Goal: Task Accomplishment & Management: Manage account settings

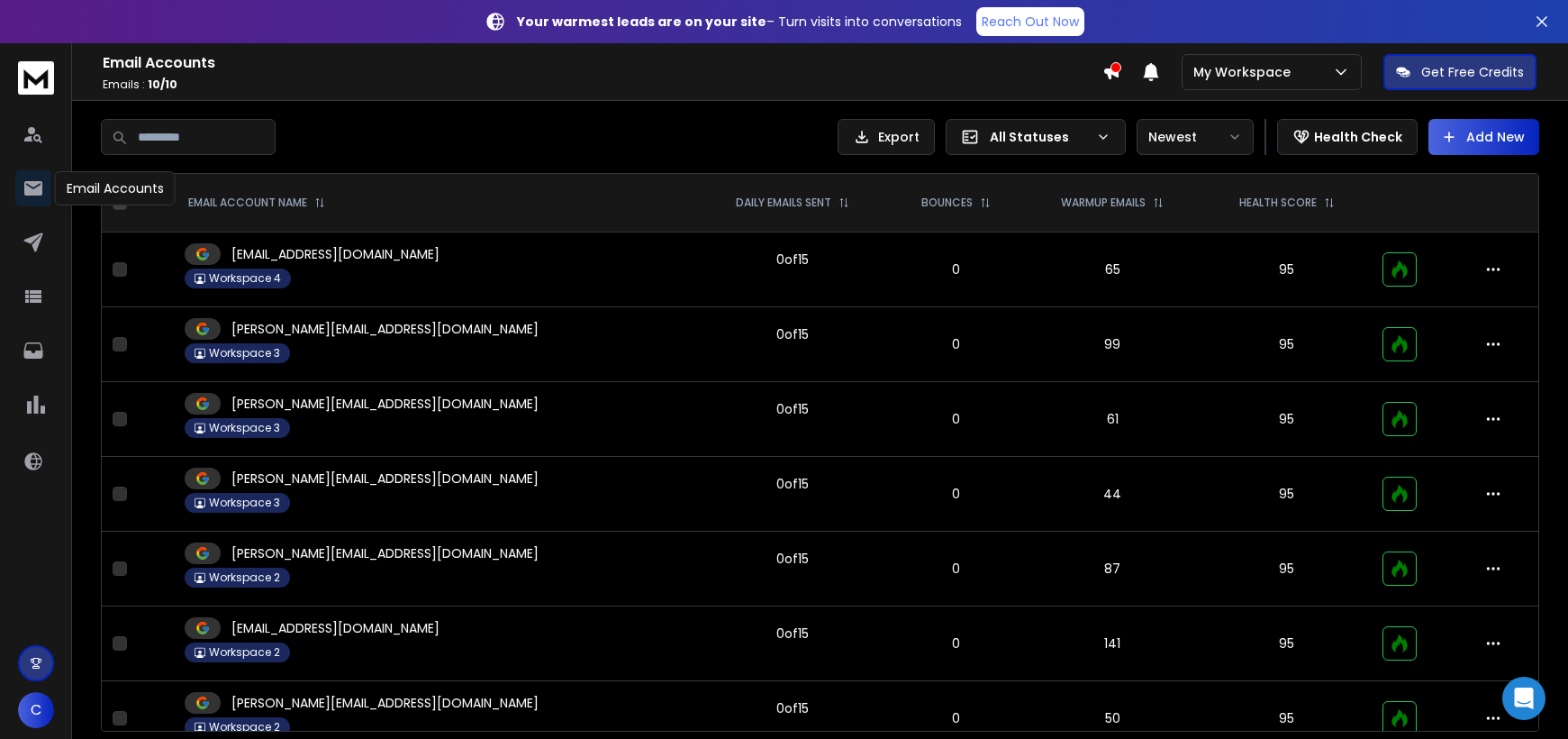
click at [40, 191] on icon at bounding box center [33, 189] width 18 height 14
click at [29, 246] on icon at bounding box center [33, 243] width 22 height 22
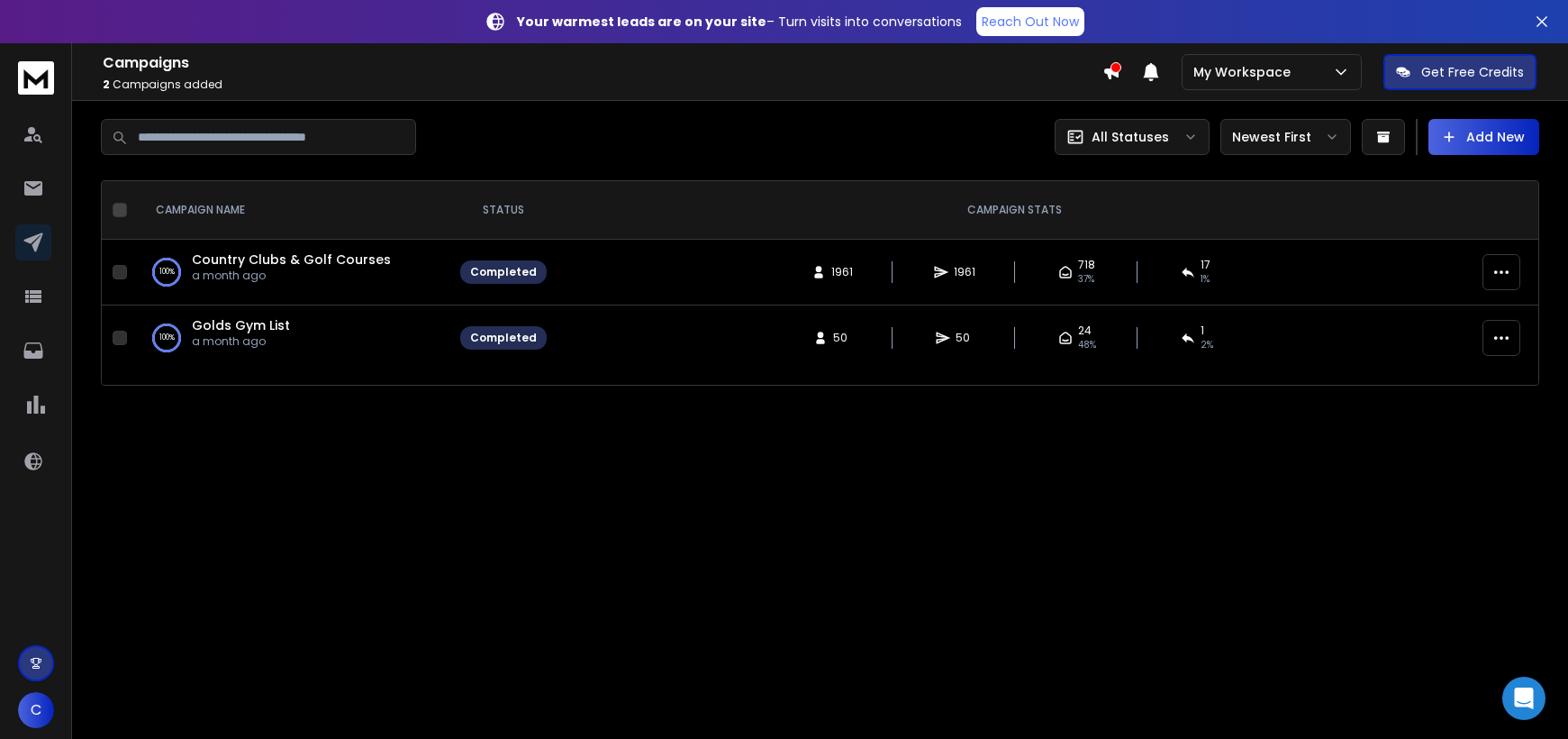
click at [336, 258] on span "Country Clubs & Golf Courses" at bounding box center [291, 260] width 199 height 18
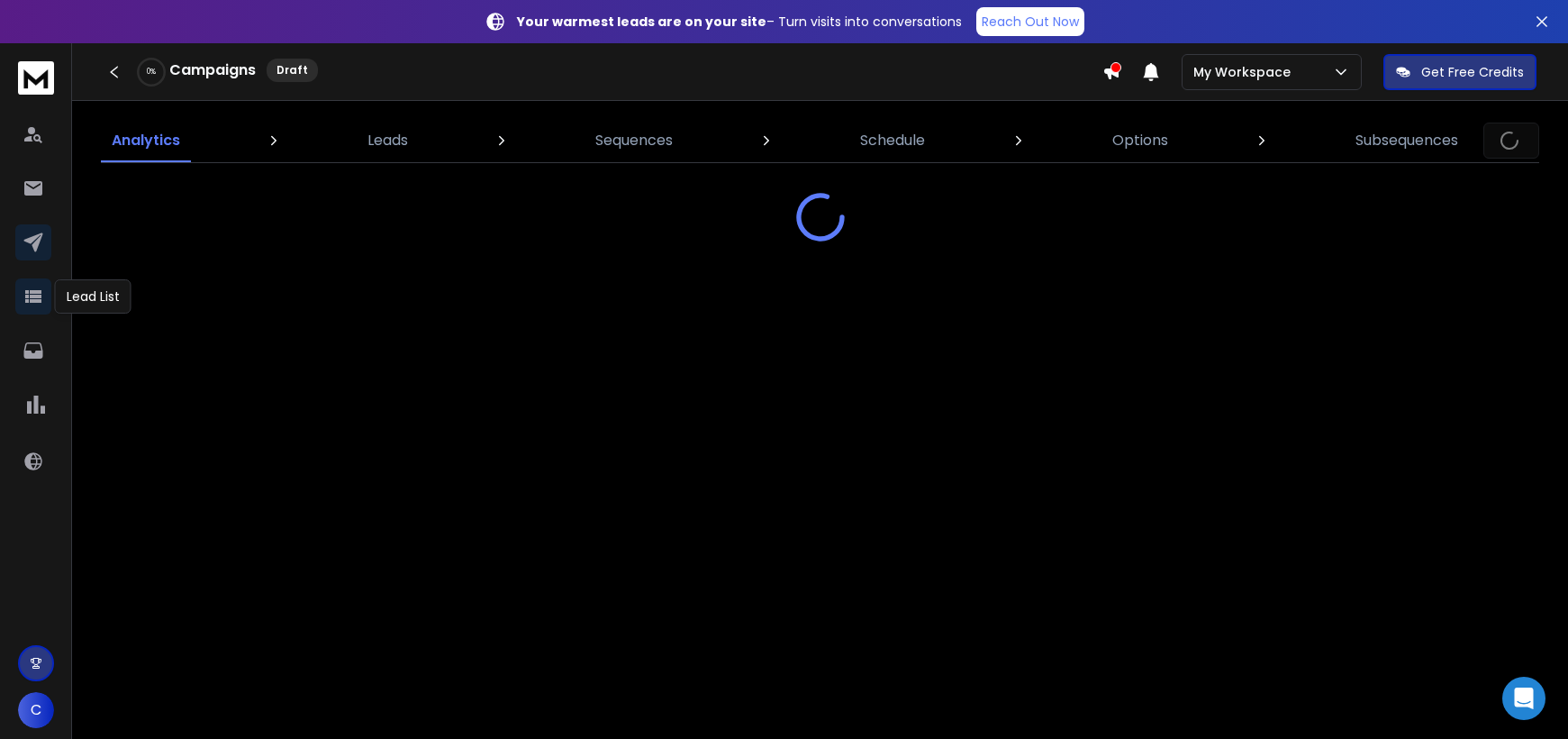
click at [23, 303] on icon at bounding box center [33, 296] width 22 height 22
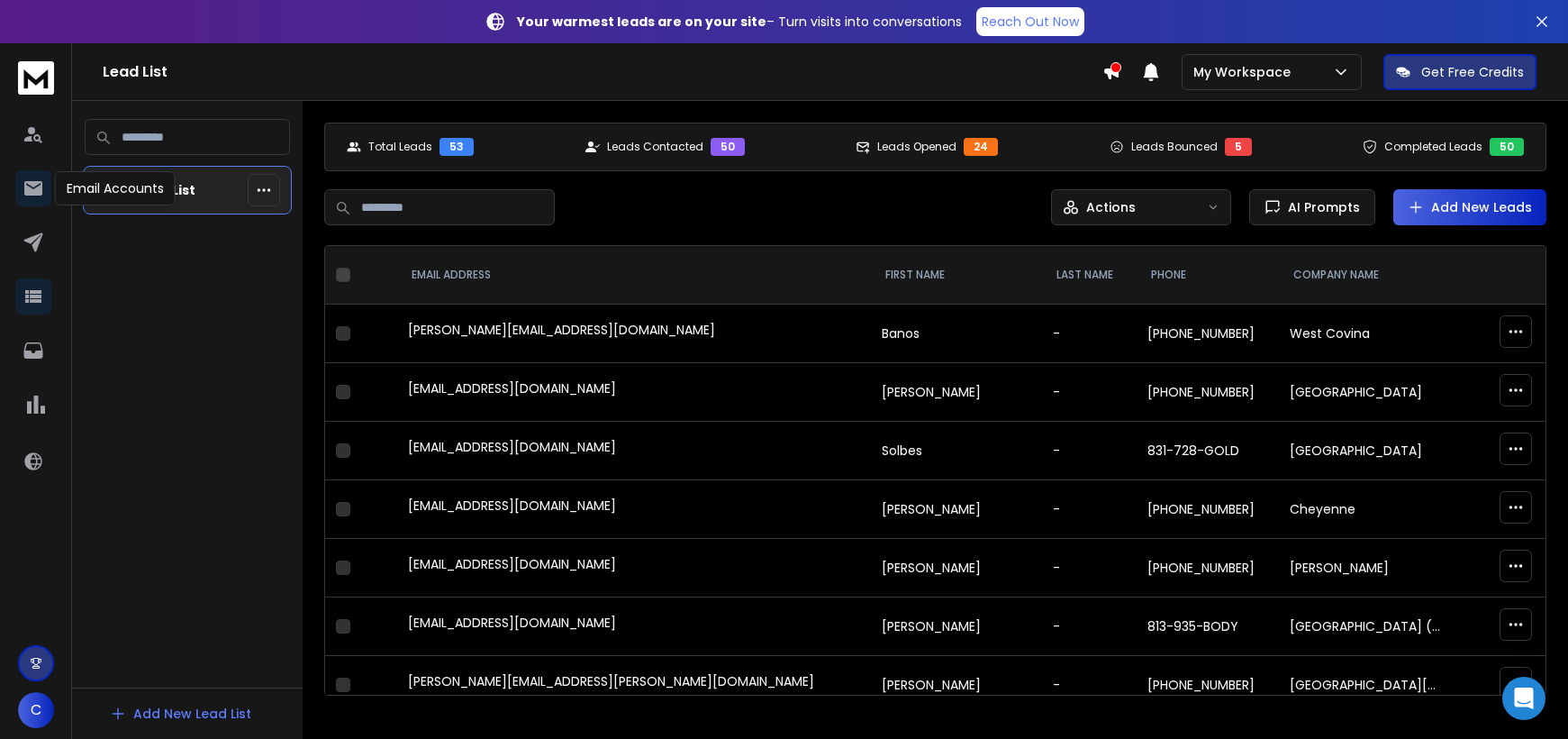
click at [36, 195] on icon at bounding box center [33, 189] width 18 height 14
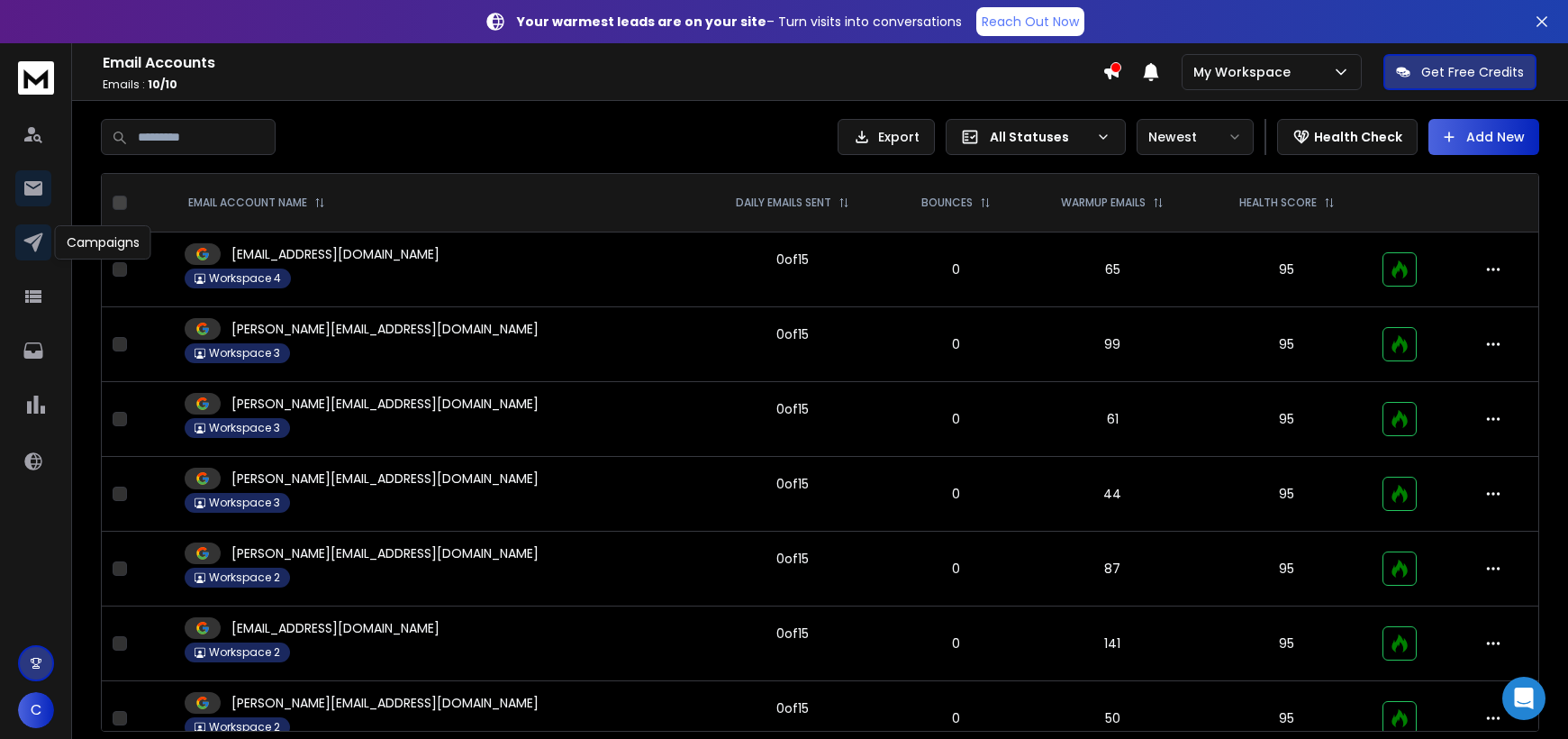
click at [32, 249] on icon at bounding box center [32, 242] width 19 height 19
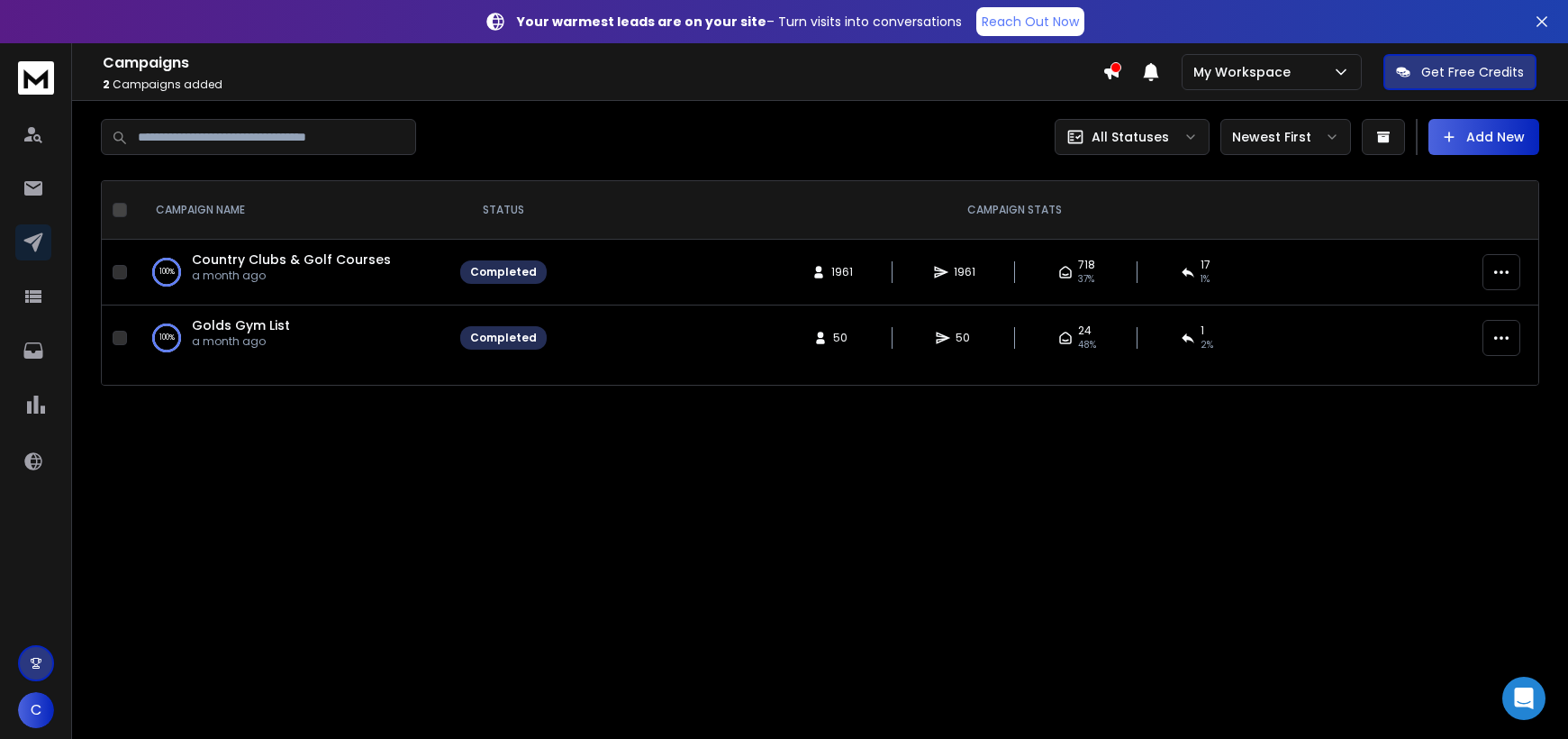
click at [1494, 273] on icon "button" at bounding box center [1501, 273] width 14 height 4
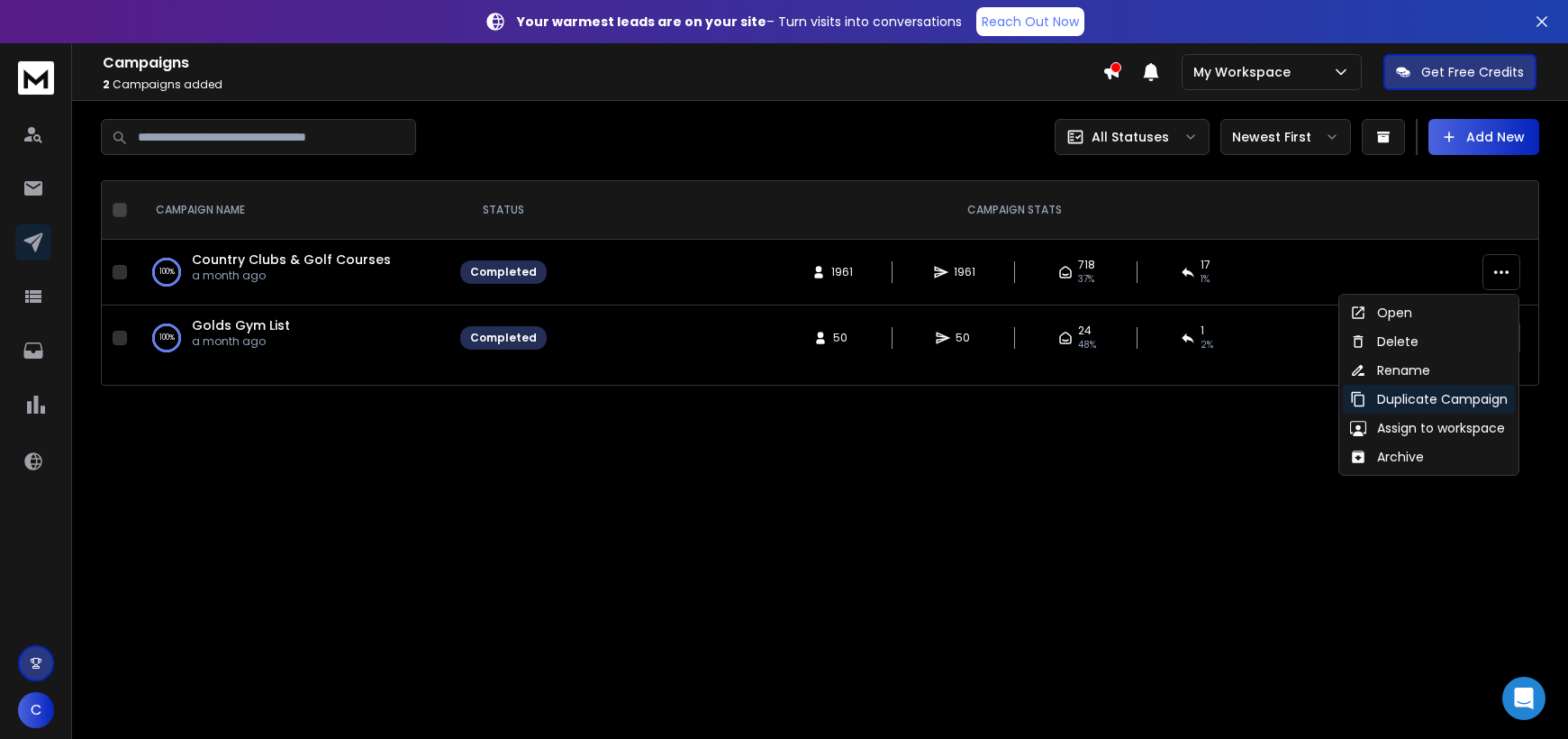
click at [1399, 402] on div "Duplicate Campaign" at bounding box center [1429, 399] width 158 height 18
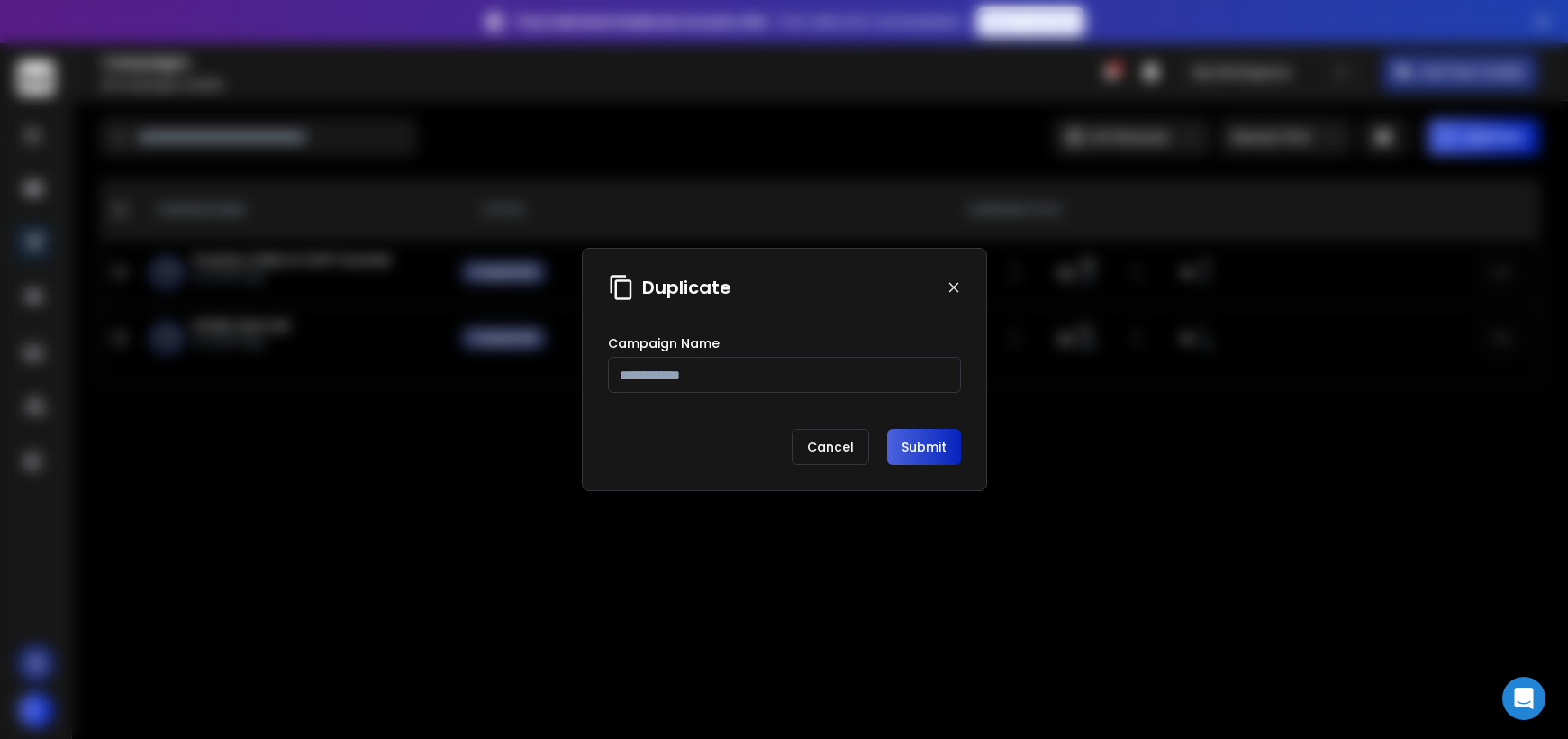
click at [745, 378] on input "text" at bounding box center [784, 374] width 353 height 36
type input "**********"
click at [929, 434] on button "Submit" at bounding box center [924, 447] width 74 height 36
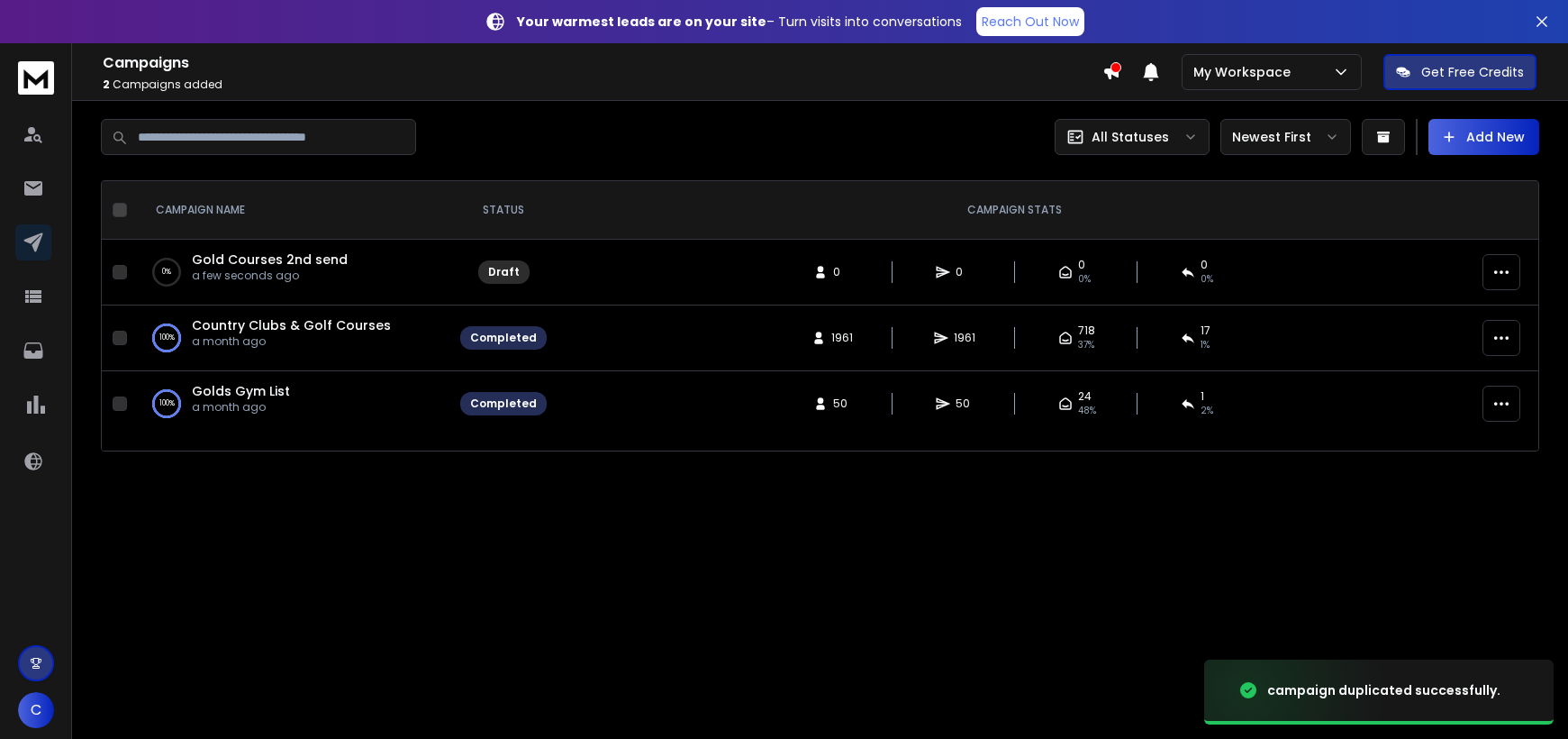
click at [1499, 267] on icon "button" at bounding box center [1501, 273] width 18 height 18
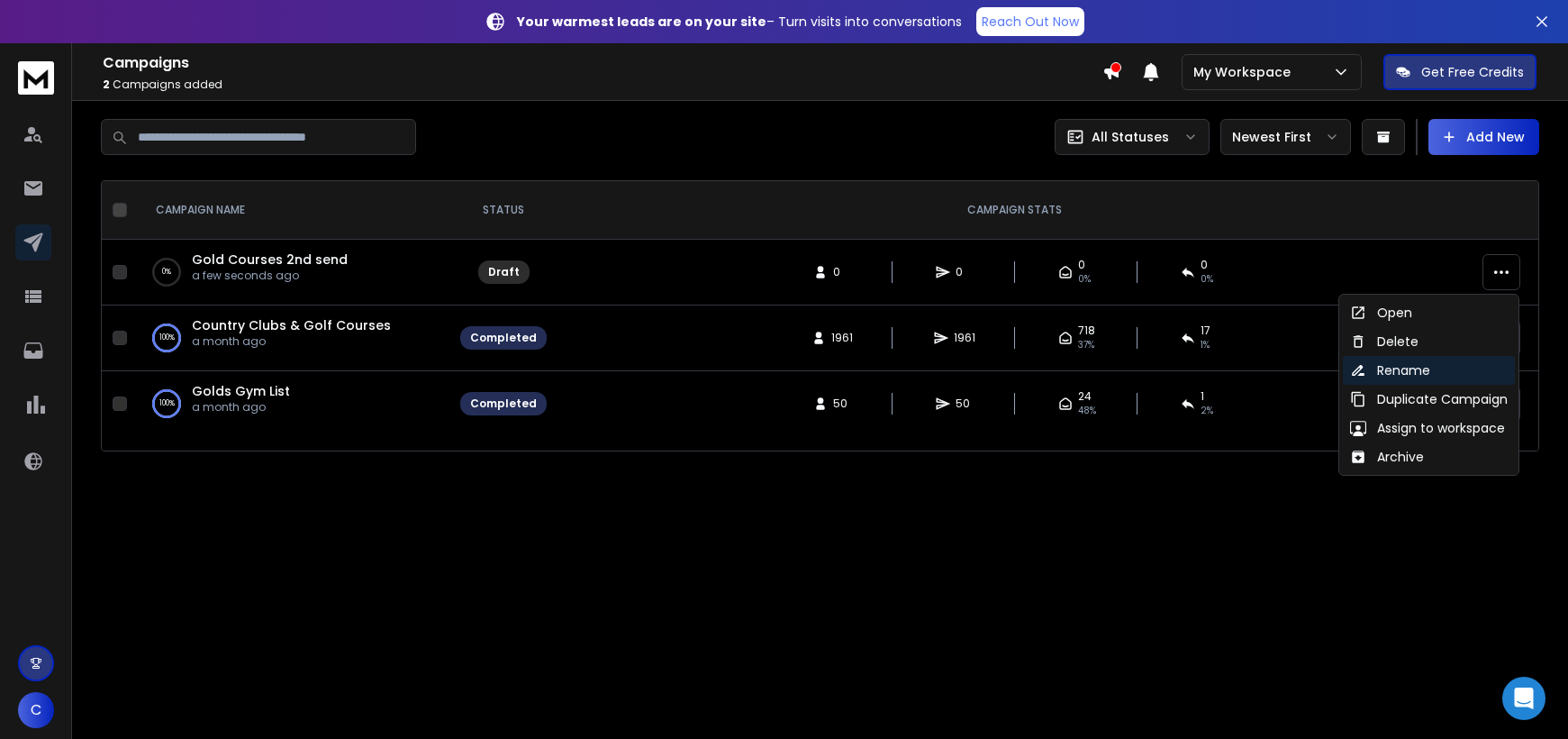
click at [1424, 372] on div "Rename" at bounding box center [1390, 370] width 80 height 18
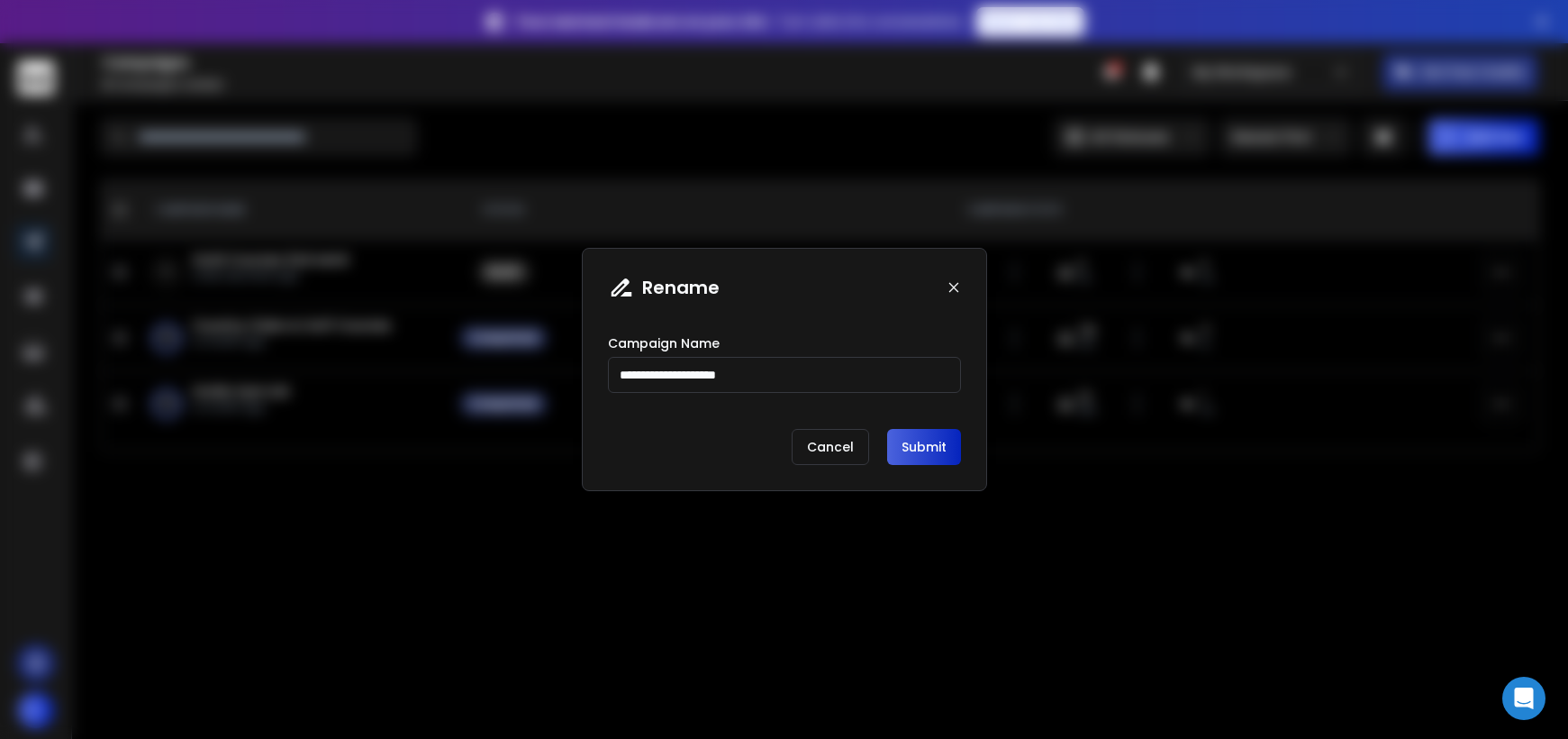
click at [649, 374] on input "**********" at bounding box center [784, 374] width 353 height 36
type input "**********"
click at [918, 445] on button "Submit" at bounding box center [924, 447] width 74 height 36
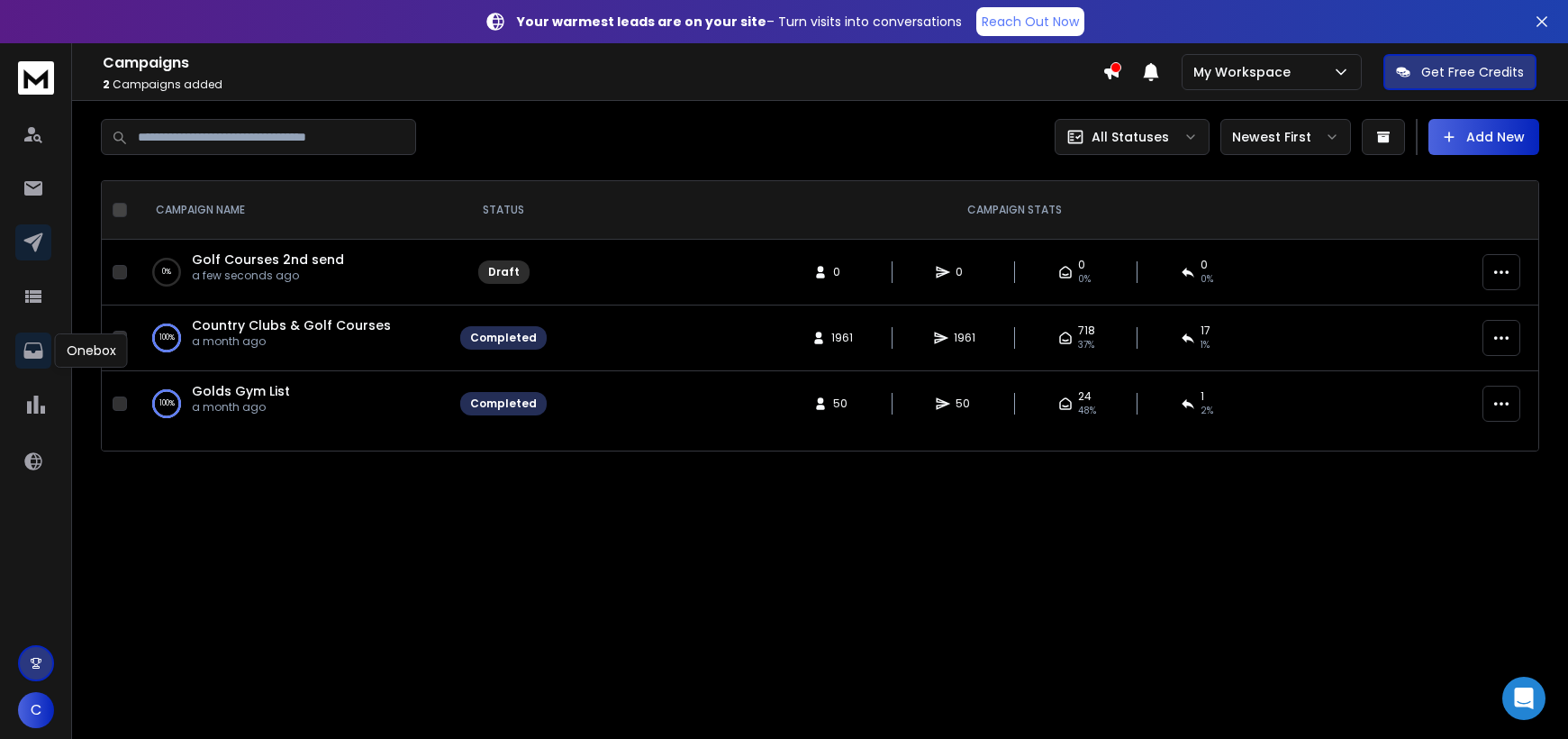
click at [38, 362] on link at bounding box center [33, 350] width 36 height 36
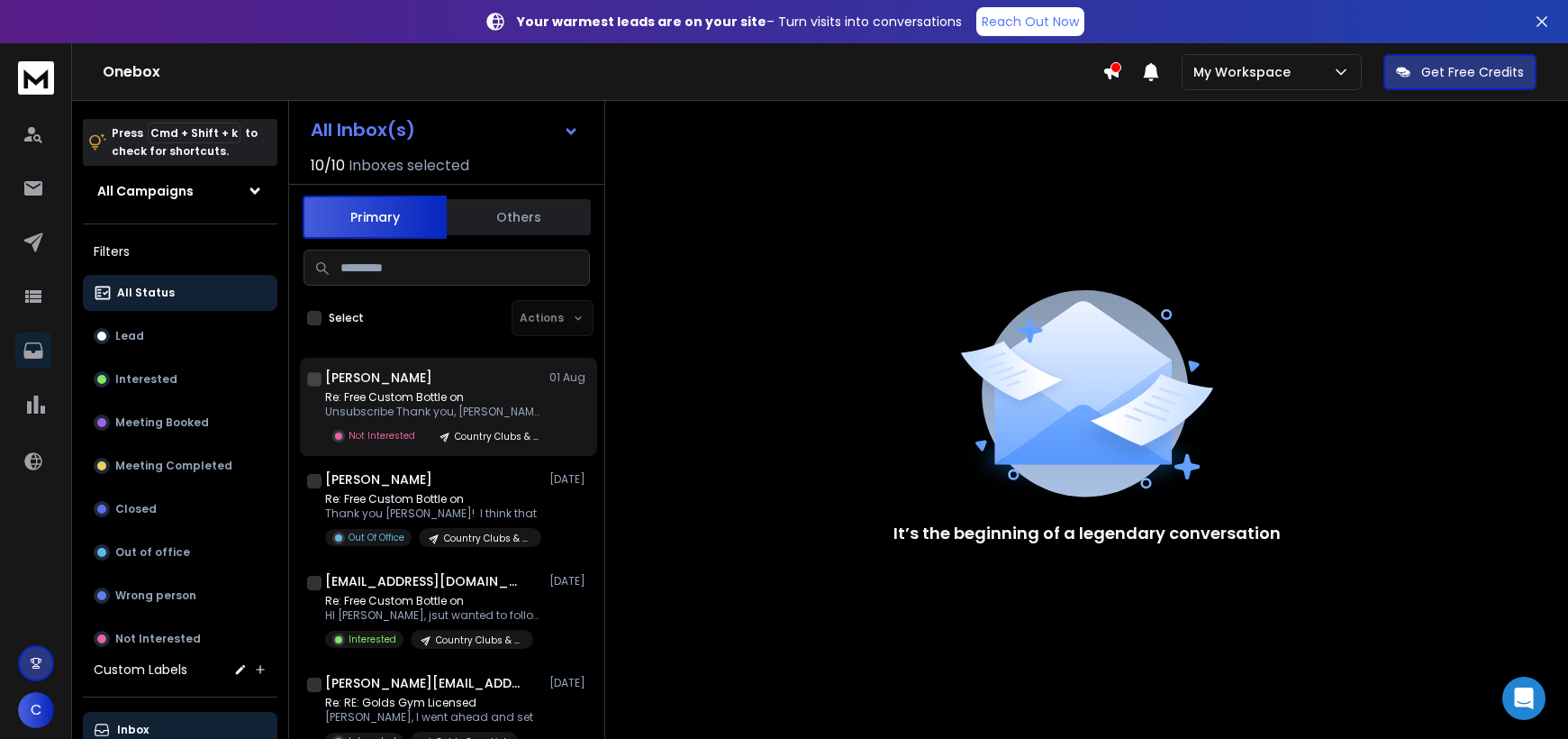
click at [427, 388] on div "[PERSON_NAME] [DATE] Re: Free Custom Bottle on Unsubscribe Thank you, [PERSON_N…" at bounding box center [457, 406] width 265 height 77
drag, startPoint x: 466, startPoint y: 382, endPoint x: 324, endPoint y: 379, distance: 142.0
click at [324, 379] on div "[PERSON_NAME] [DATE] Re: Free Custom Bottle on Unsubscribe Thank you, [PERSON_N…" at bounding box center [447, 406] width 297 height 98
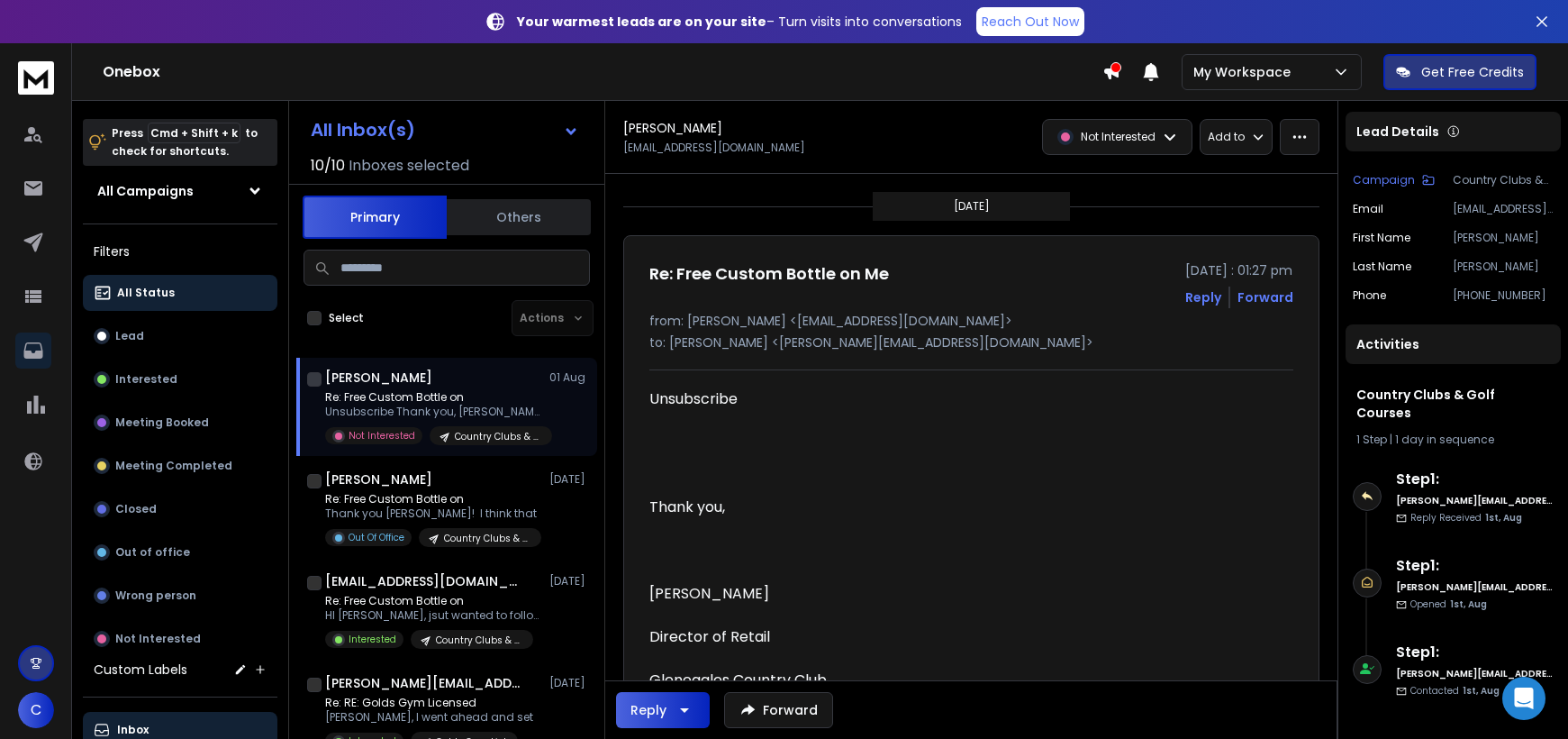
copy h1 "[PERSON_NAME]"
drag, startPoint x: 1004, startPoint y: 321, endPoint x: 818, endPoint y: 326, distance: 186.1
click at [818, 326] on p "from: [PERSON_NAME] <[EMAIL_ADDRESS][DOMAIN_NAME]>" at bounding box center [972, 320] width 644 height 18
copy p "[EMAIL_ADDRESS][DOMAIN_NAME]"
click at [32, 197] on icon at bounding box center [33, 189] width 22 height 22
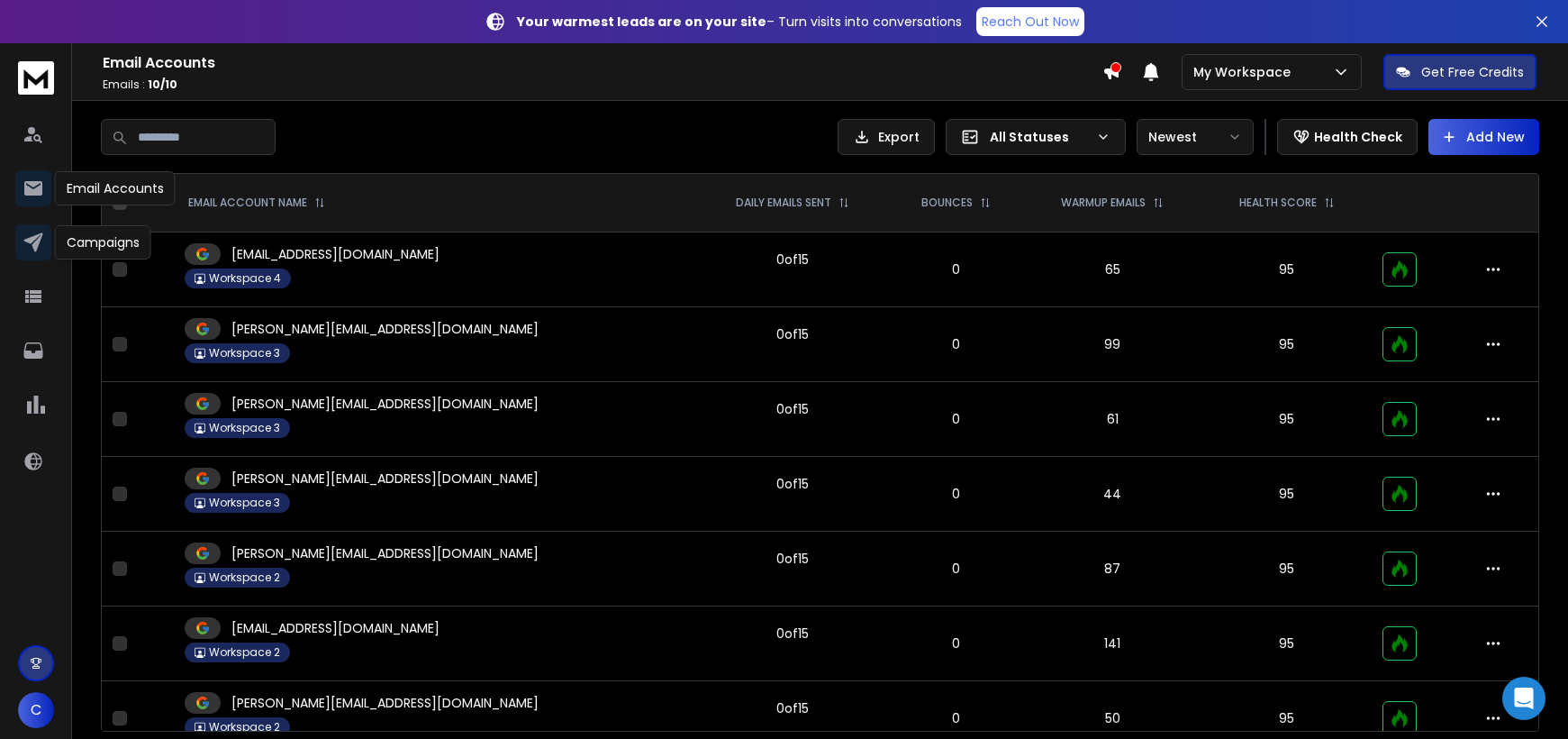
click at [35, 248] on icon at bounding box center [32, 242] width 19 height 19
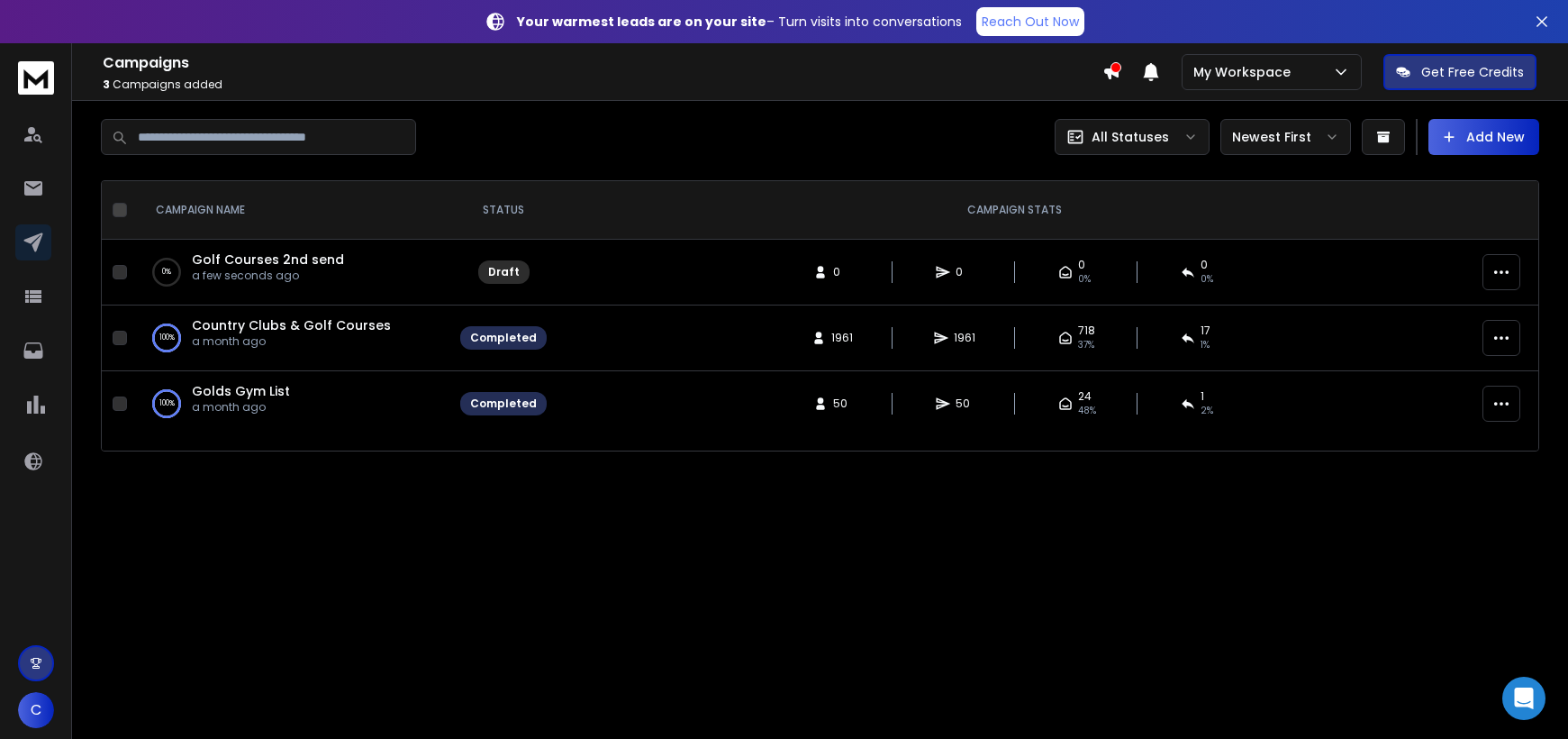
click at [289, 257] on span "Golf Courses 2nd send" at bounding box center [268, 260] width 152 height 18
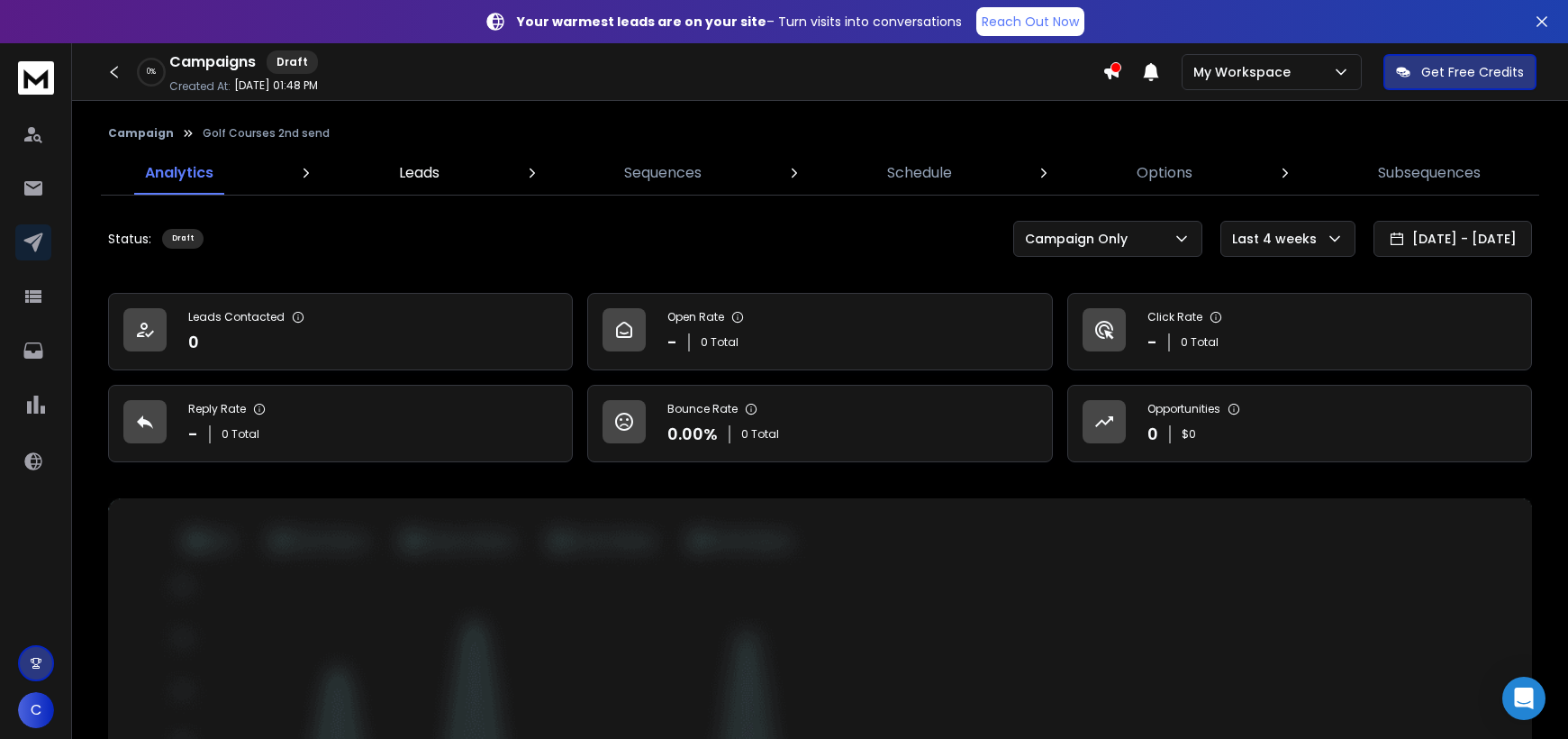
click at [409, 180] on p "Leads" at bounding box center [419, 173] width 41 height 22
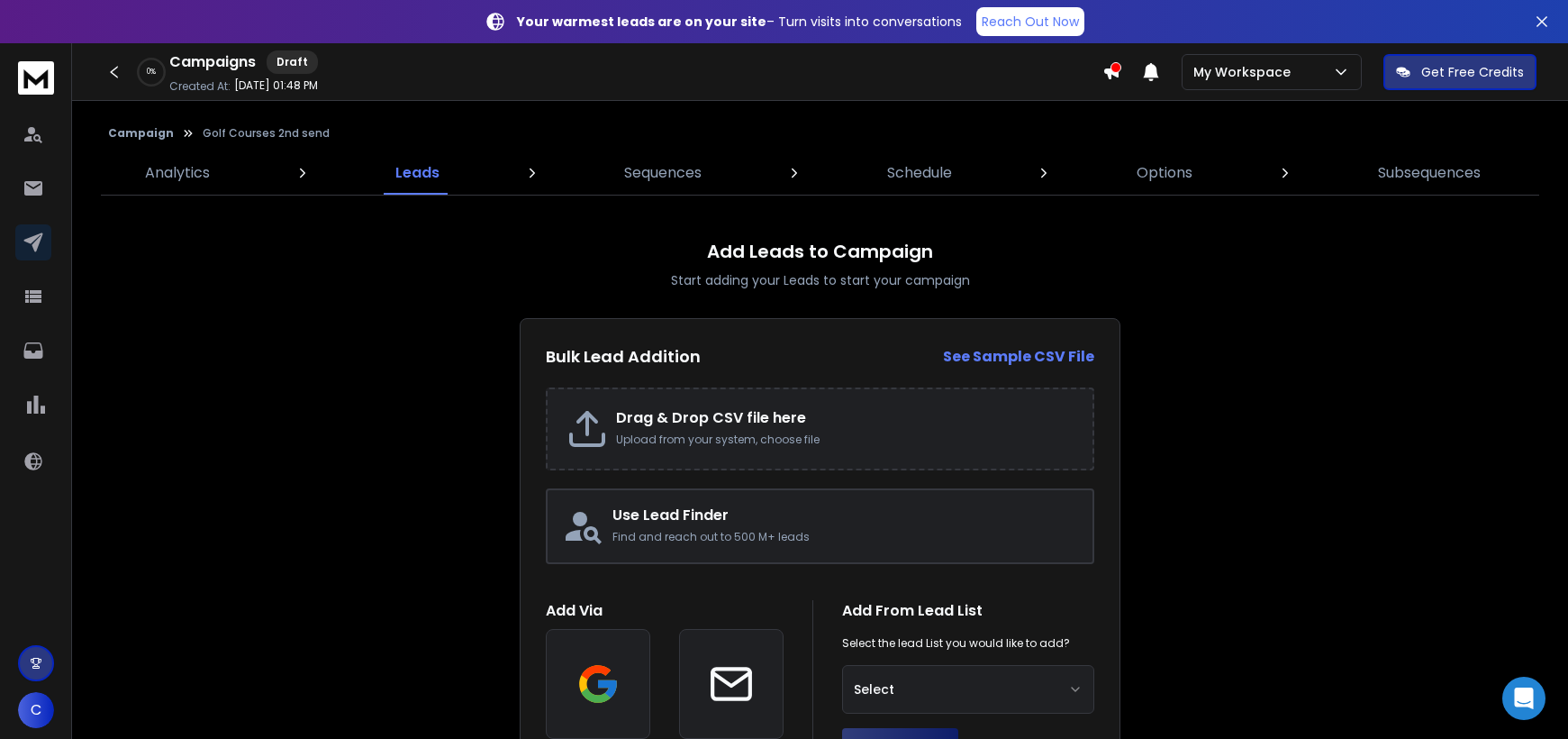
click at [722, 174] on div "Analytics Leads Sequences Schedule Options Subsequences" at bounding box center [813, 173] width 1424 height 43
click at [659, 171] on p "Sequences" at bounding box center [663, 173] width 78 height 22
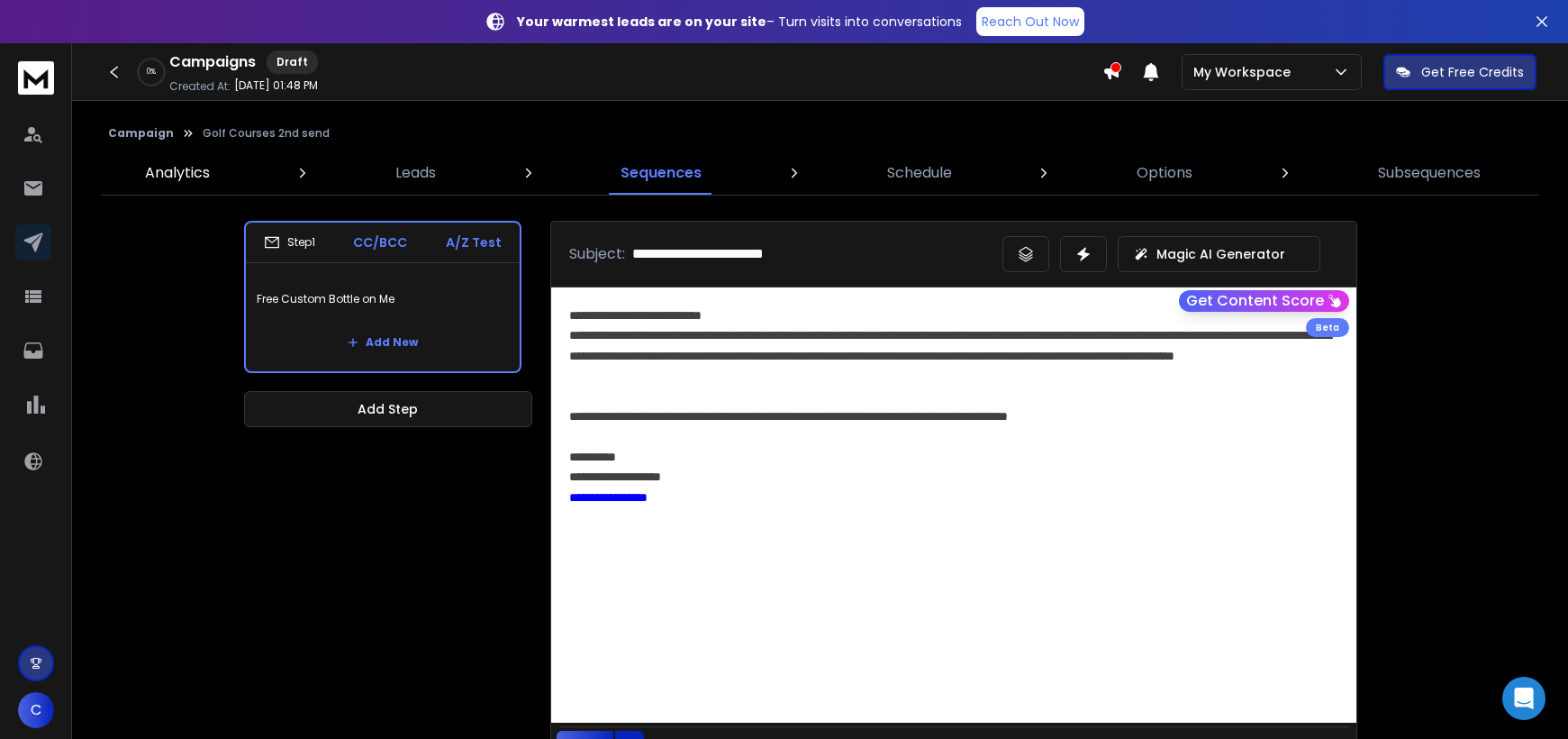
click at [162, 179] on p "Analytics" at bounding box center [178, 173] width 65 height 22
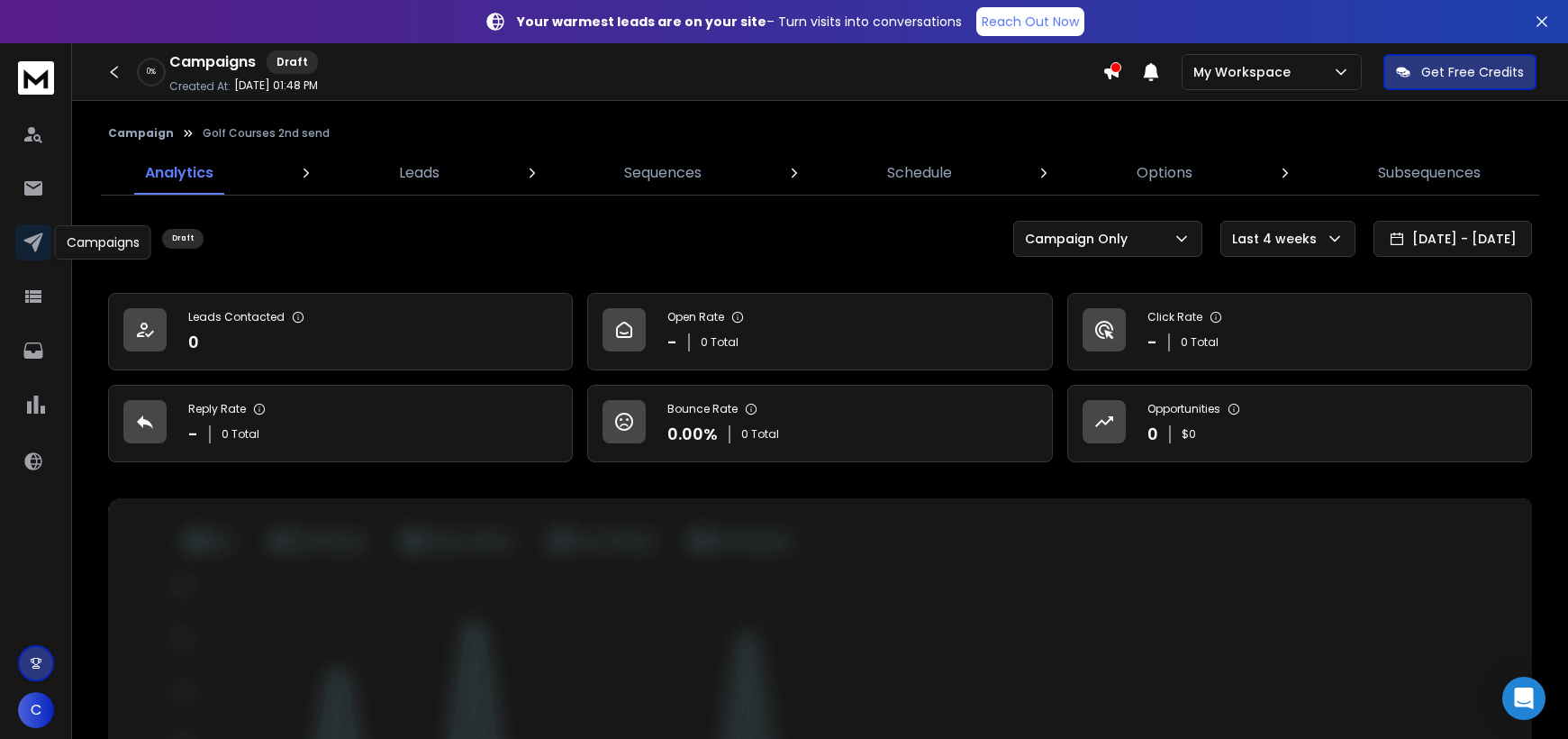
click at [28, 244] on icon at bounding box center [33, 243] width 22 height 22
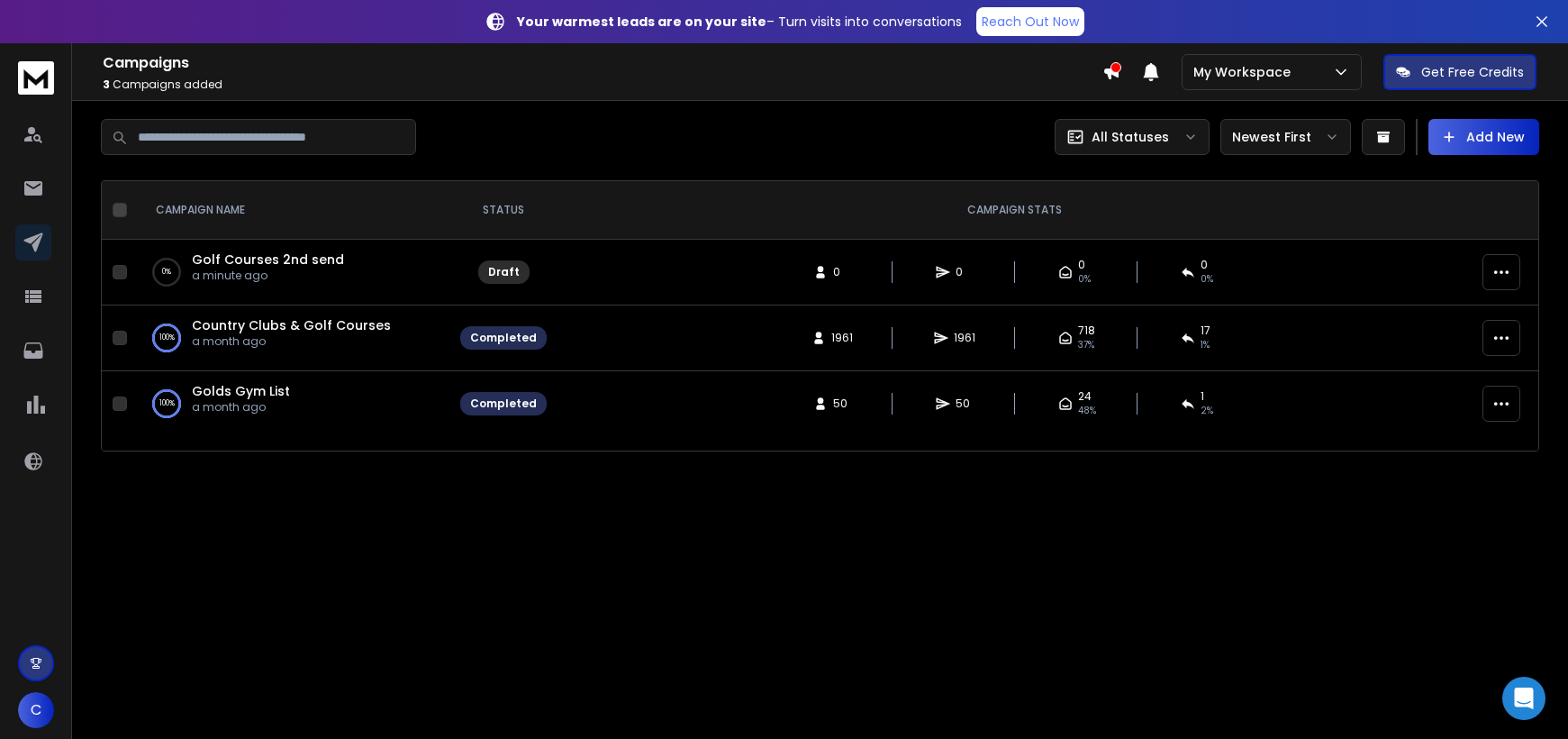
click at [1514, 339] on button "button" at bounding box center [1501, 337] width 38 height 36
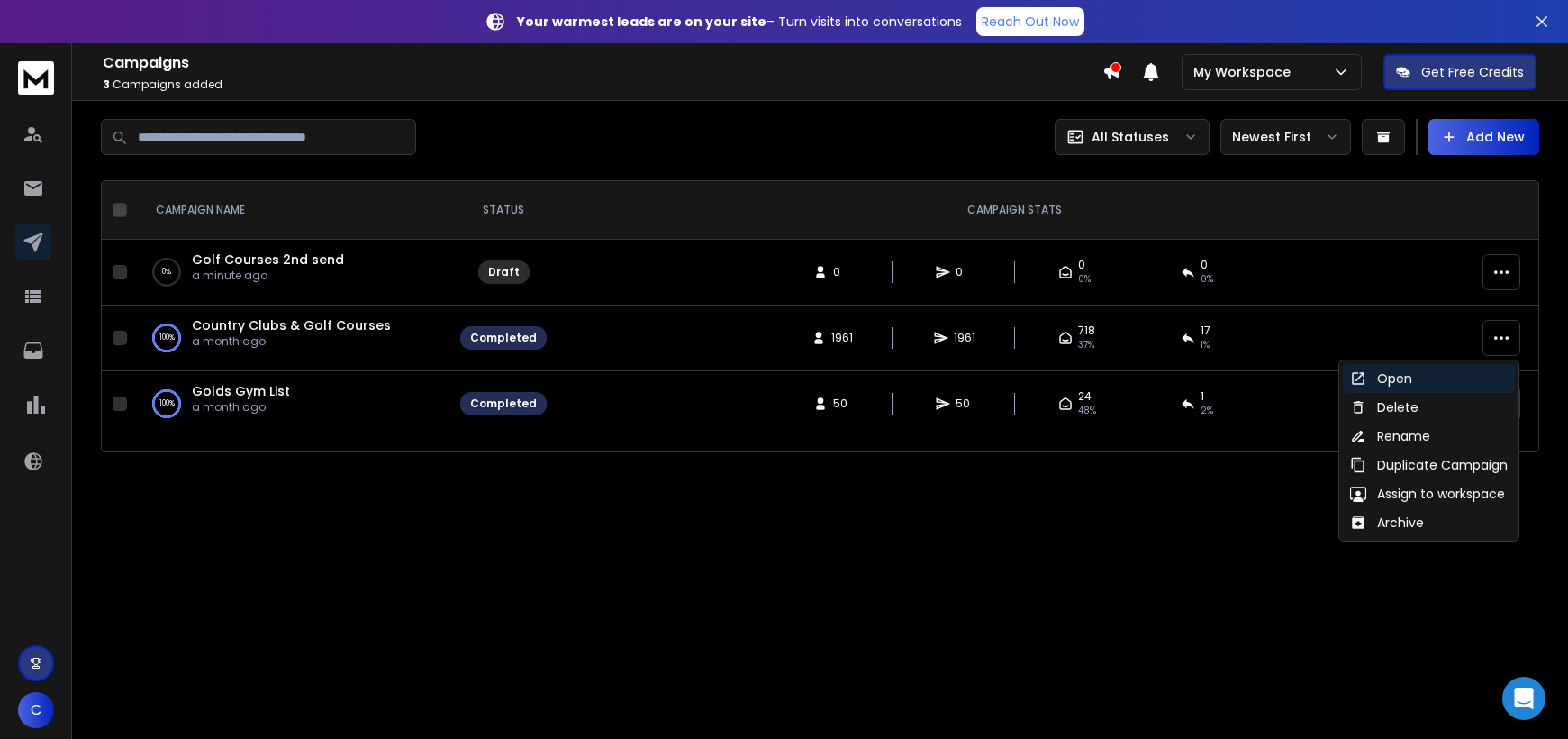
click at [313, 324] on span "Country Clubs & Golf Courses" at bounding box center [291, 325] width 199 height 18
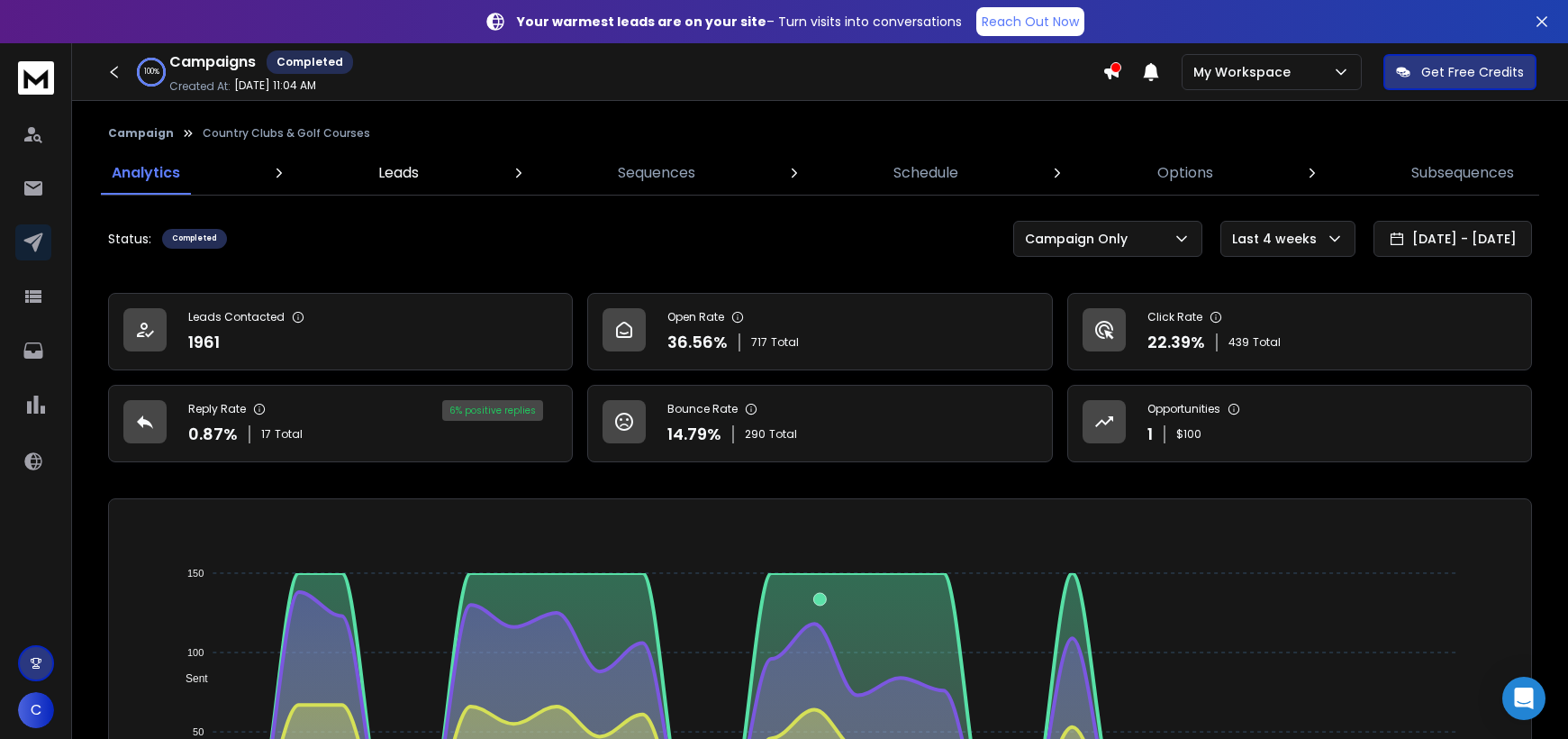
click at [386, 176] on p "Leads" at bounding box center [398, 173] width 41 height 22
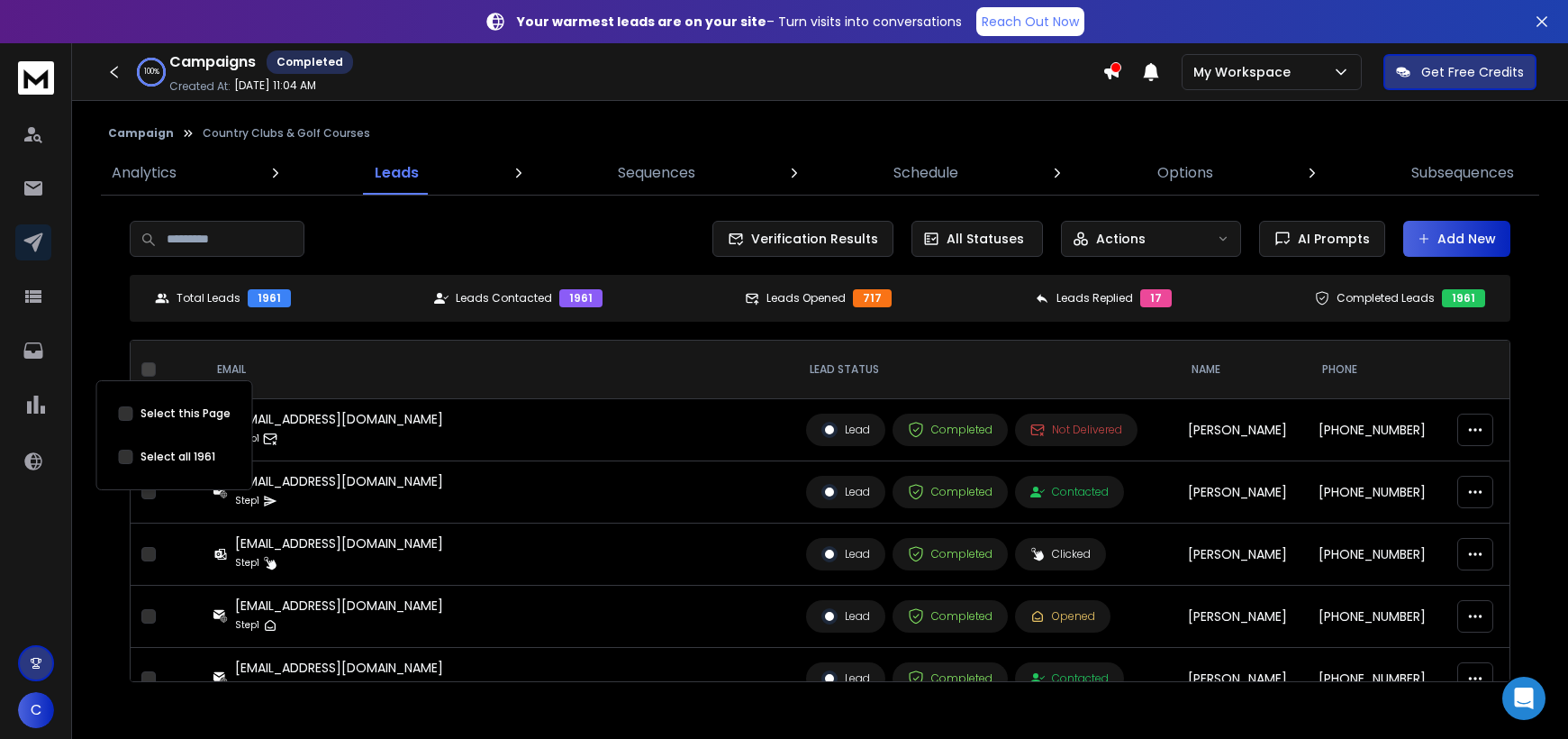
click at [153, 368] on button "Select this Page" at bounding box center [149, 369] width 14 height 14
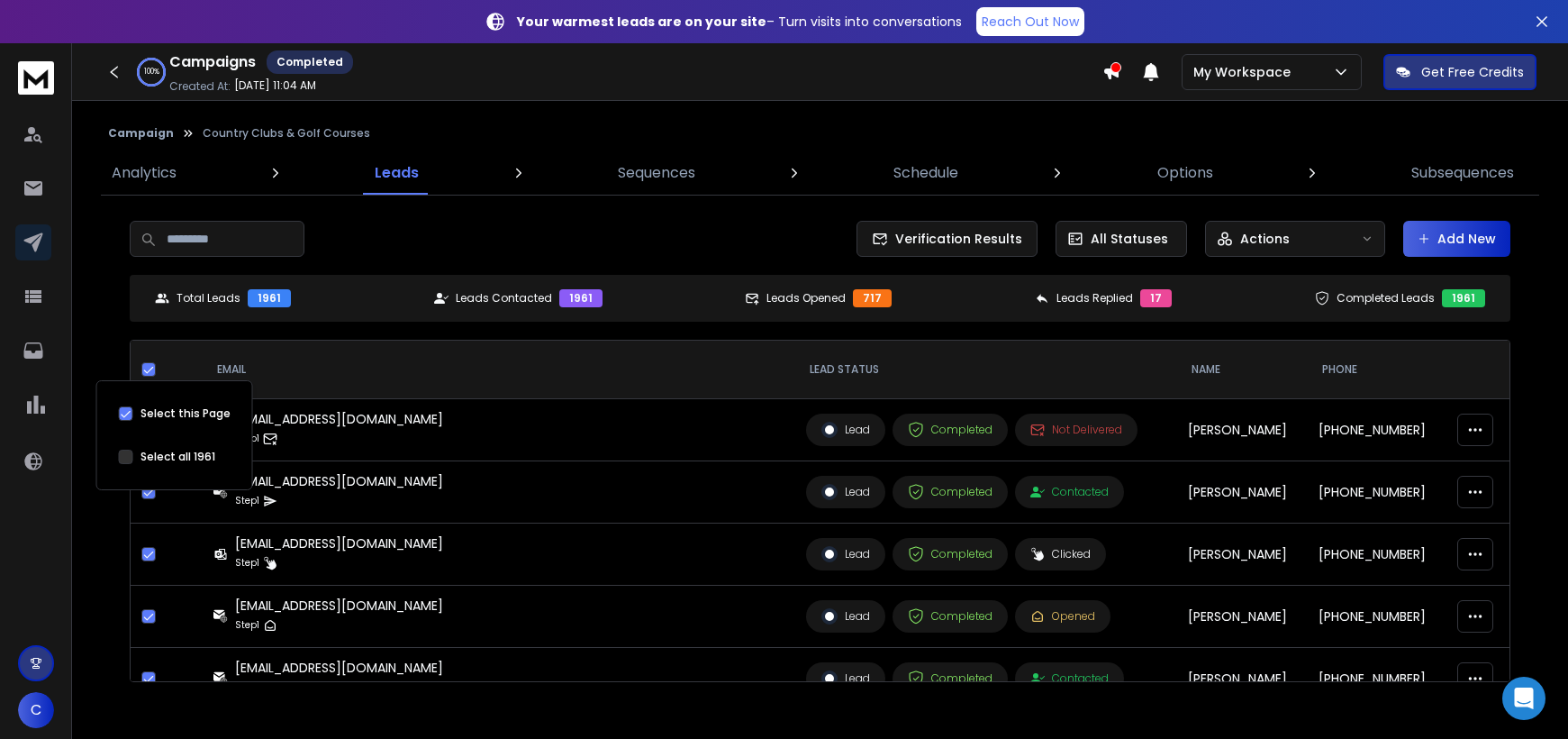
click at [180, 462] on label "Select all 1961" at bounding box center [178, 457] width 75 height 14
click at [171, 457] on label "Select all 1961" at bounding box center [178, 457] width 75 height 14
click at [125, 460] on button "Select this Page" at bounding box center [126, 457] width 14 height 14
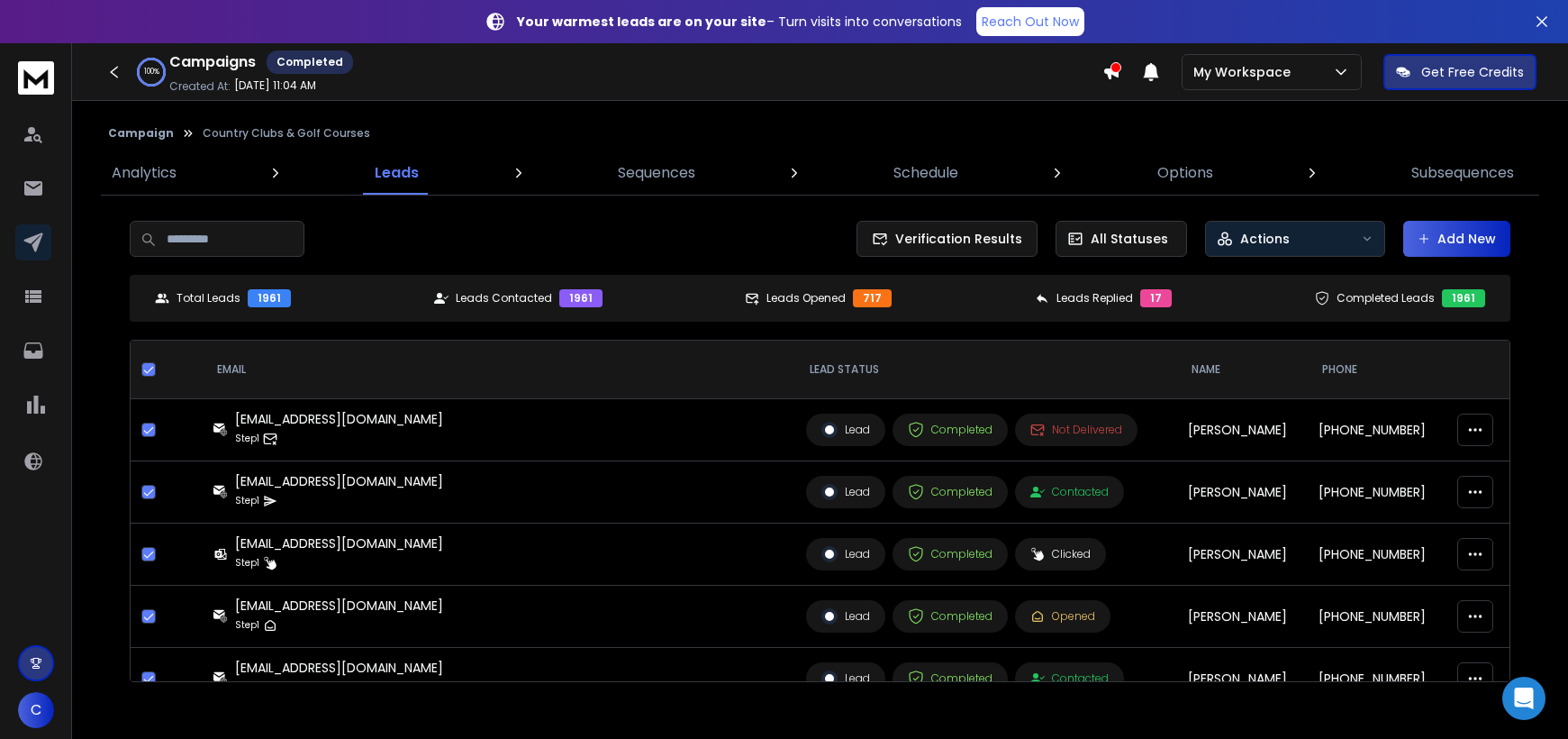
click at [1357, 251] on button "Actions" at bounding box center [1296, 239] width 180 height 36
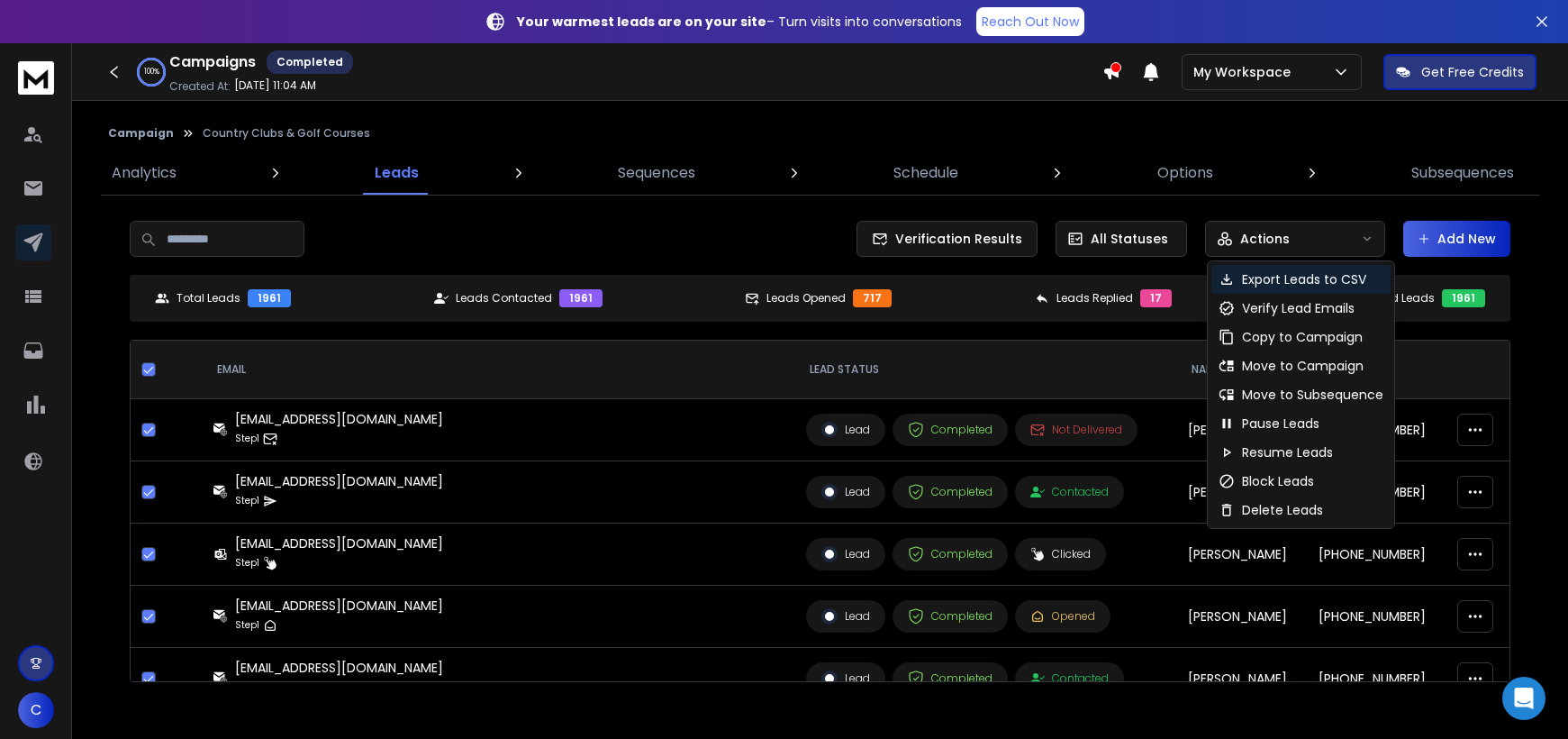
click at [1328, 280] on p "Export Leads to CSV" at bounding box center [1305, 280] width 125 height 18
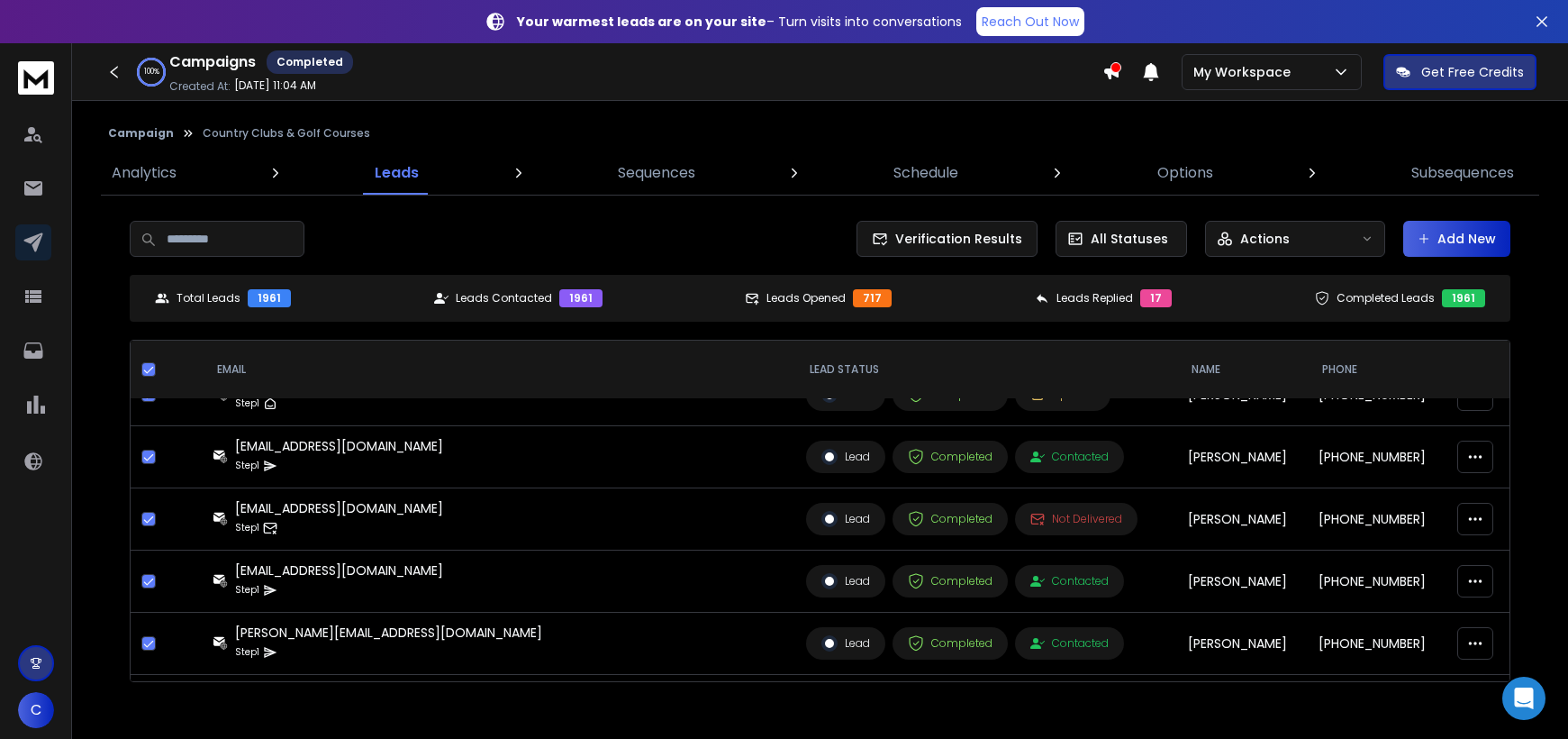
scroll to position [226, 0]
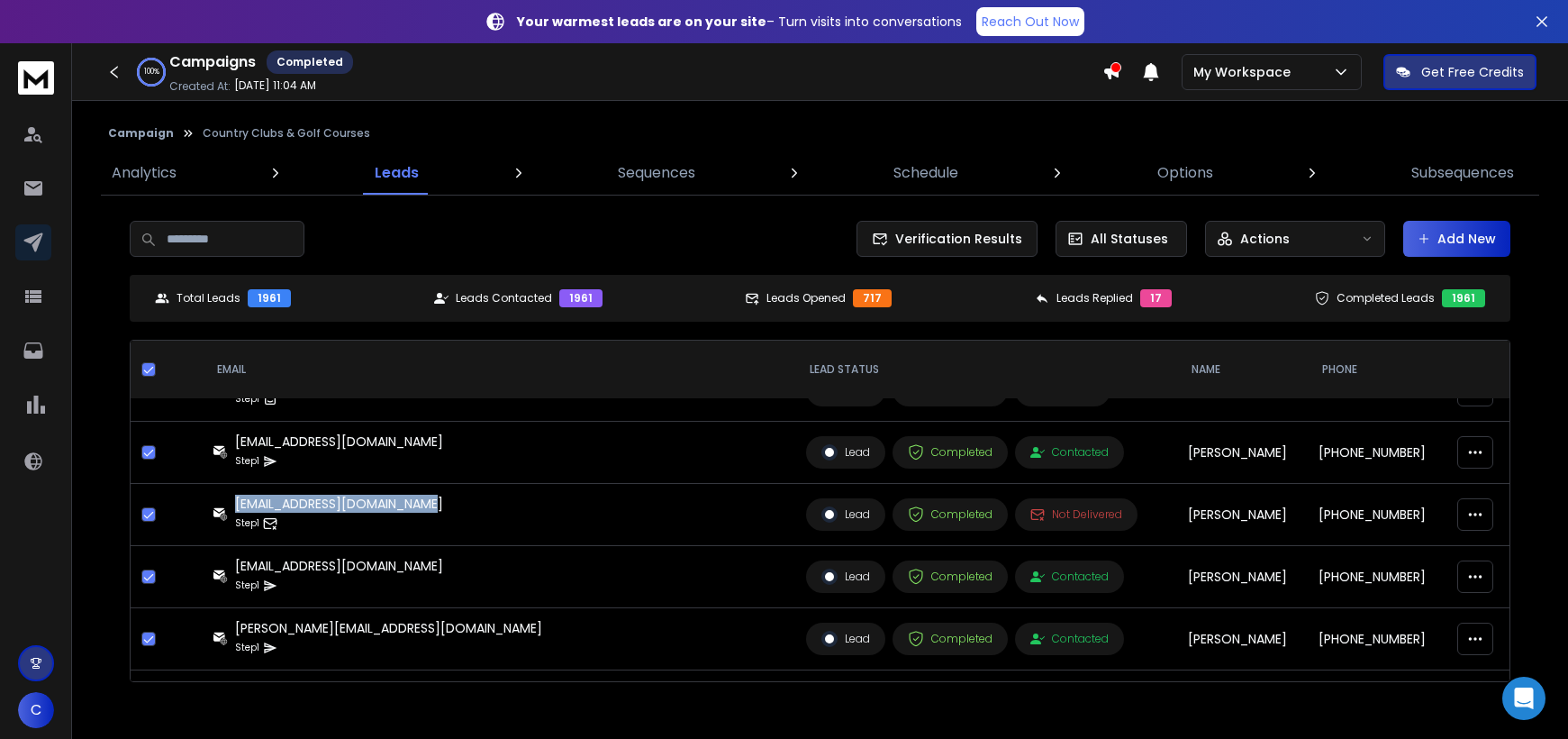
drag, startPoint x: 456, startPoint y: 503, endPoint x: 229, endPoint y: 495, distance: 227.1
click at [229, 495] on div "[EMAIL_ADDRESS][DOMAIN_NAME] Step 1" at bounding box center [499, 514] width 571 height 40
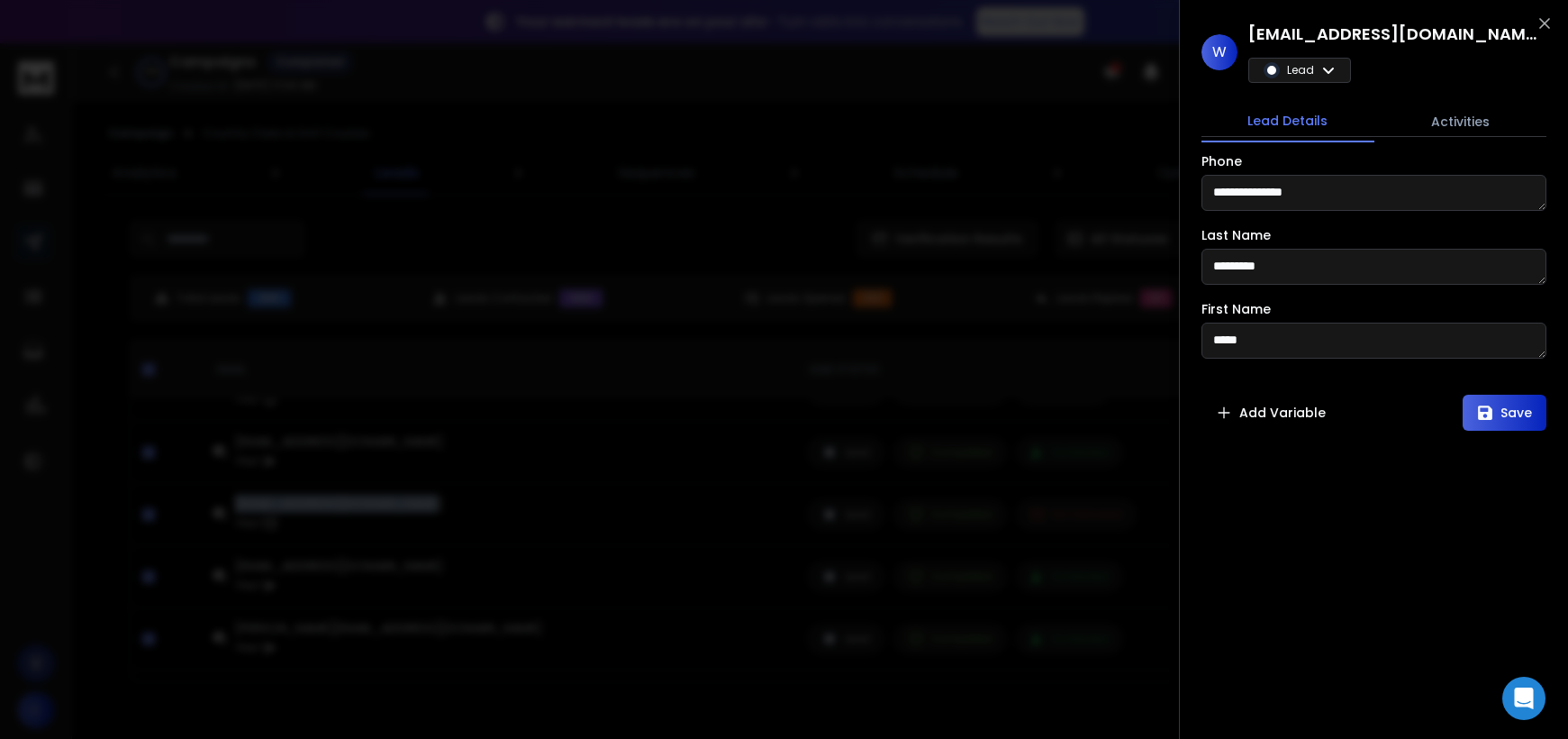
copy div "[EMAIL_ADDRESS][DOMAIN_NAME]"
click at [1019, 192] on div at bounding box center [784, 369] width 1568 height 739
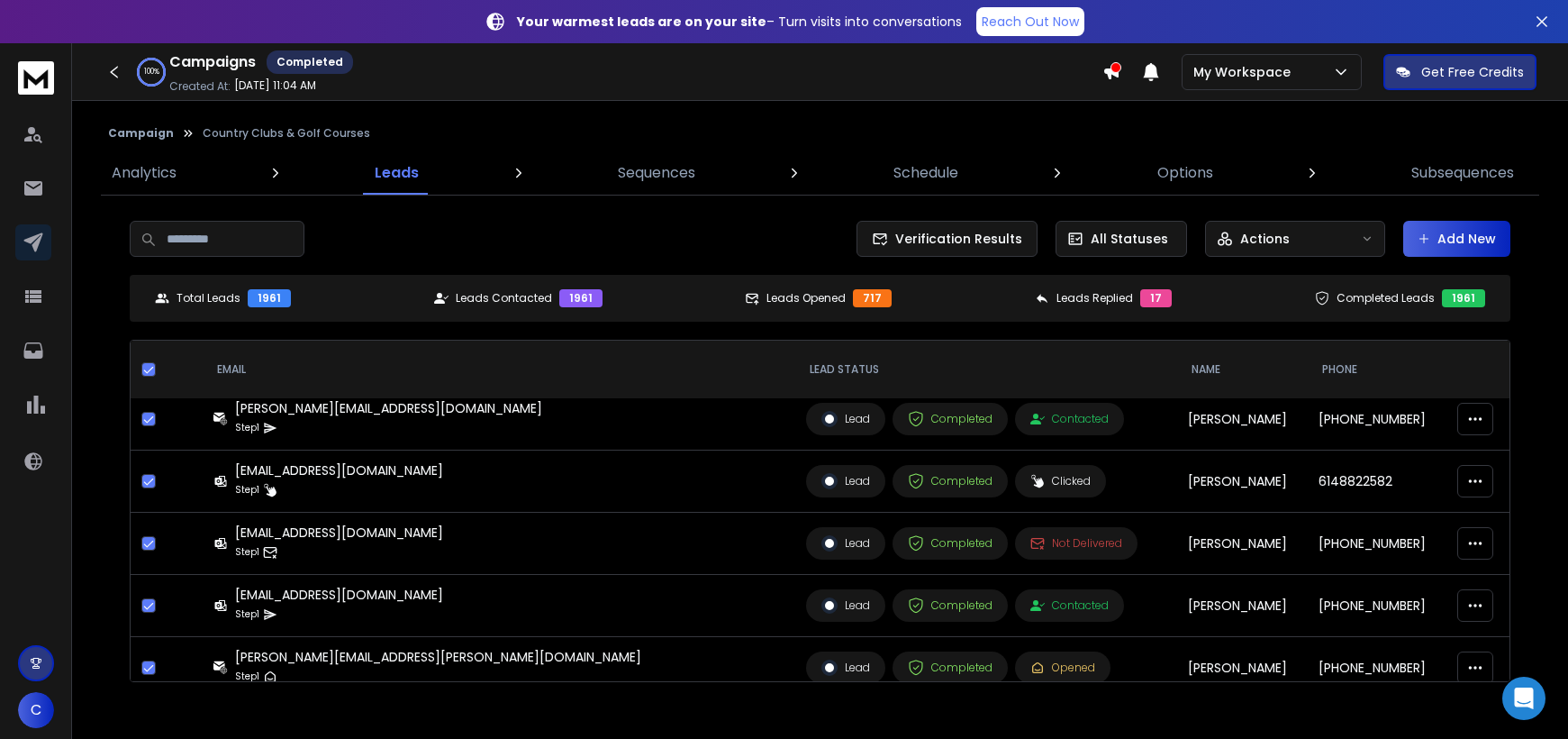
scroll to position [450, 0]
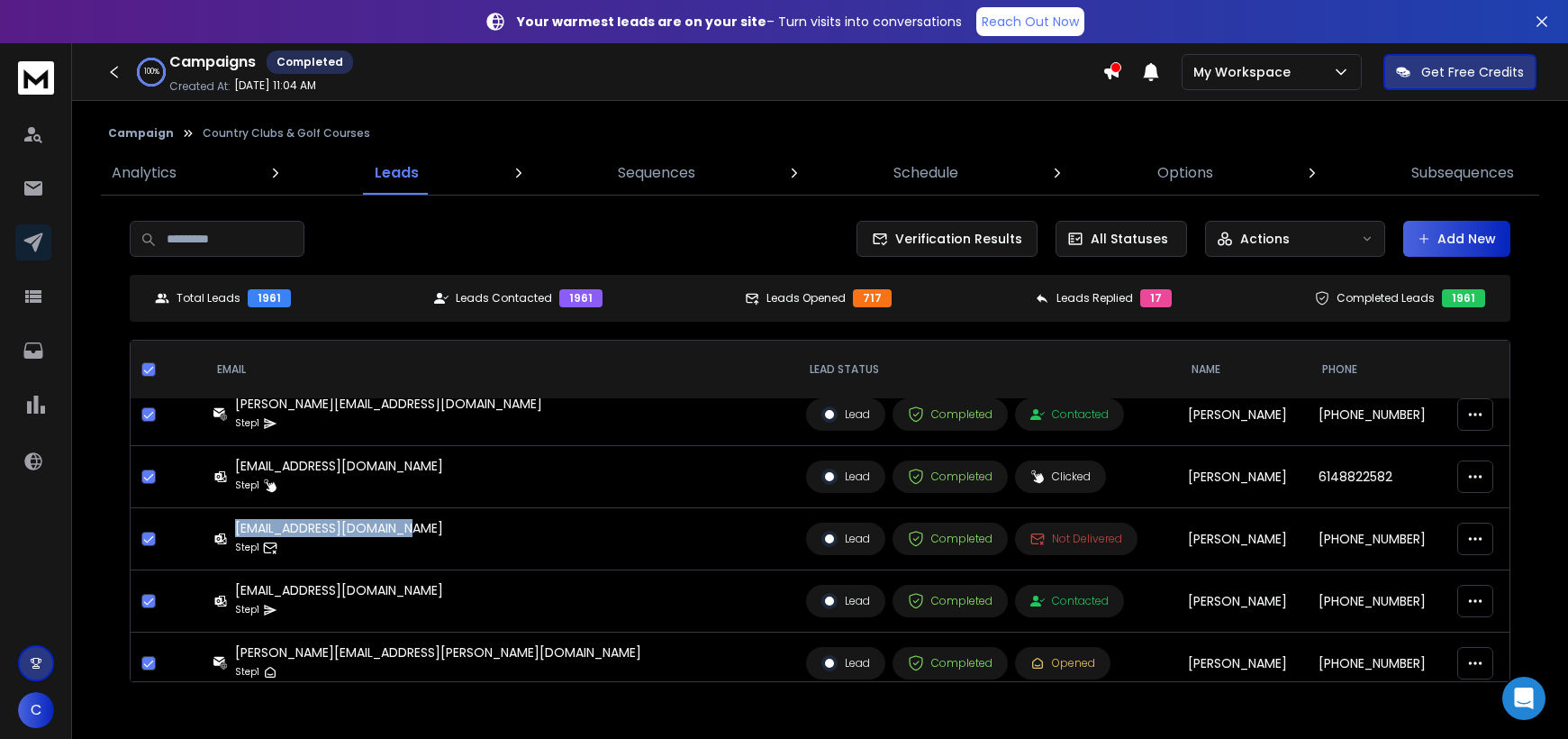
drag, startPoint x: 471, startPoint y: 531, endPoint x: 238, endPoint y: 519, distance: 233.3
click at [238, 519] on div "[EMAIL_ADDRESS][DOMAIN_NAME] Step 1" at bounding box center [499, 539] width 571 height 40
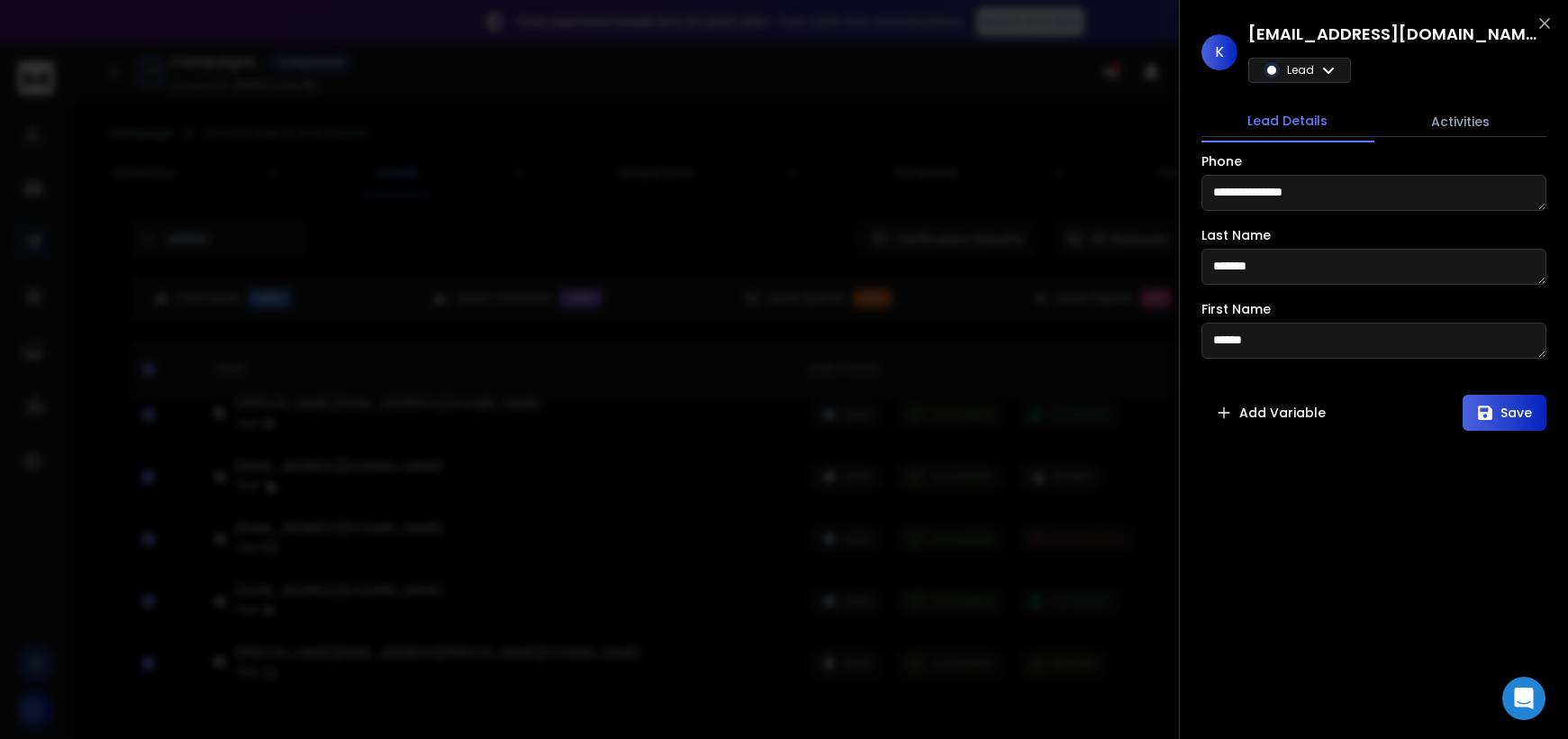
click at [1379, 36] on h1 "[EMAIL_ADDRESS][DOMAIN_NAME]" at bounding box center [1392, 34] width 288 height 25
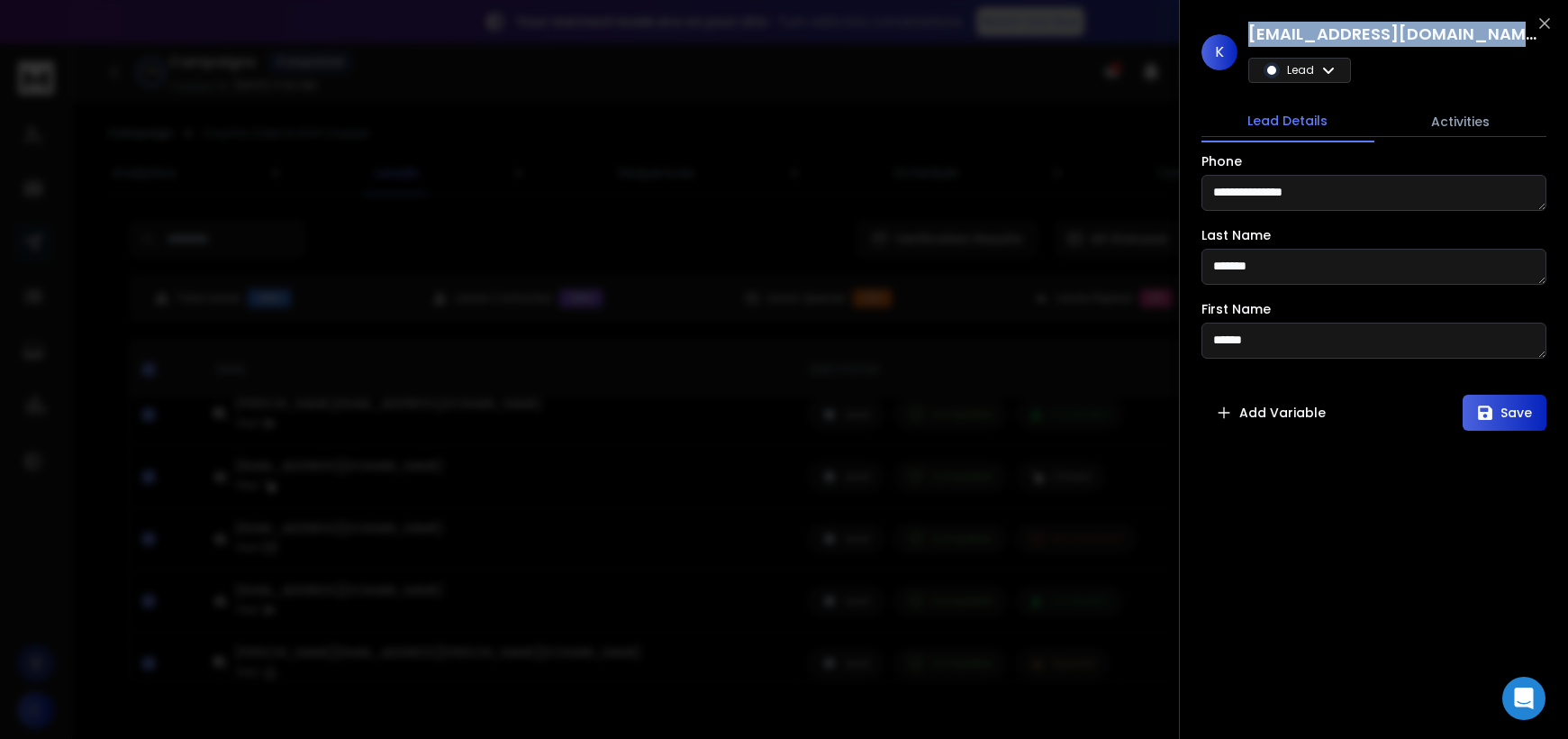
click at [1379, 36] on h1 "[EMAIL_ADDRESS][DOMAIN_NAME]" at bounding box center [1392, 34] width 288 height 25
copy h1 "[EMAIL_ADDRESS][DOMAIN_NAME]"
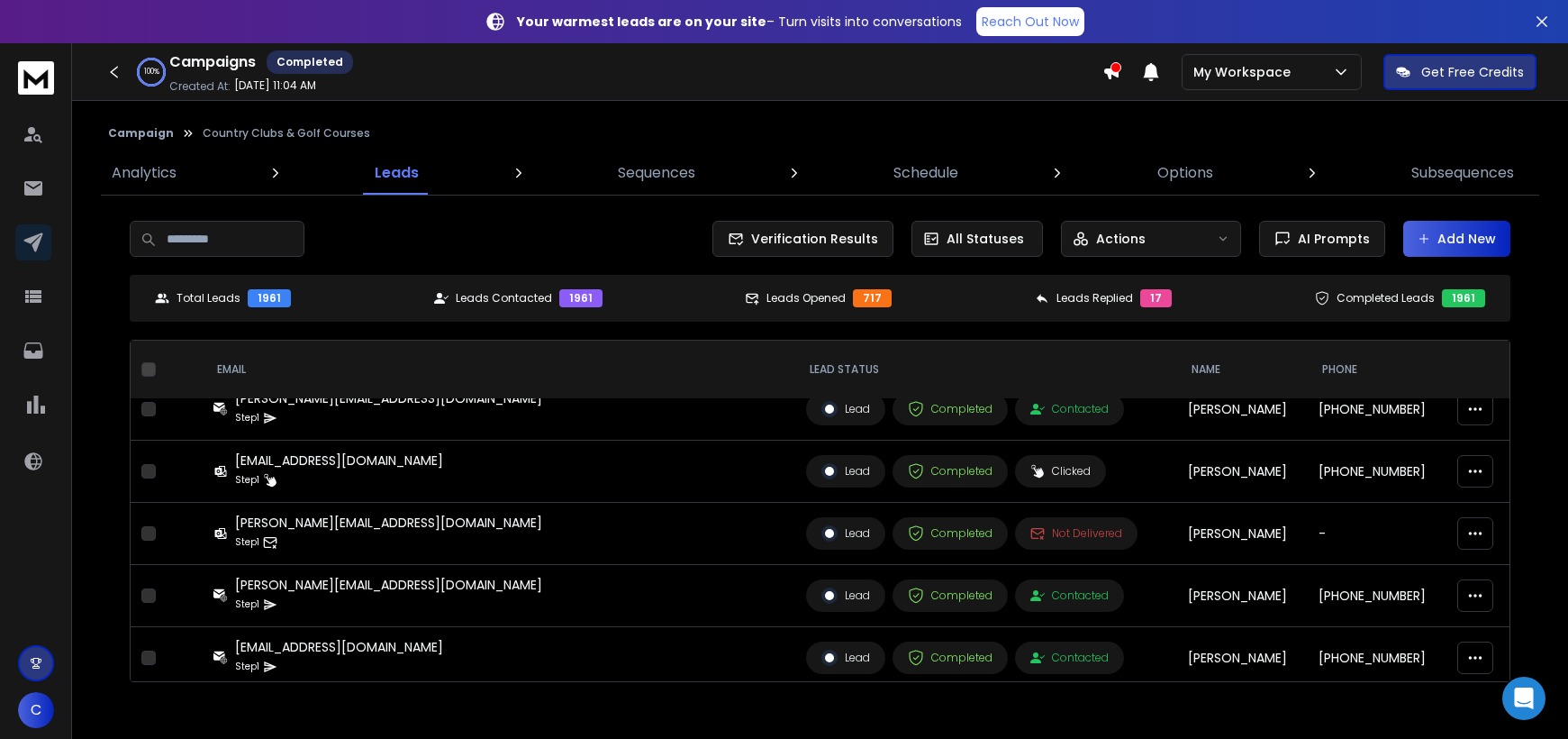
scroll to position [897, 0]
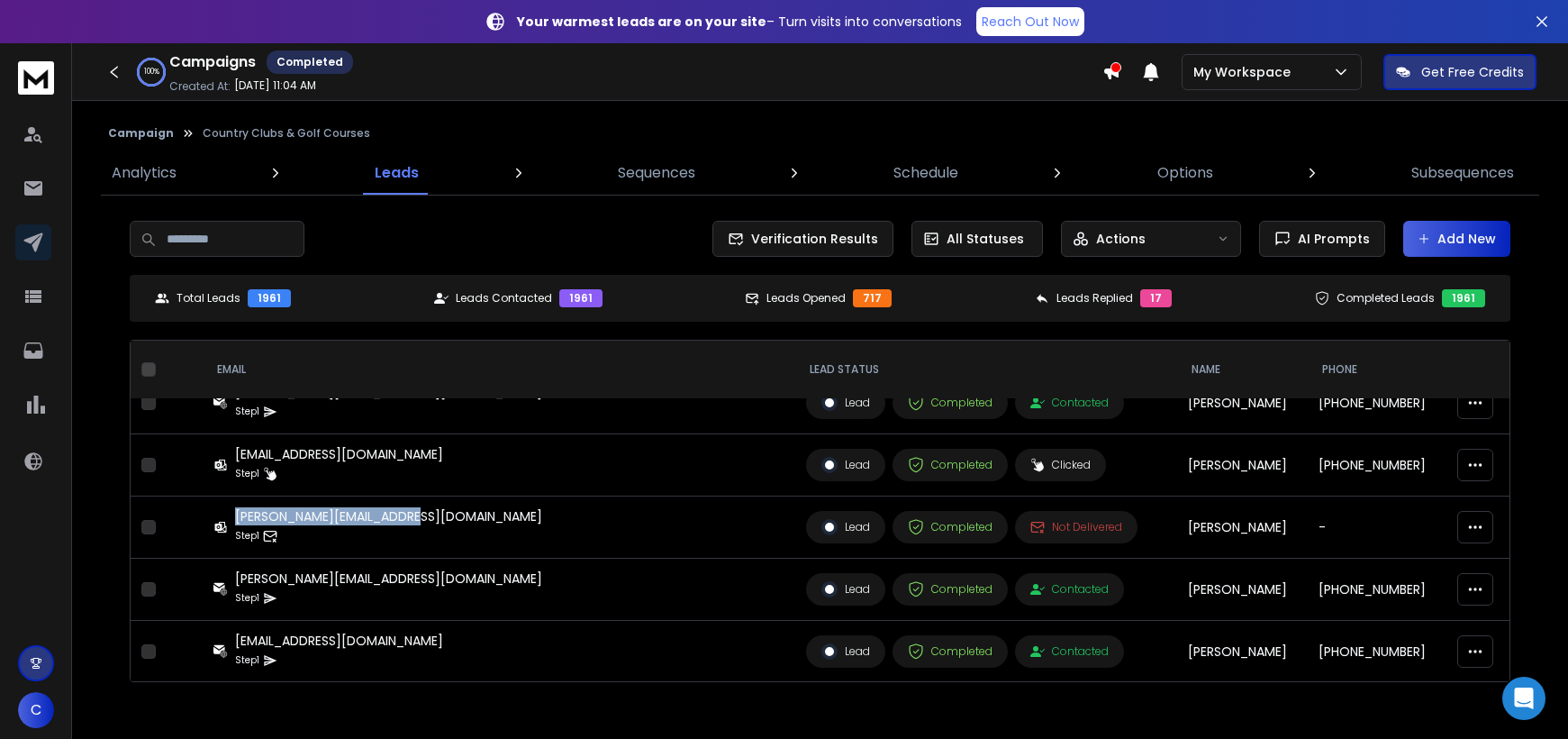
drag, startPoint x: 490, startPoint y: 515, endPoint x: 232, endPoint y: 510, distance: 258.0
click at [232, 510] on div "[PERSON_NAME][EMAIL_ADDRESS][DOMAIN_NAME] Step 1" at bounding box center [499, 527] width 571 height 40
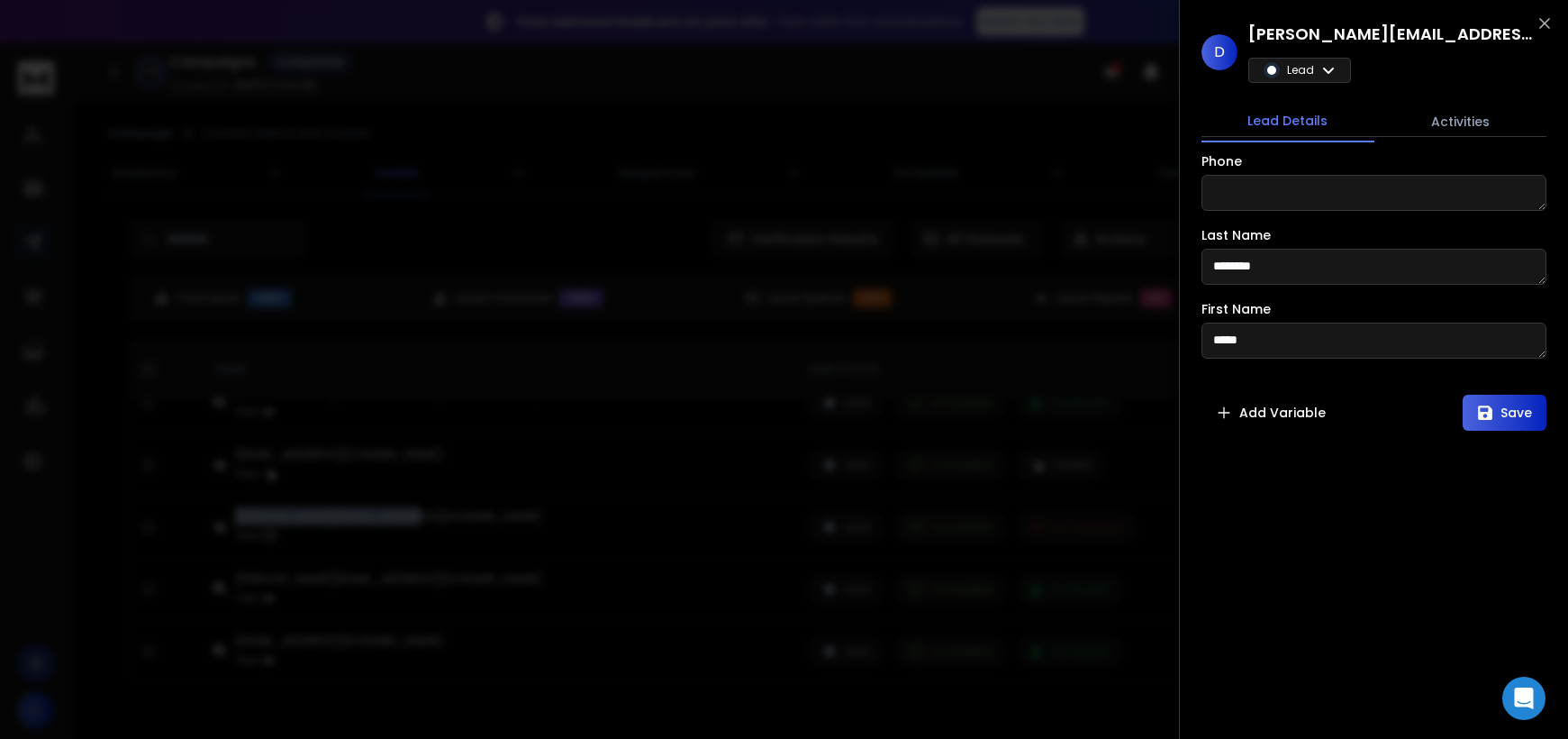
copy div "[PERSON_NAME][EMAIL_ADDRESS][DOMAIN_NAME]"
click at [1359, 42] on h1 "[PERSON_NAME][EMAIL_ADDRESS][DOMAIN_NAME]" at bounding box center [1392, 34] width 288 height 25
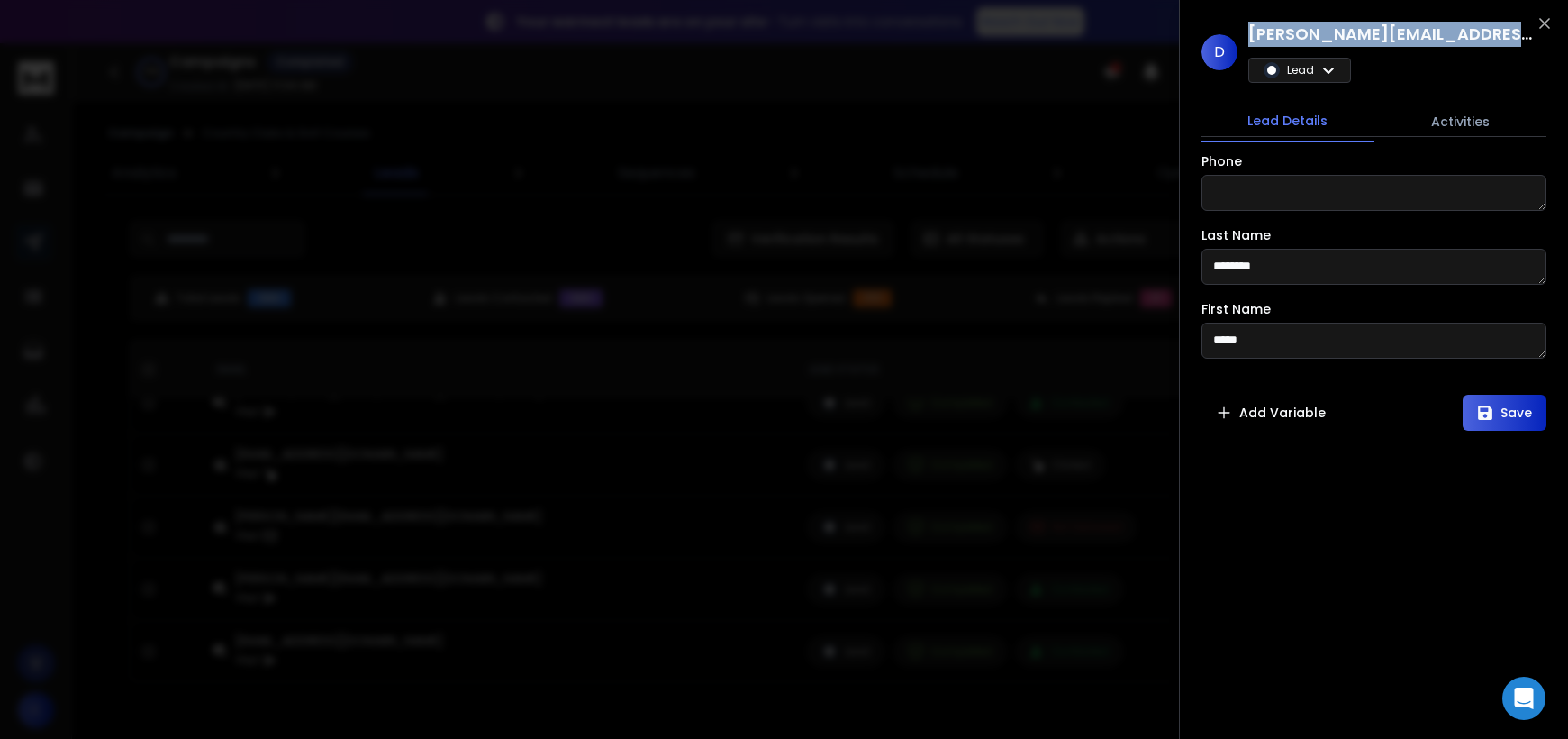
click at [1359, 42] on h1 "[PERSON_NAME][EMAIL_ADDRESS][DOMAIN_NAME]" at bounding box center [1392, 34] width 288 height 25
copy h1 "[PERSON_NAME][EMAIL_ADDRESS][DOMAIN_NAME]"
click at [1545, 24] on icon "button" at bounding box center [1545, 23] width 9 height 9
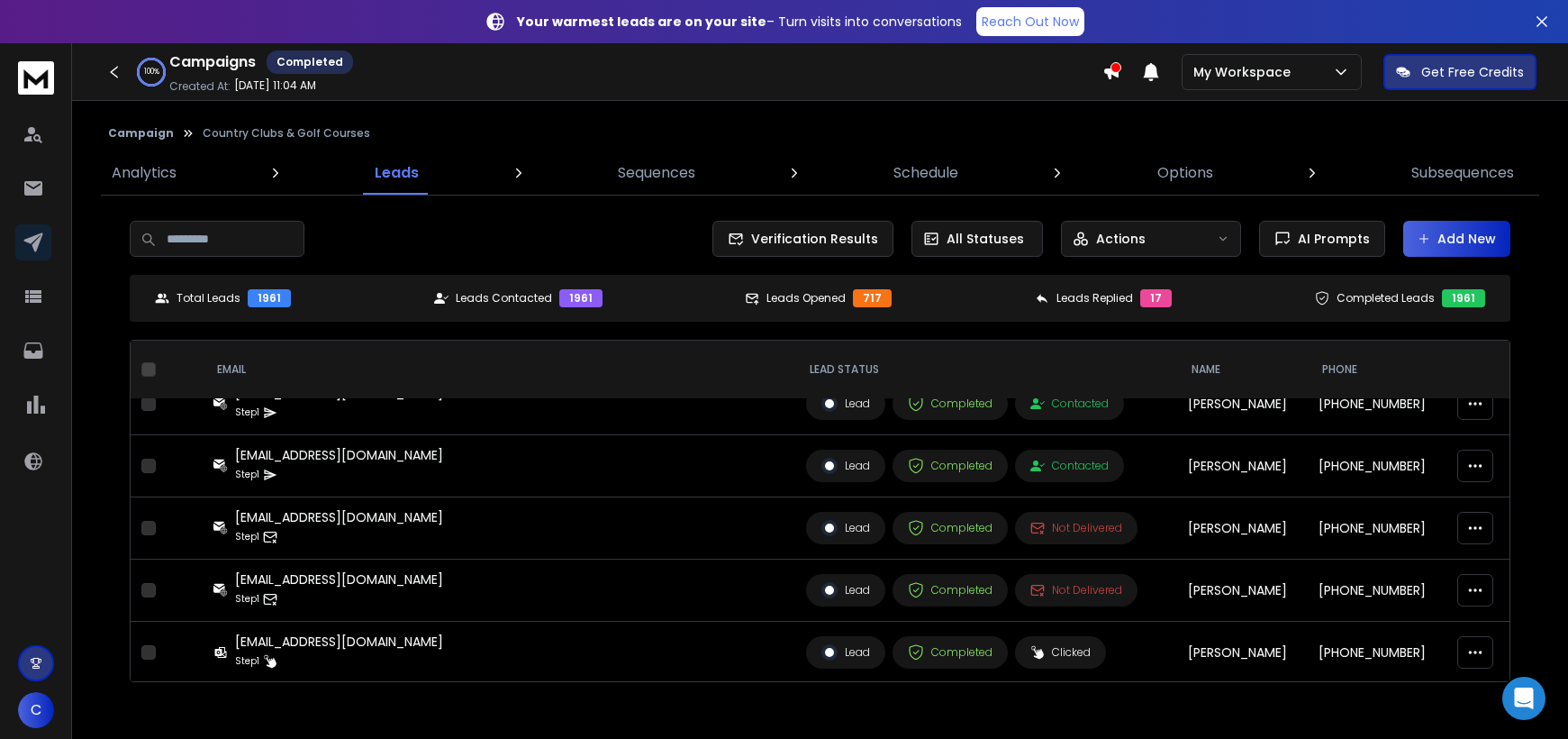
scroll to position [1147, 0]
drag, startPoint x: 503, startPoint y: 516, endPoint x: 231, endPoint y: 516, distance: 272.0
click at [231, 516] on div "[EMAIL_ADDRESS][DOMAIN_NAME] Step 1" at bounding box center [499, 526] width 571 height 40
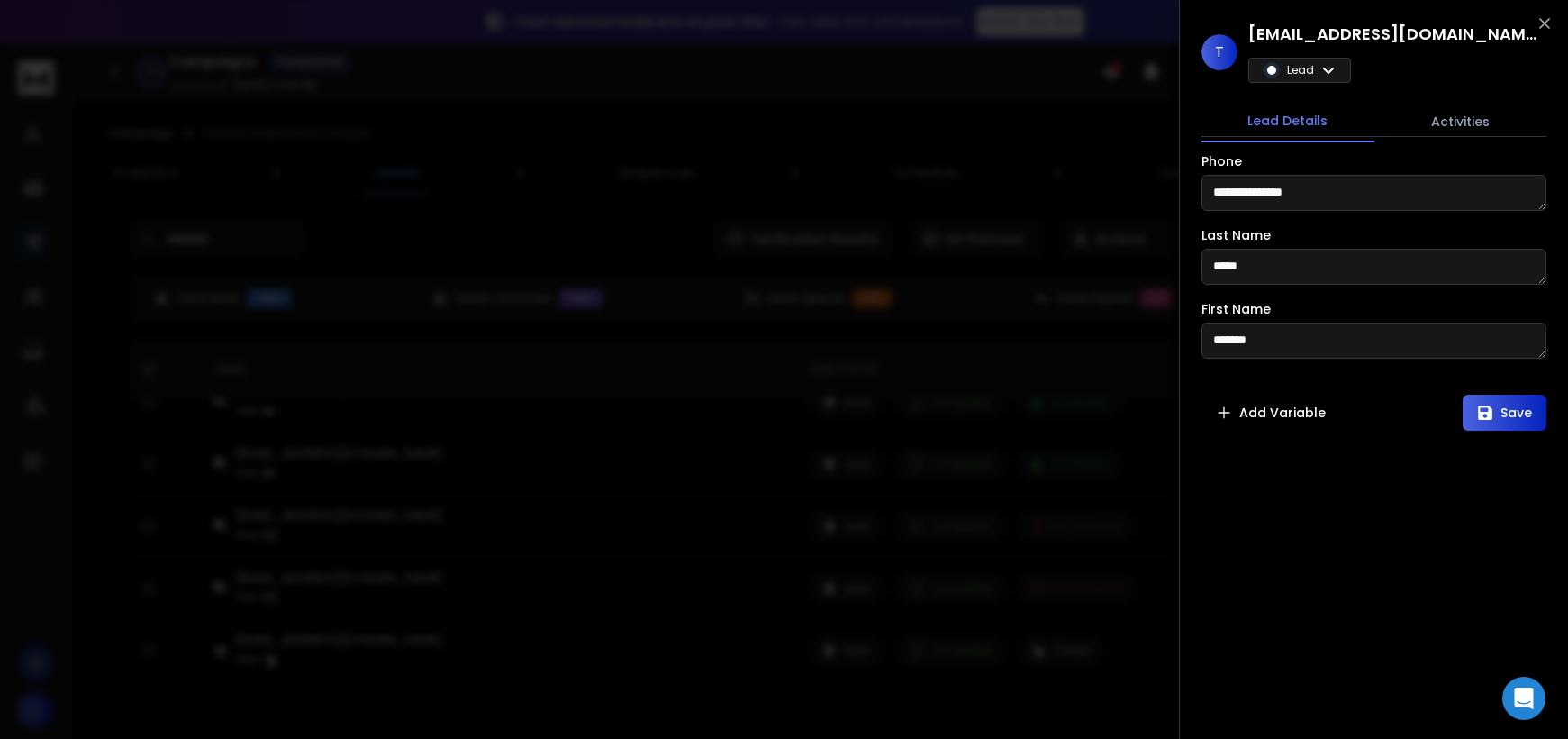
click at [1327, 34] on h1 "[EMAIL_ADDRESS][DOMAIN_NAME]" at bounding box center [1392, 34] width 288 height 25
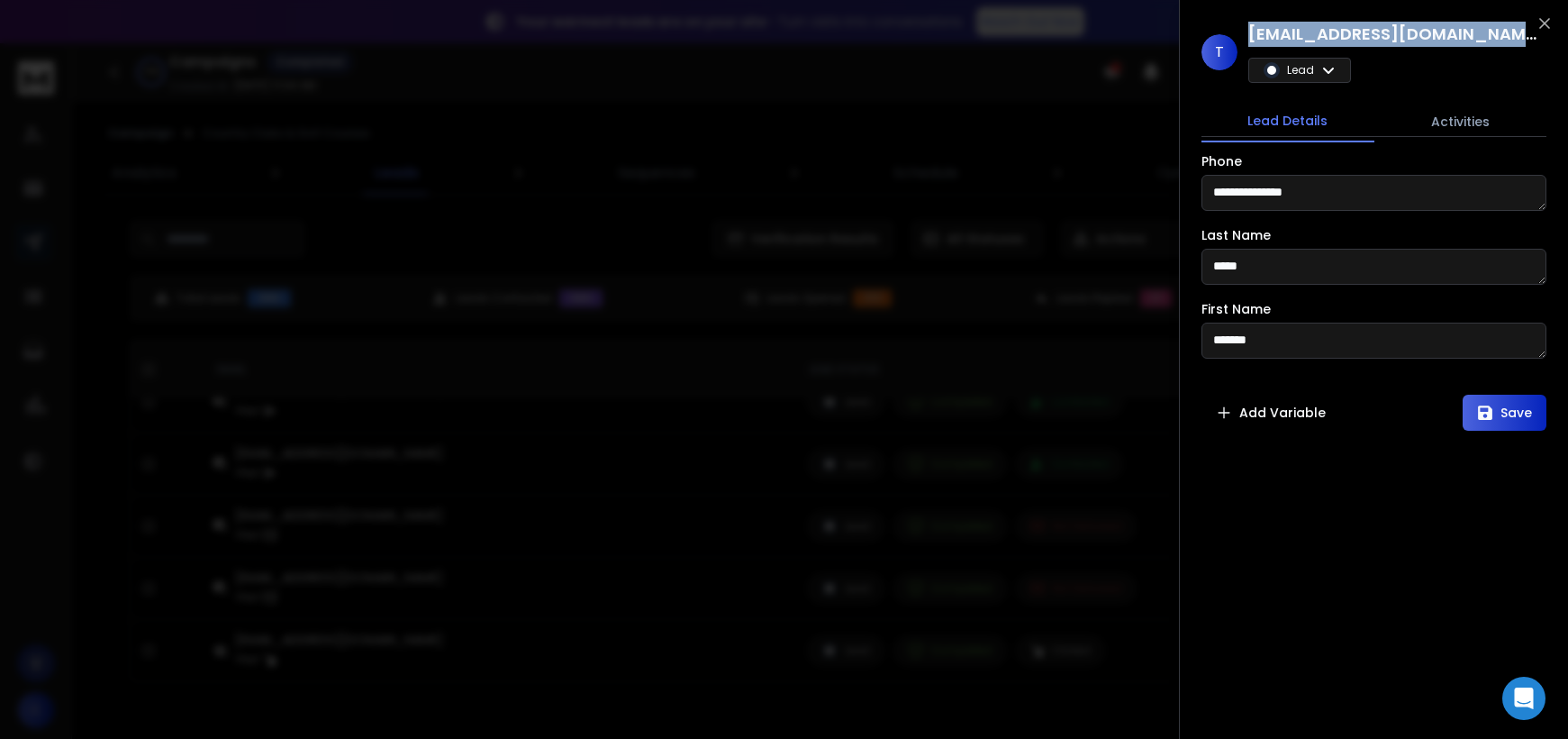
click at [1327, 34] on h1 "[EMAIL_ADDRESS][DOMAIN_NAME]" at bounding box center [1392, 34] width 288 height 25
copy h1 "[EMAIL_ADDRESS][DOMAIN_NAME]"
click at [1541, 23] on icon "button" at bounding box center [1545, 23] width 18 height 18
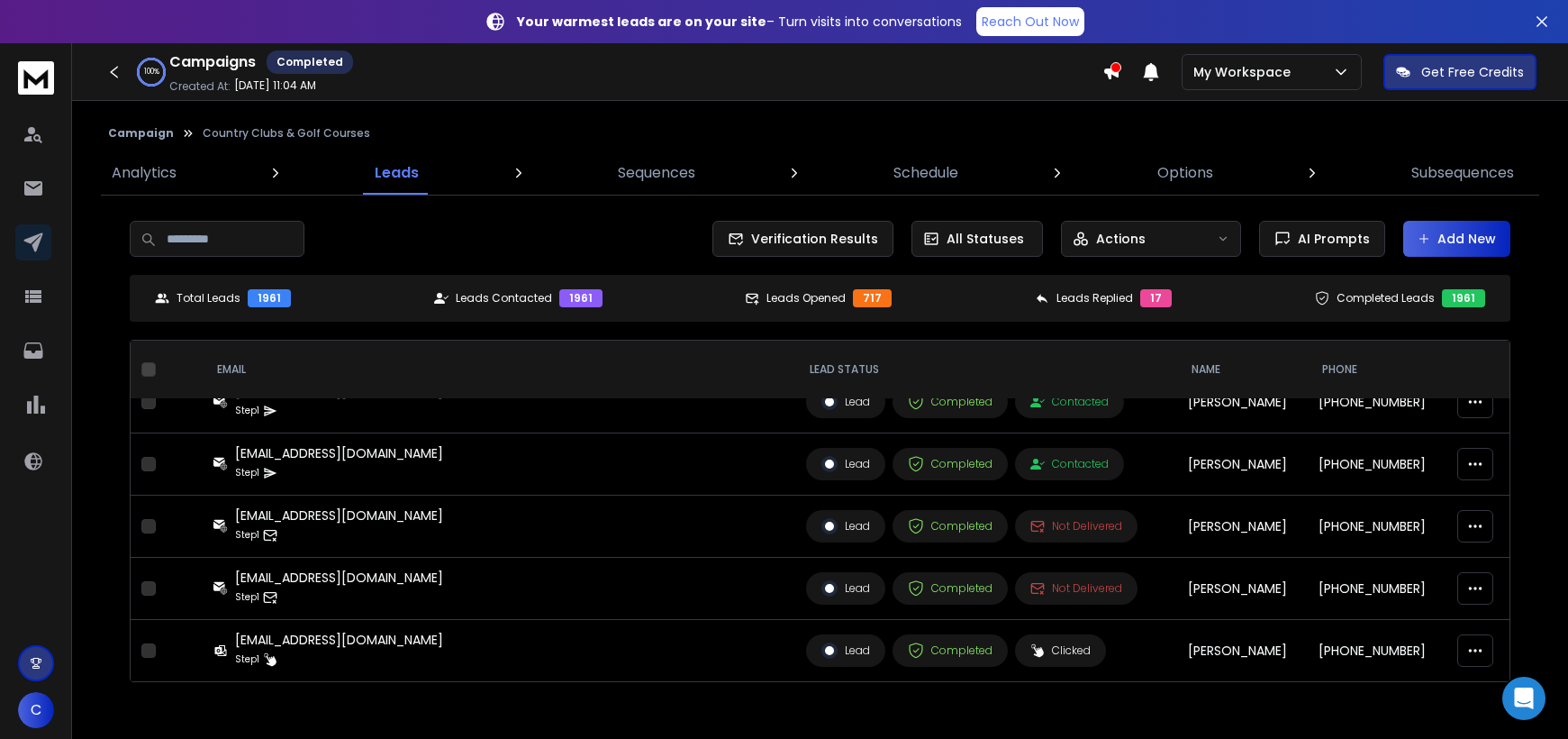
click at [806, 301] on p "Leads Opened" at bounding box center [807, 298] width 79 height 14
click at [762, 292] on div "Leads Opened 717" at bounding box center [818, 298] width 147 height 18
click at [784, 298] on p "Leads Opened" at bounding box center [807, 298] width 79 height 14
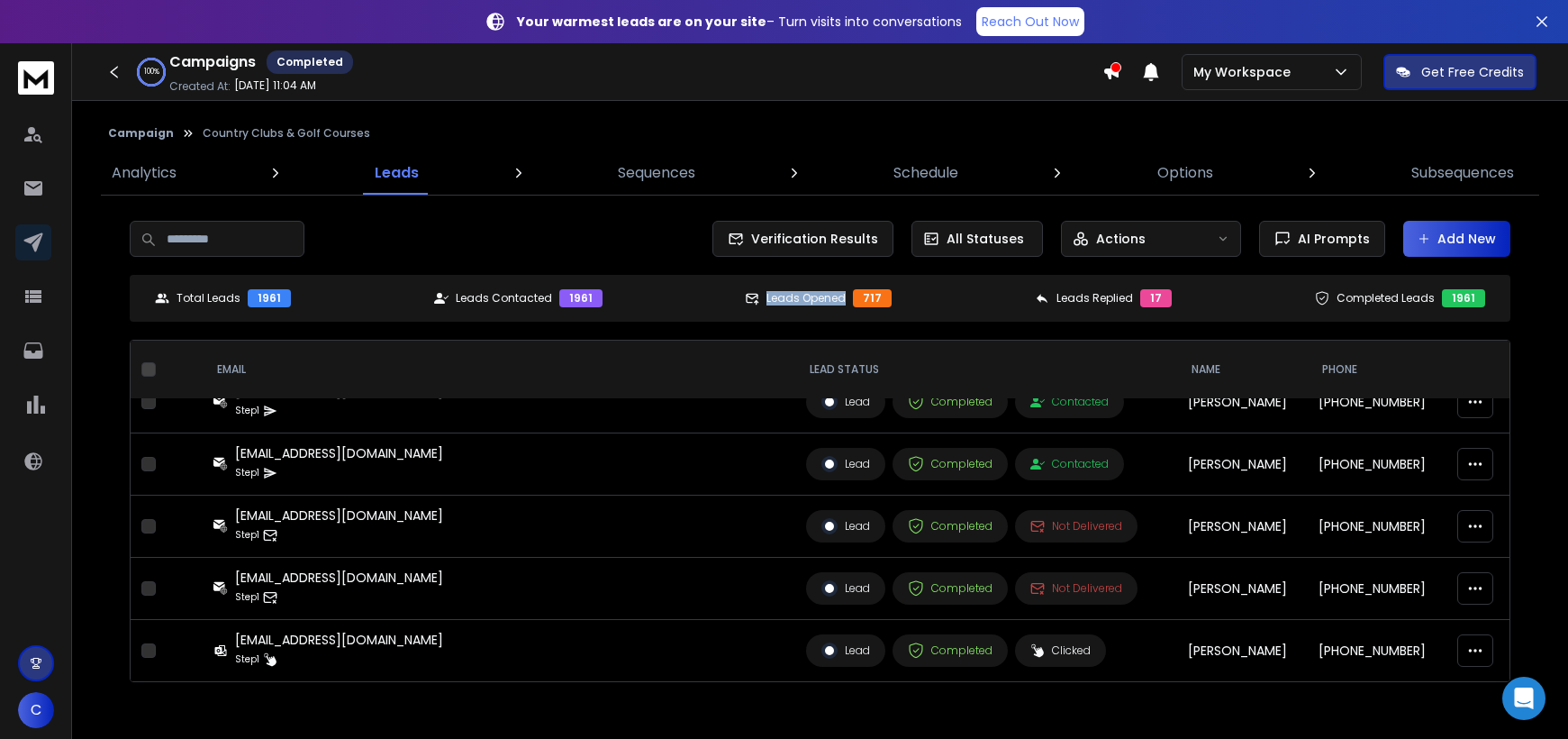
click at [784, 298] on p "Leads Opened" at bounding box center [807, 298] width 79 height 14
click at [868, 304] on div "717" at bounding box center [872, 298] width 39 height 18
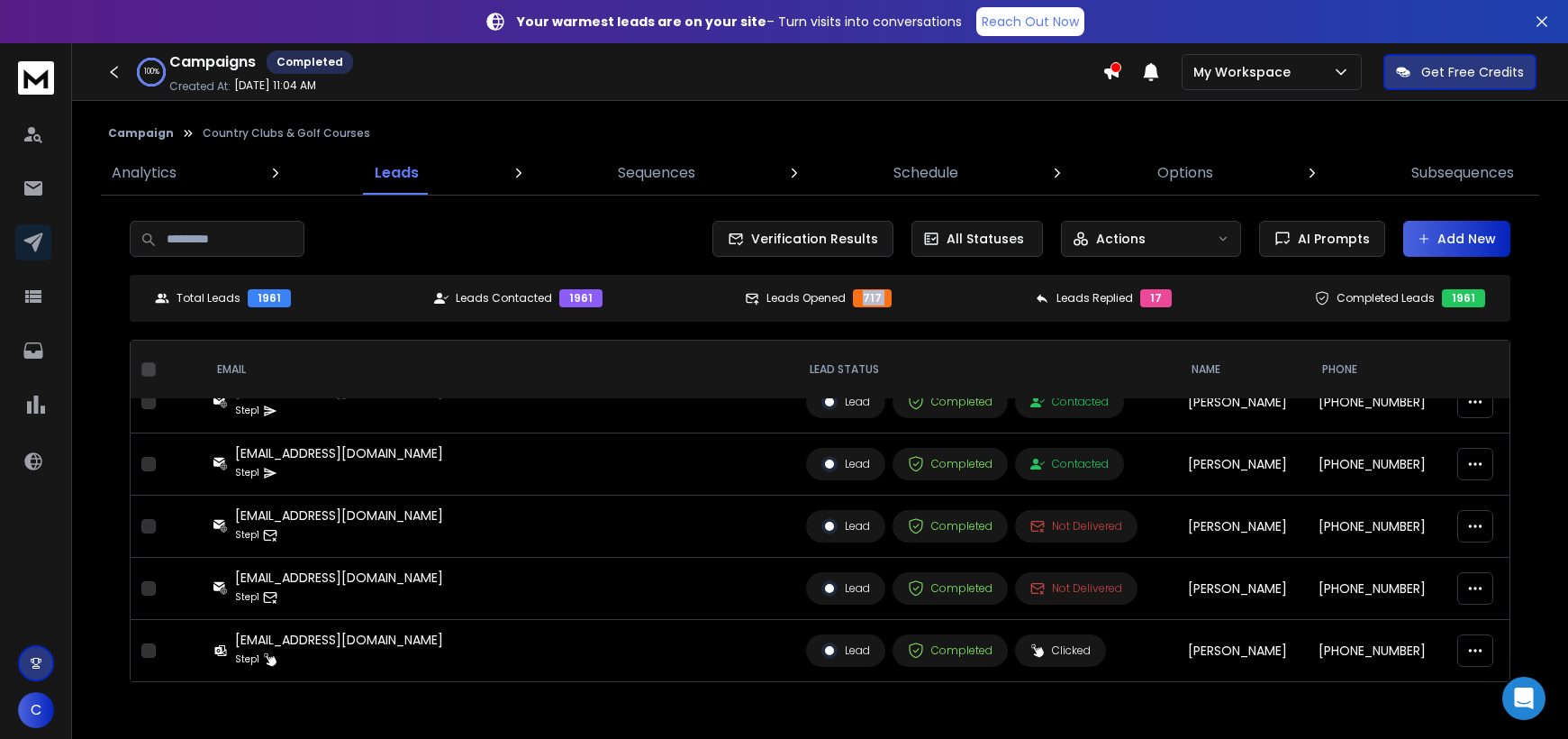
click at [868, 304] on div "717" at bounding box center [872, 298] width 39 height 18
click at [857, 302] on div "717" at bounding box center [872, 298] width 39 height 18
click at [1173, 226] on button "Actions" at bounding box center [1151, 239] width 180 height 36
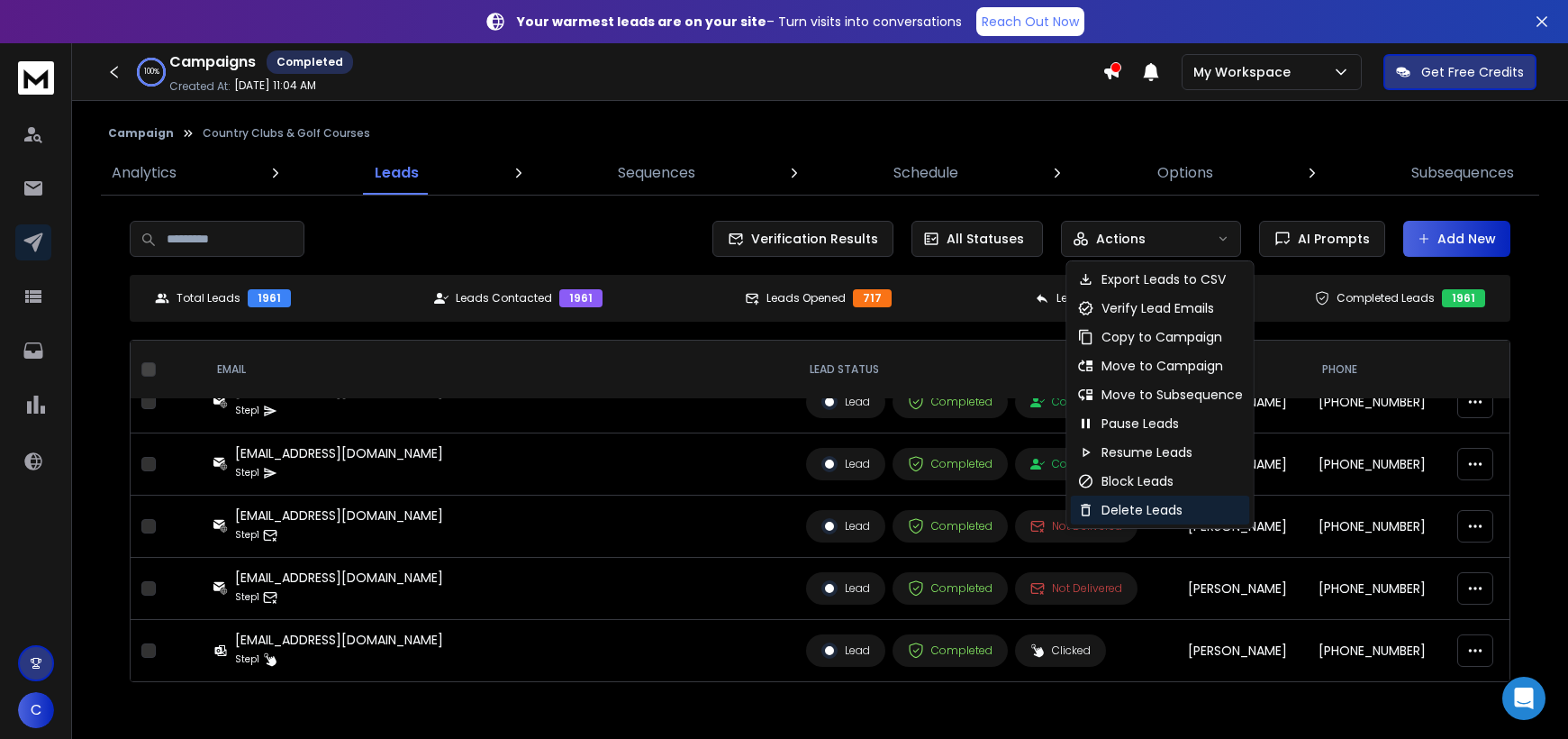
click at [89, 504] on div "Campaign Country Clubs & Golf Courses Analytics Leads Sequences Schedule Option…" at bounding box center [820, 395] width 1496 height 588
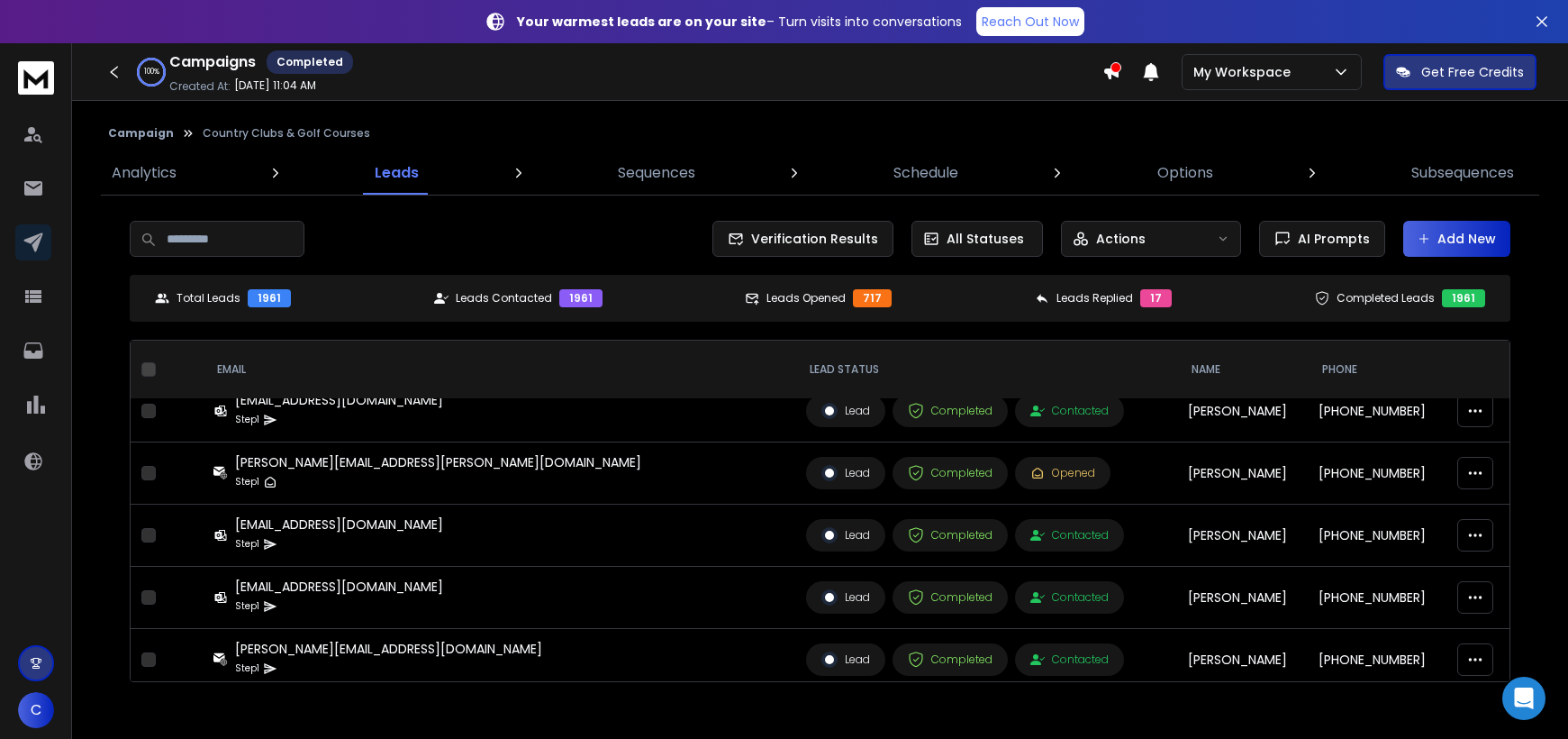
scroll to position [0, 0]
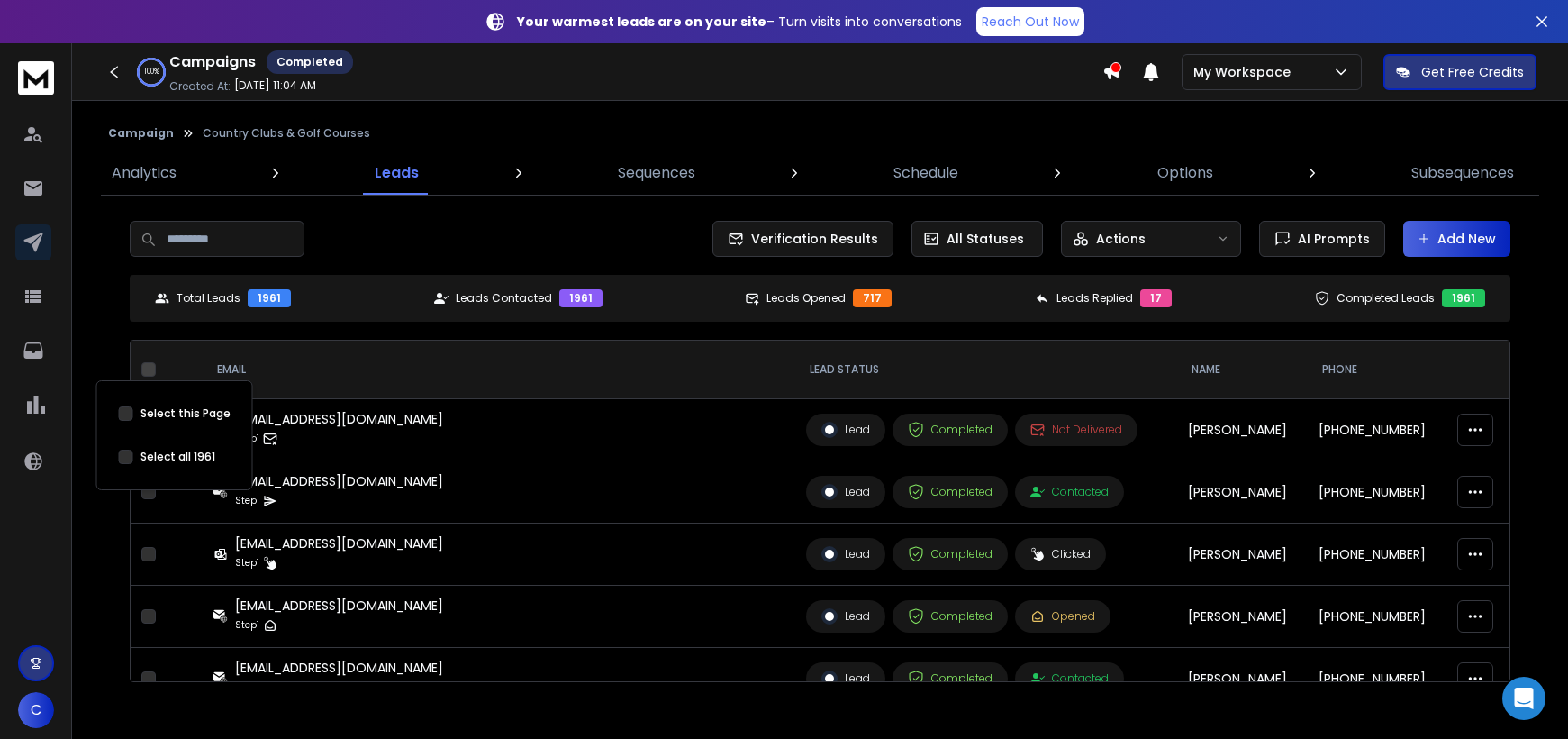
click at [146, 367] on button "Select this Page" at bounding box center [149, 369] width 14 height 14
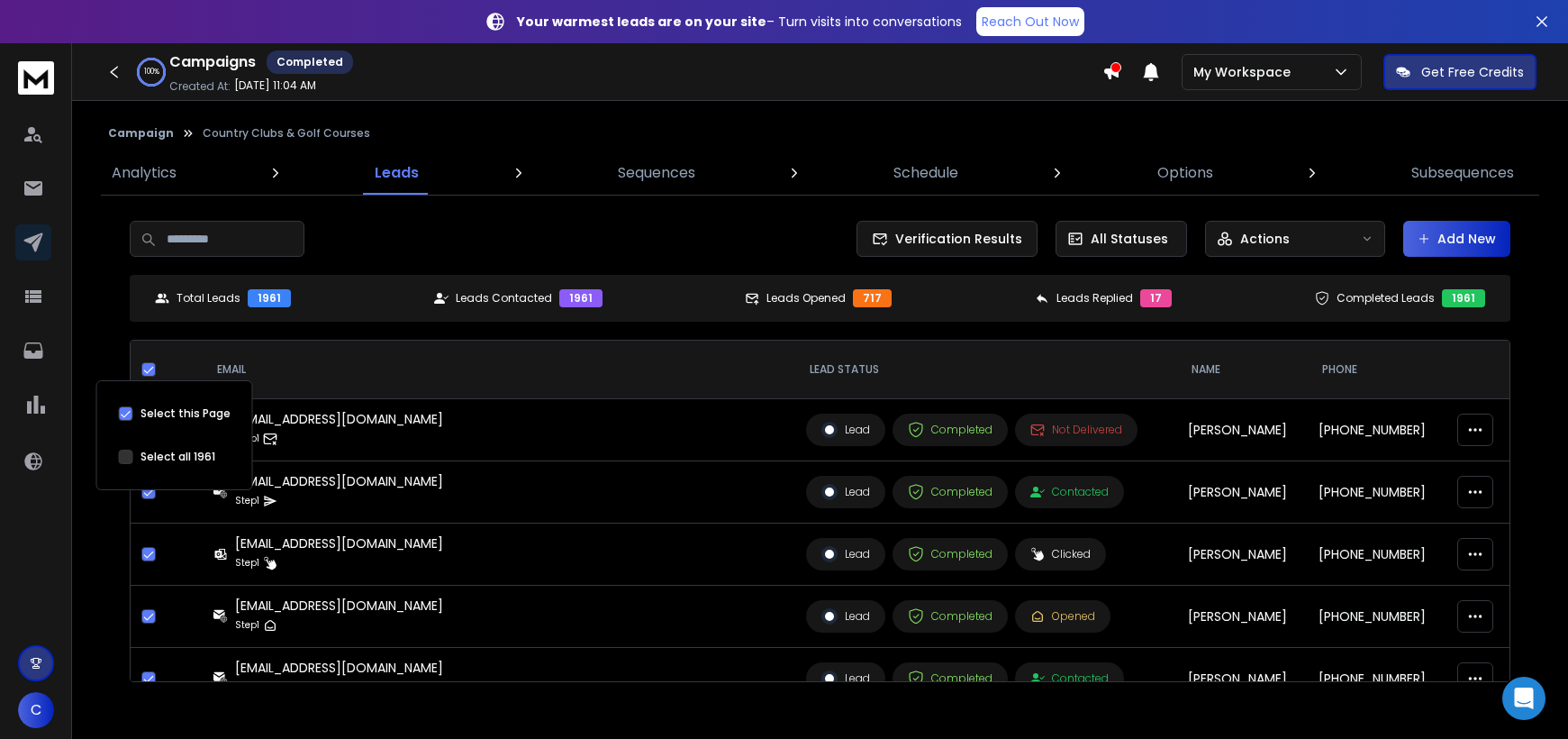
click at [146, 367] on button "Select this Page" at bounding box center [149, 369] width 14 height 14
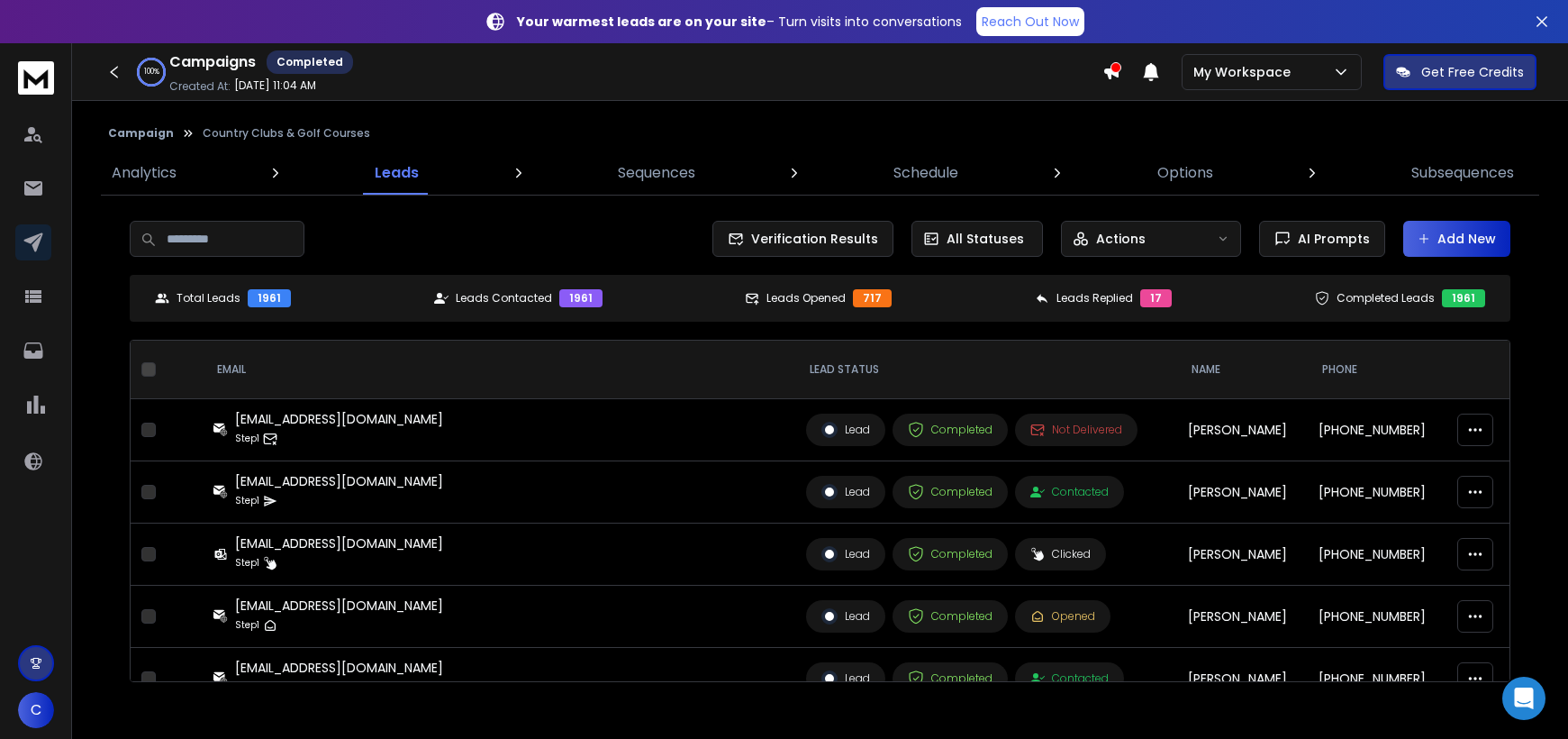
click at [796, 384] on th "LEAD STATUS" at bounding box center [986, 369] width 382 height 59
click at [796, 367] on th "LEAD STATUS" at bounding box center [986, 369] width 382 height 59
click at [1015, 624] on div "Opened" at bounding box center [1063, 616] width 96 height 32
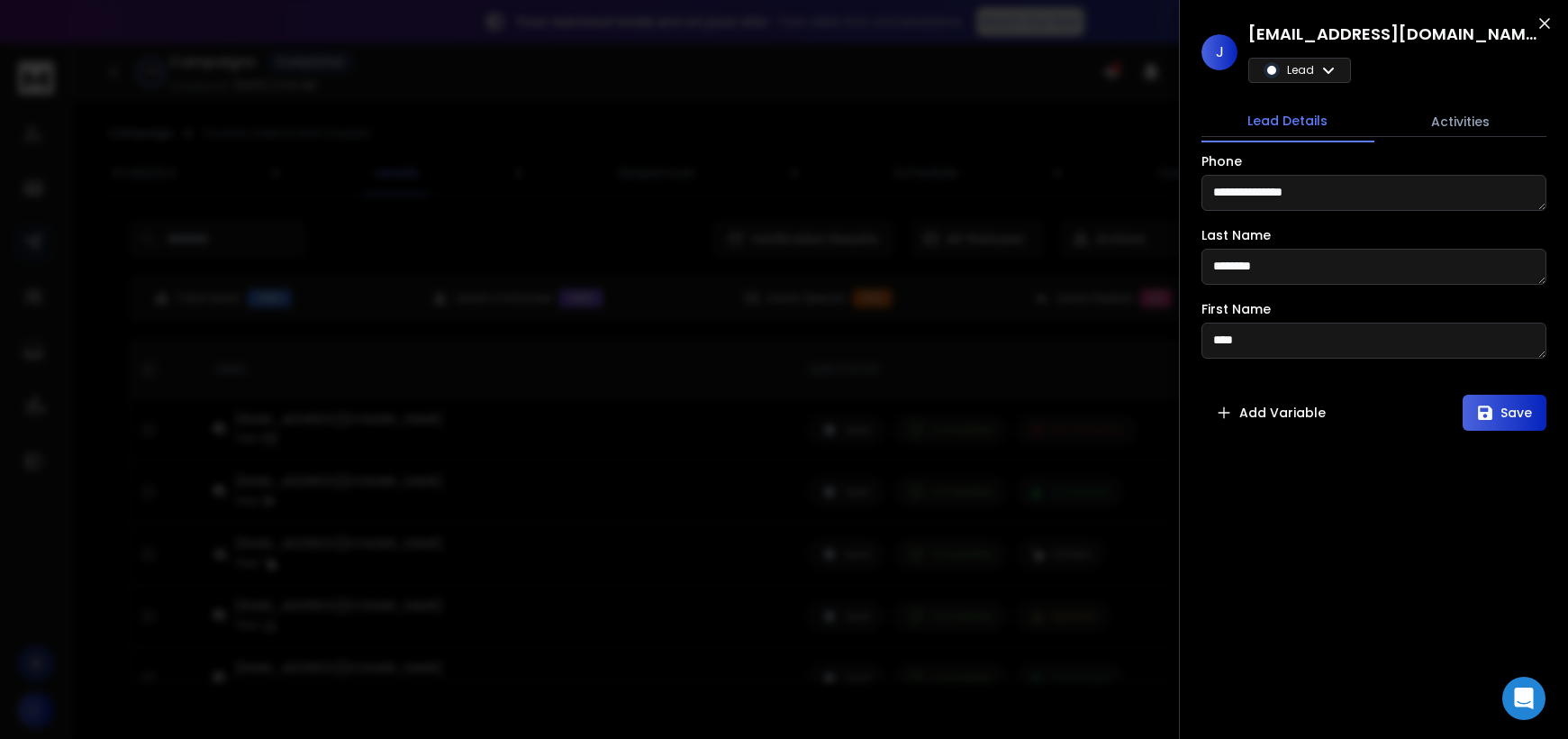
click at [1542, 23] on icon "button" at bounding box center [1545, 23] width 18 height 18
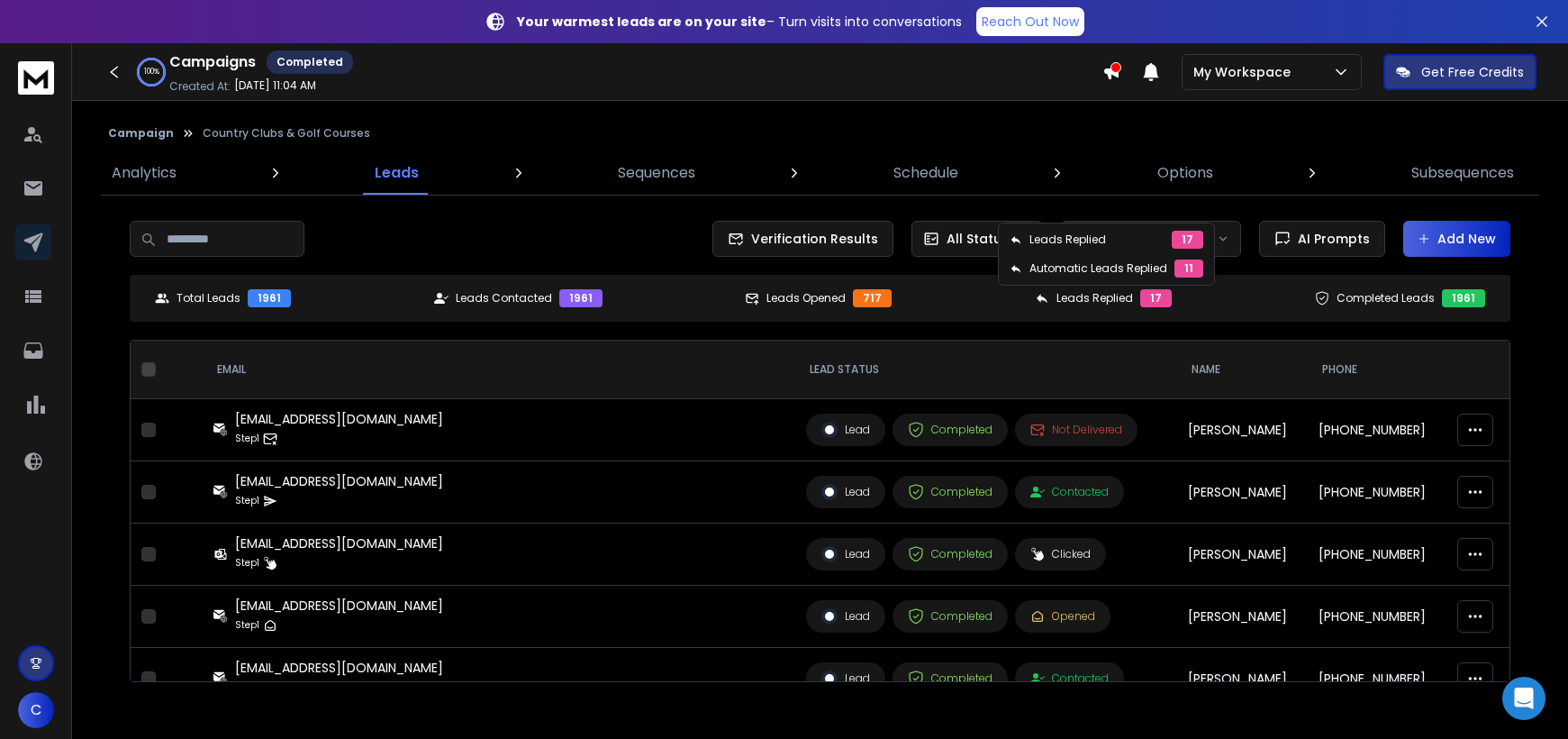
click at [1068, 292] on p "Leads Replied" at bounding box center [1094, 298] width 77 height 14
click at [1100, 300] on p "Leads Replied" at bounding box center [1094, 298] width 77 height 14
click at [1145, 299] on div "17" at bounding box center [1156, 298] width 32 height 18
click at [1438, 245] on button "Add New" at bounding box center [1457, 239] width 107 height 36
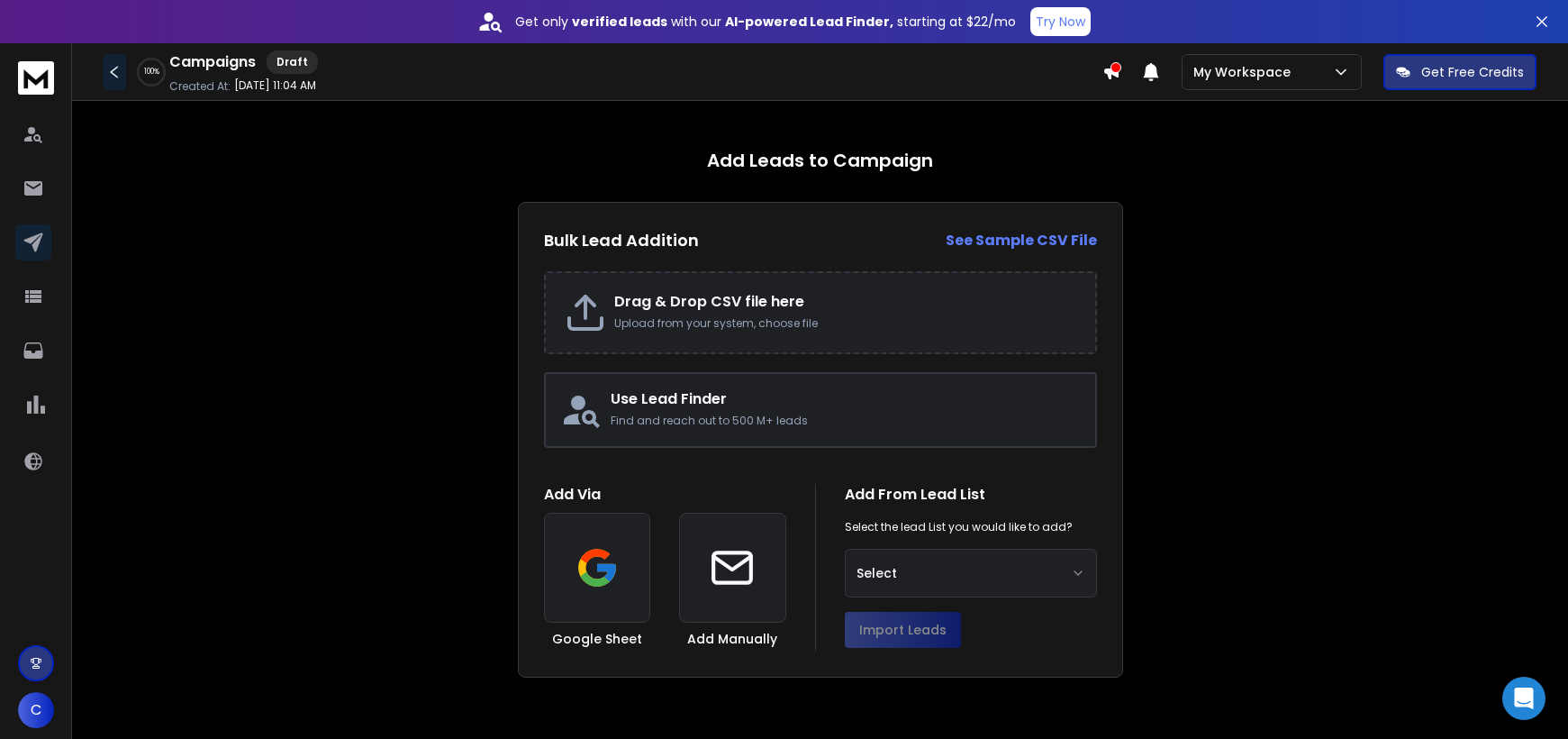
click at [106, 76] on icon at bounding box center [115, 72] width 16 height 16
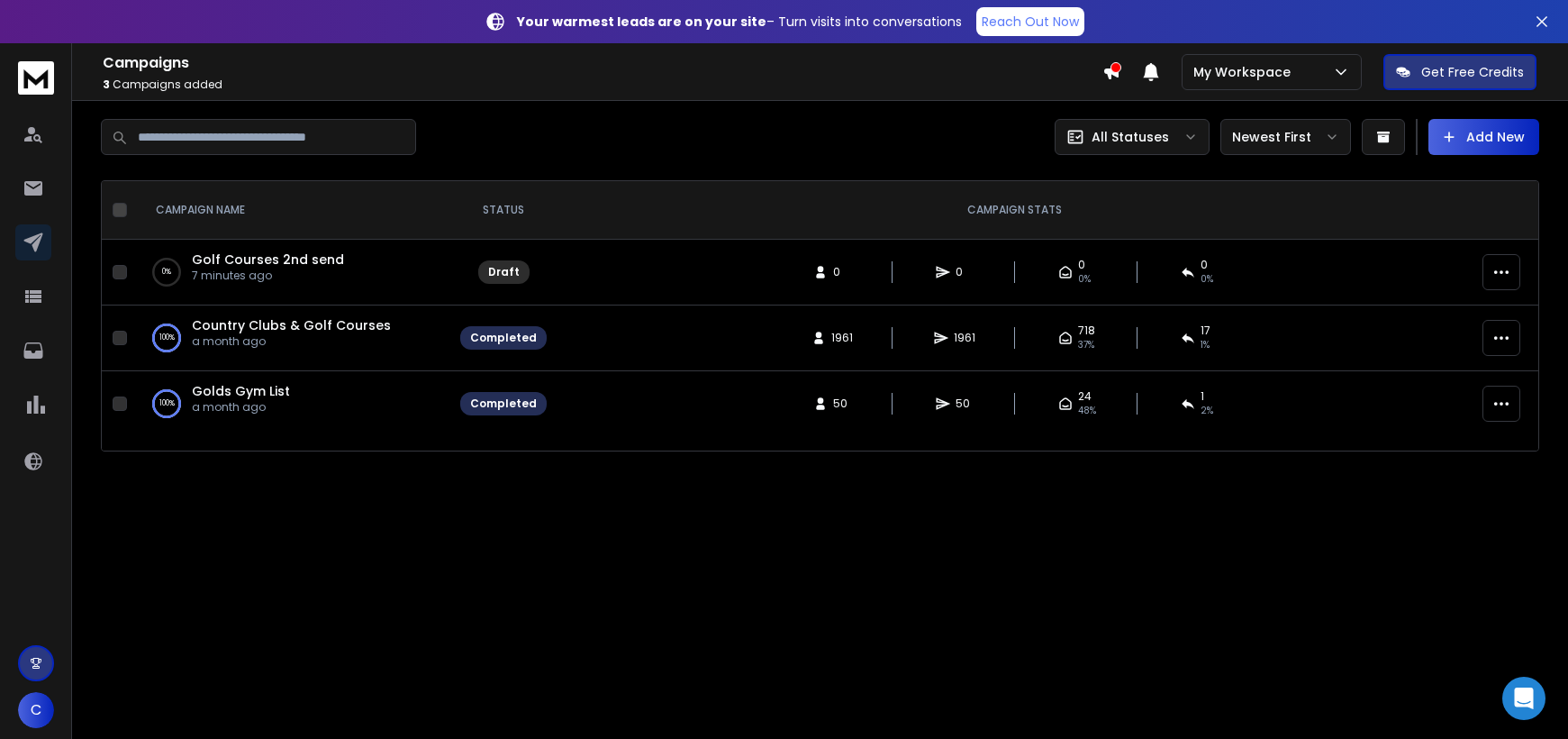
click at [332, 320] on span "Country Clubs & Golf Courses" at bounding box center [291, 325] width 199 height 18
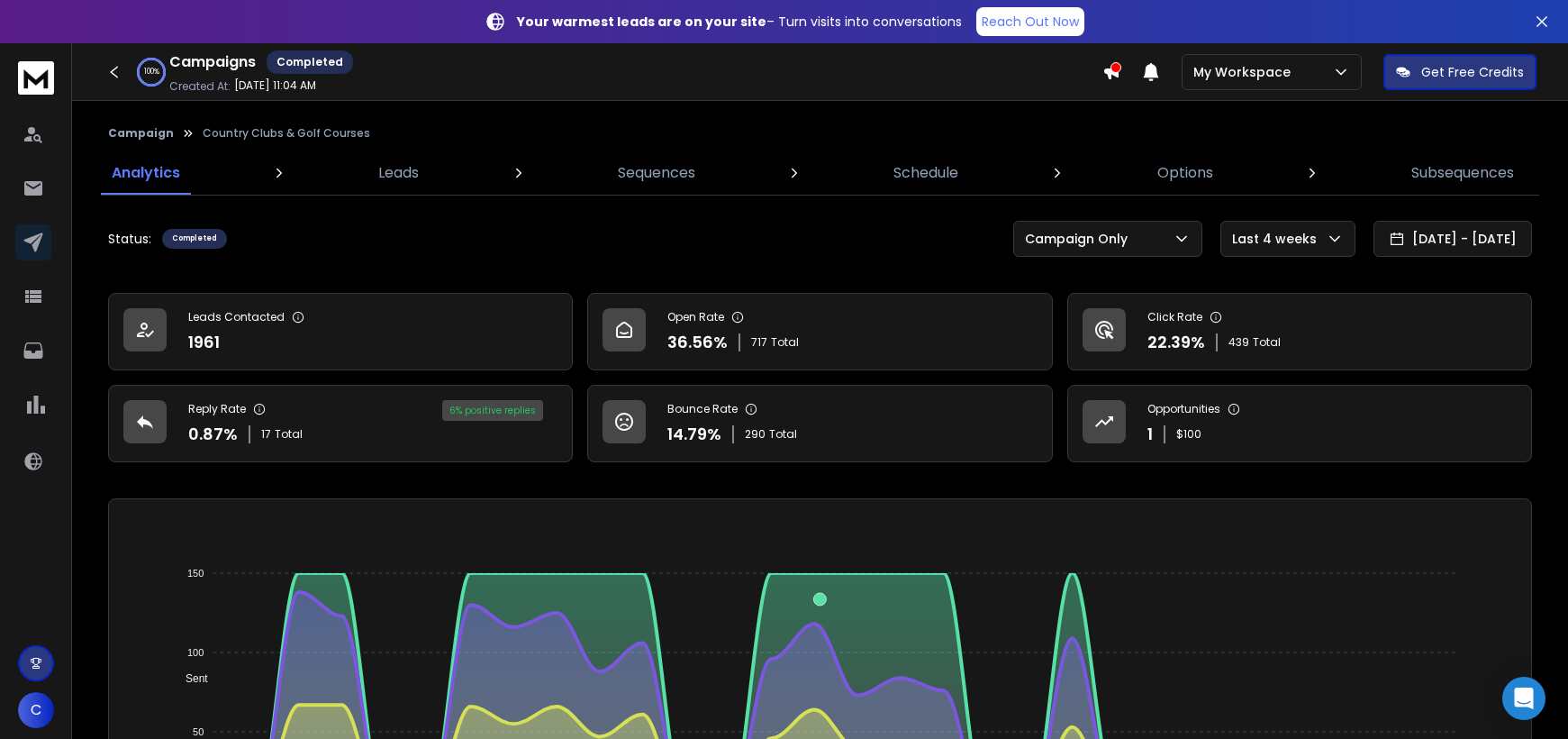
click at [430, 174] on div "Analytics Leads Sequences Schedule Options Subsequences" at bounding box center [813, 173] width 1424 height 43
click at [398, 171] on p "Leads" at bounding box center [398, 173] width 41 height 22
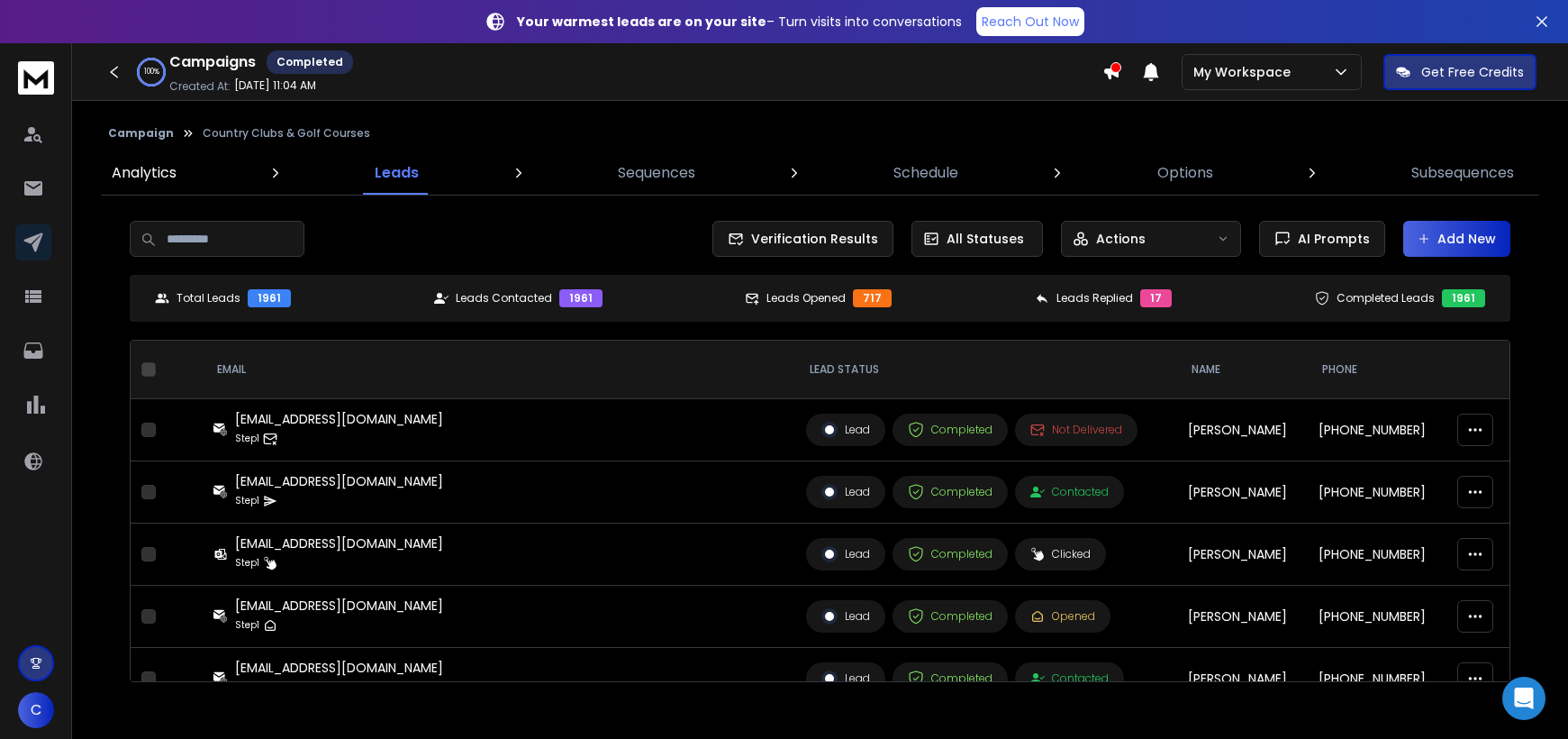
click at [177, 171] on p "Analytics" at bounding box center [144, 173] width 65 height 22
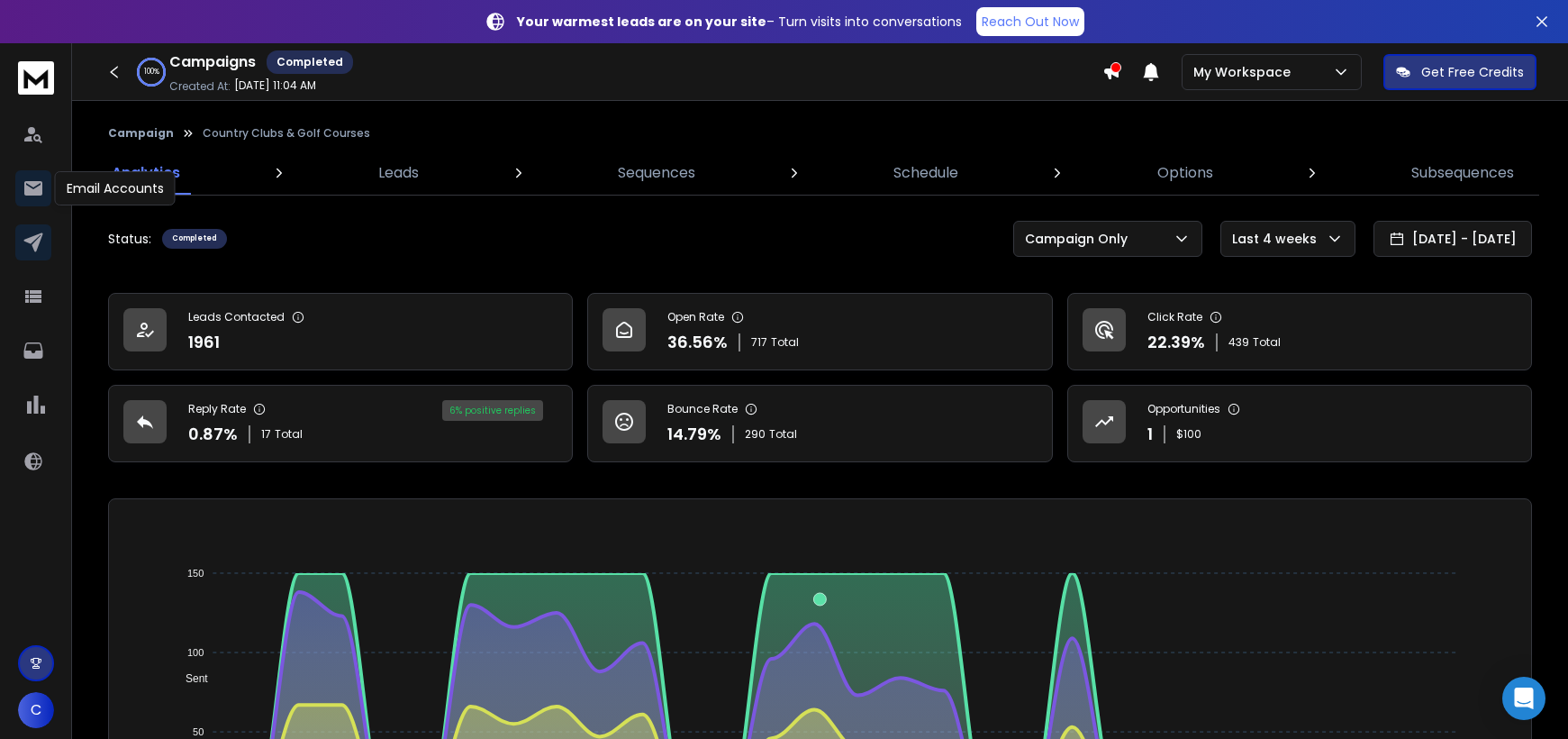
click at [36, 188] on icon at bounding box center [33, 189] width 18 height 14
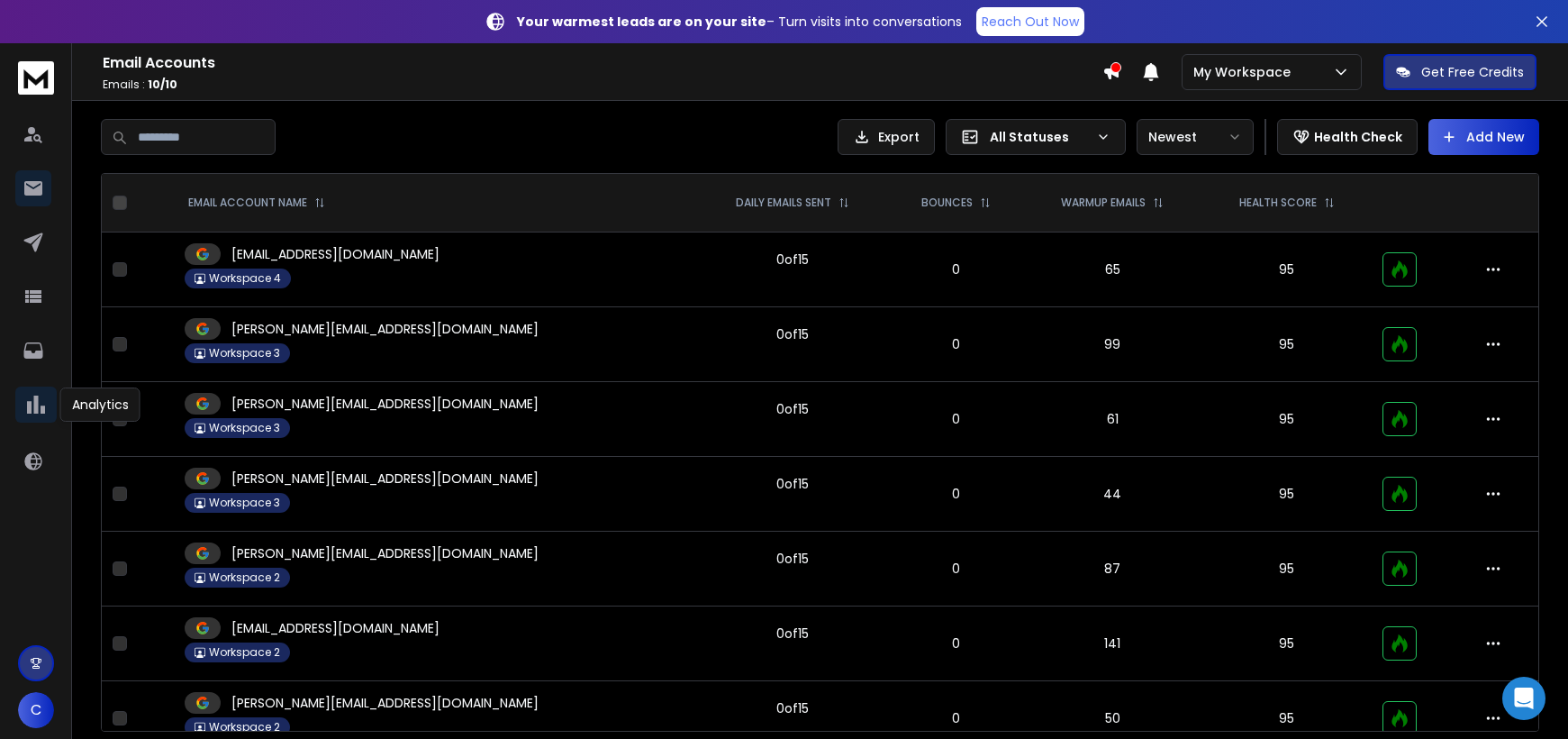
click at [41, 415] on icon at bounding box center [36, 404] width 27 height 27
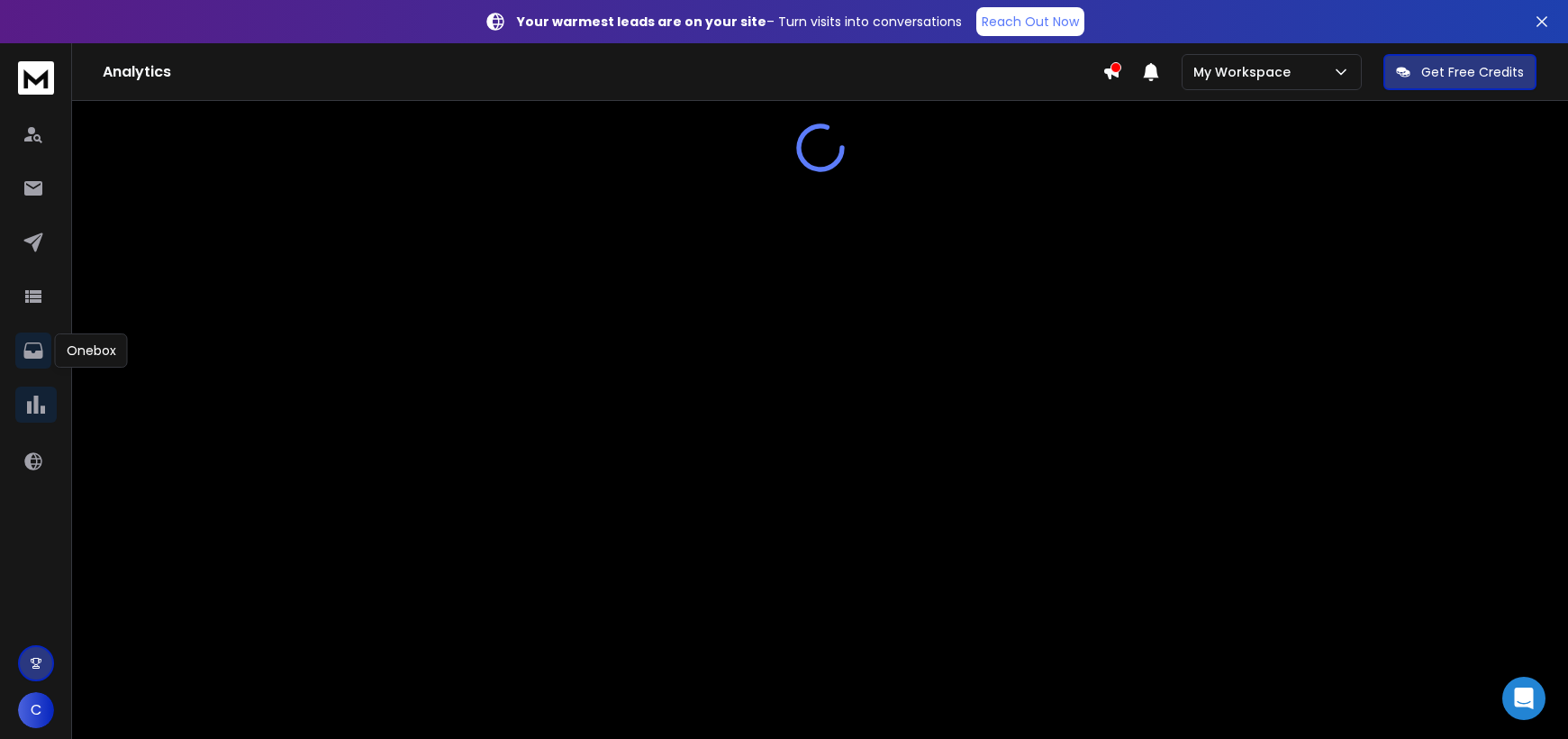
click at [39, 351] on icon at bounding box center [32, 350] width 19 height 16
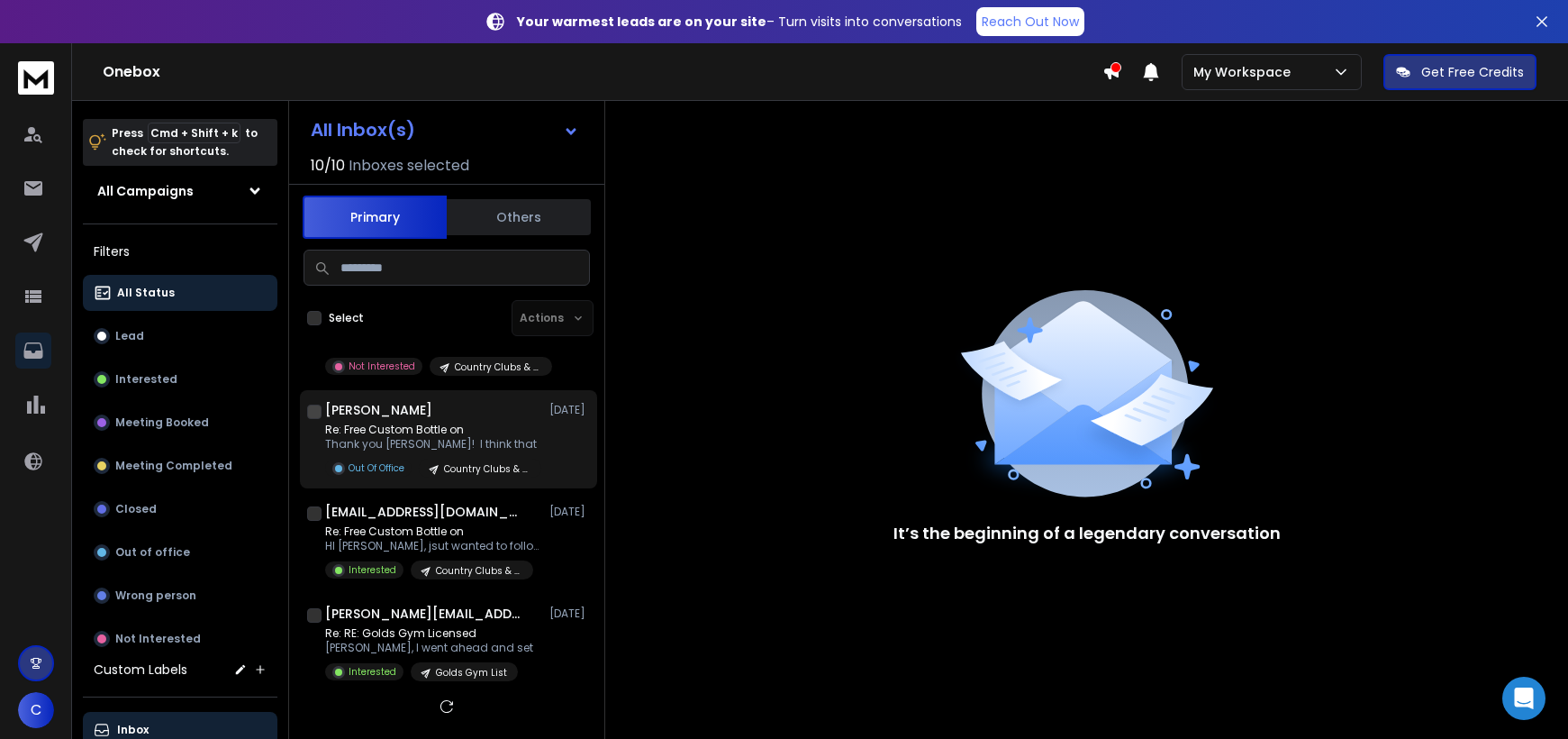
scroll to position [51, 0]
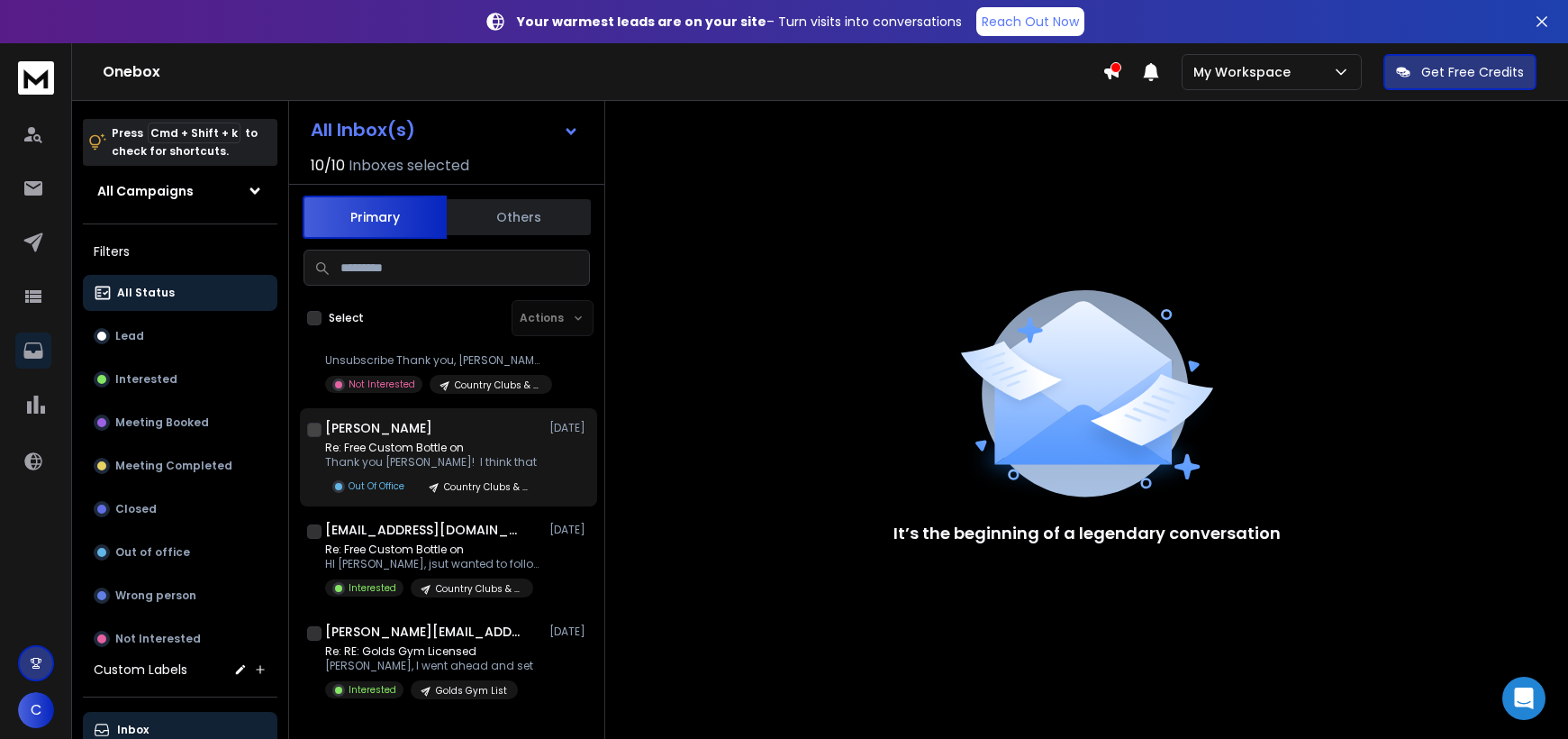
click at [438, 448] on p "Re: Free Custom Bottle on" at bounding box center [433, 448] width 217 height 14
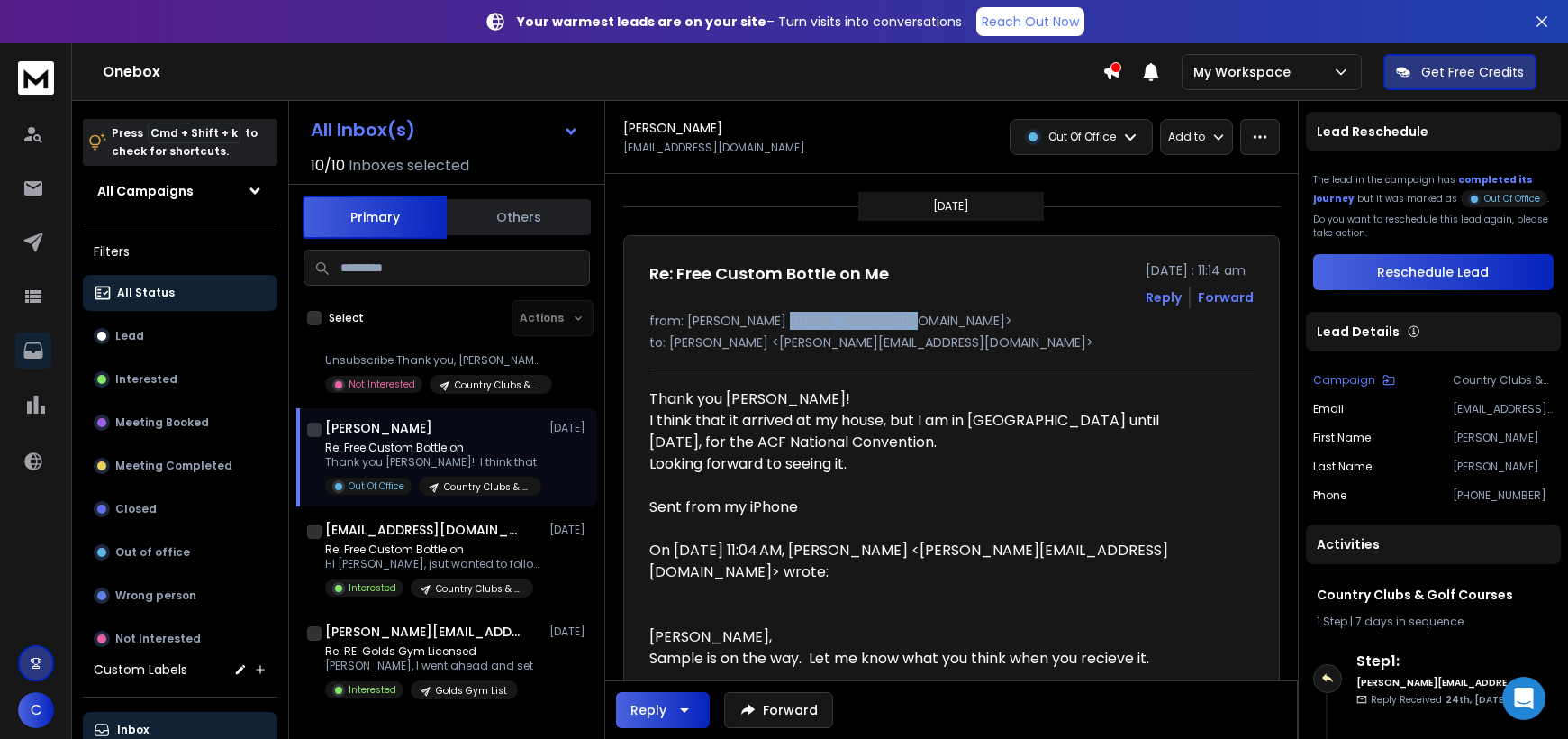
drag, startPoint x: 909, startPoint y: 321, endPoint x: 778, endPoint y: 318, distance: 131.0
click at [778, 318] on p "from: [PERSON_NAME] <[EMAIL_ADDRESS][DOMAIN_NAME]>" at bounding box center [952, 320] width 604 height 18
copy p "[EMAIL_ADDRESS][DOMAIN_NAME]"
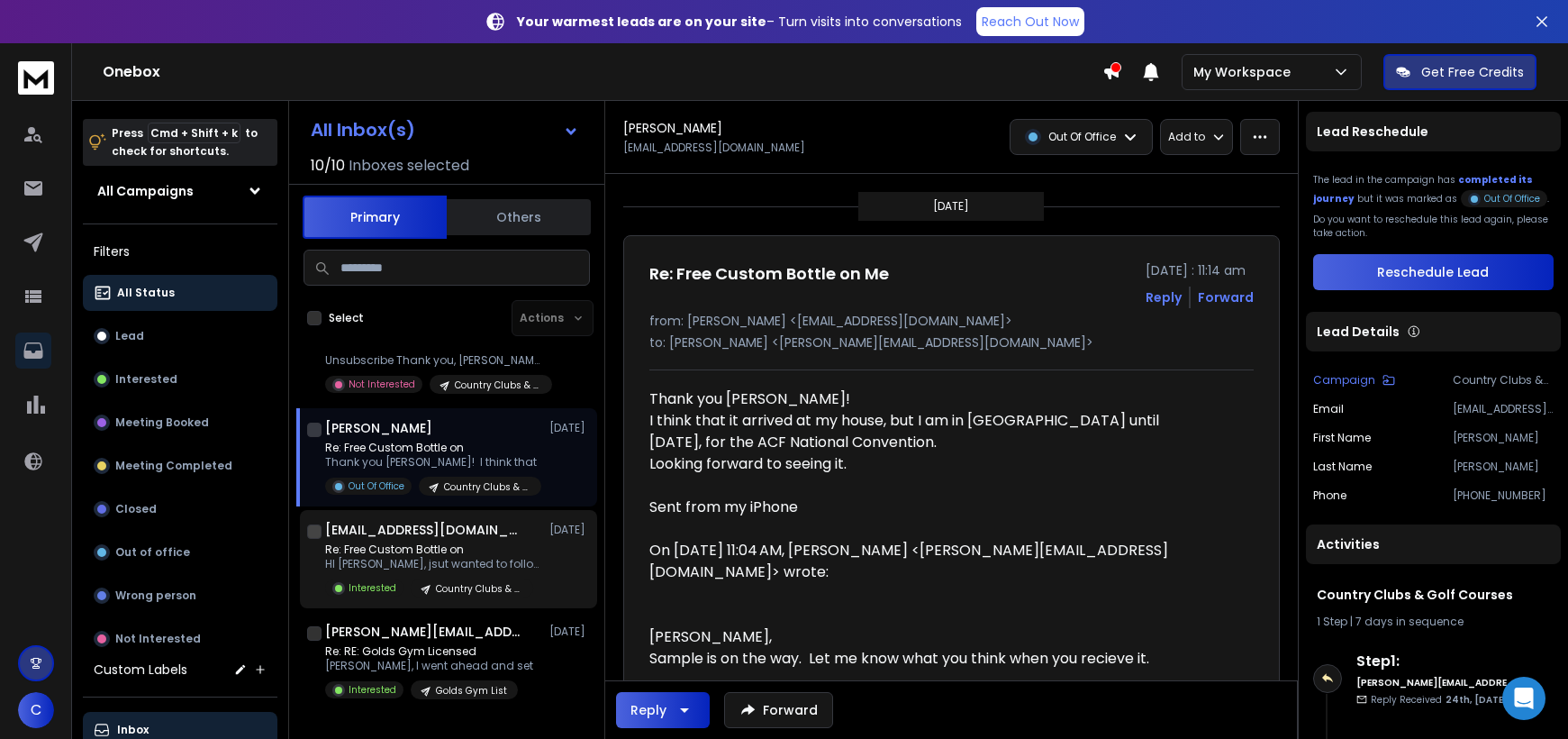
click at [507, 552] on p "Re: Free Custom Bottle on" at bounding box center [433, 550] width 217 height 14
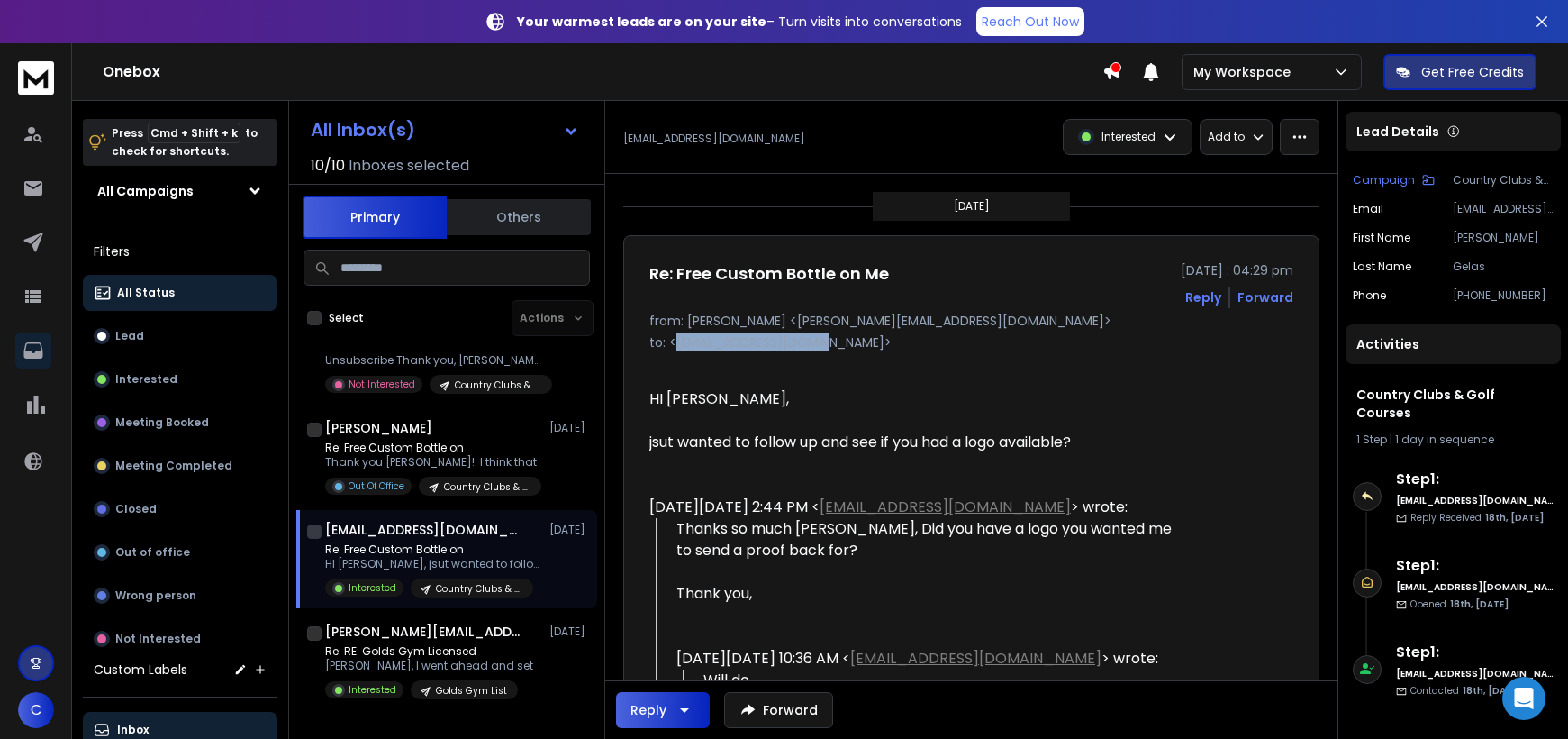
drag, startPoint x: 839, startPoint y: 340, endPoint x: 675, endPoint y: 338, distance: 164.0
click at [675, 338] on p "to: <[EMAIL_ADDRESS][DOMAIN_NAME]>" at bounding box center [972, 342] width 644 height 18
copy p "[EMAIL_ADDRESS][DOMAIN_NAME]"
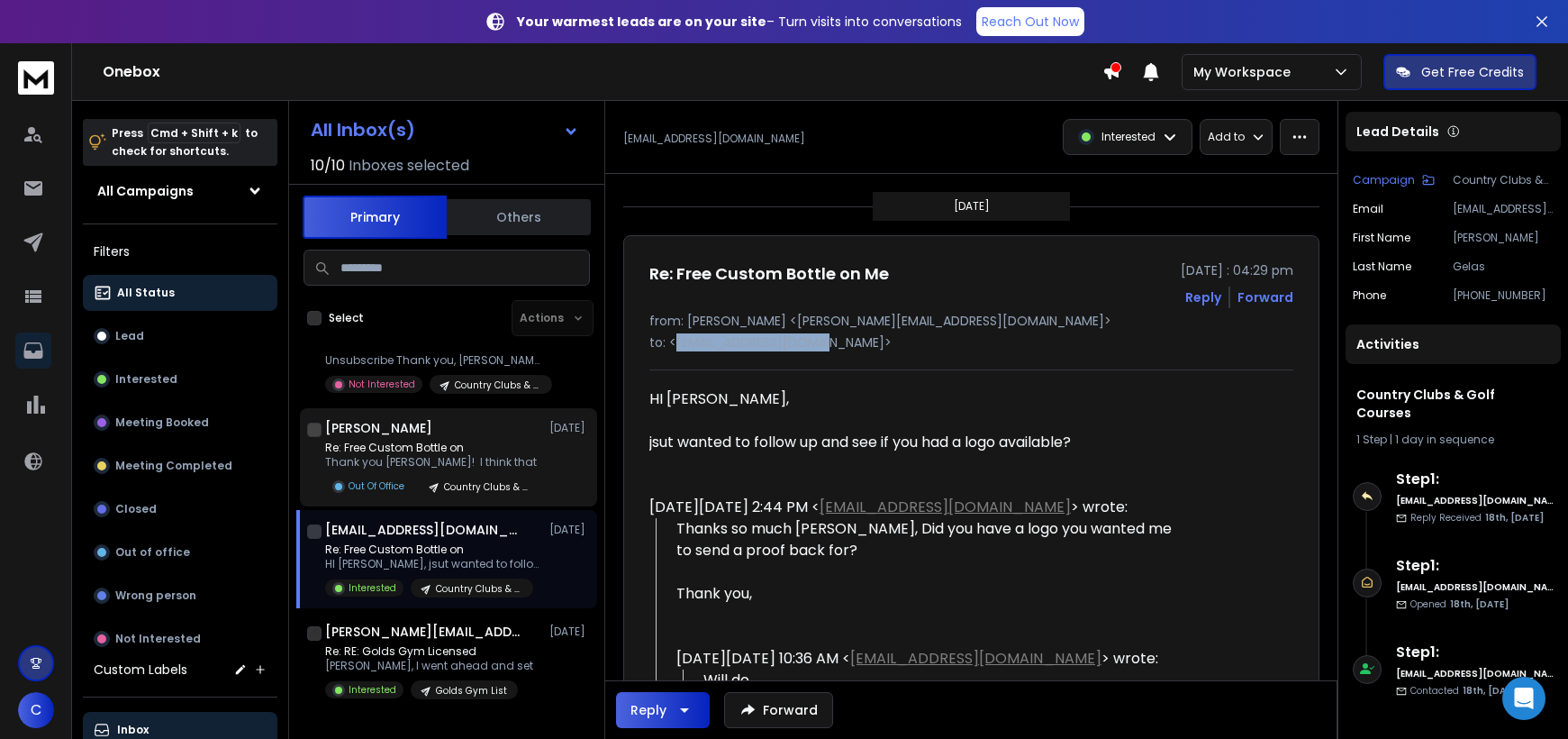
scroll to position [0, 0]
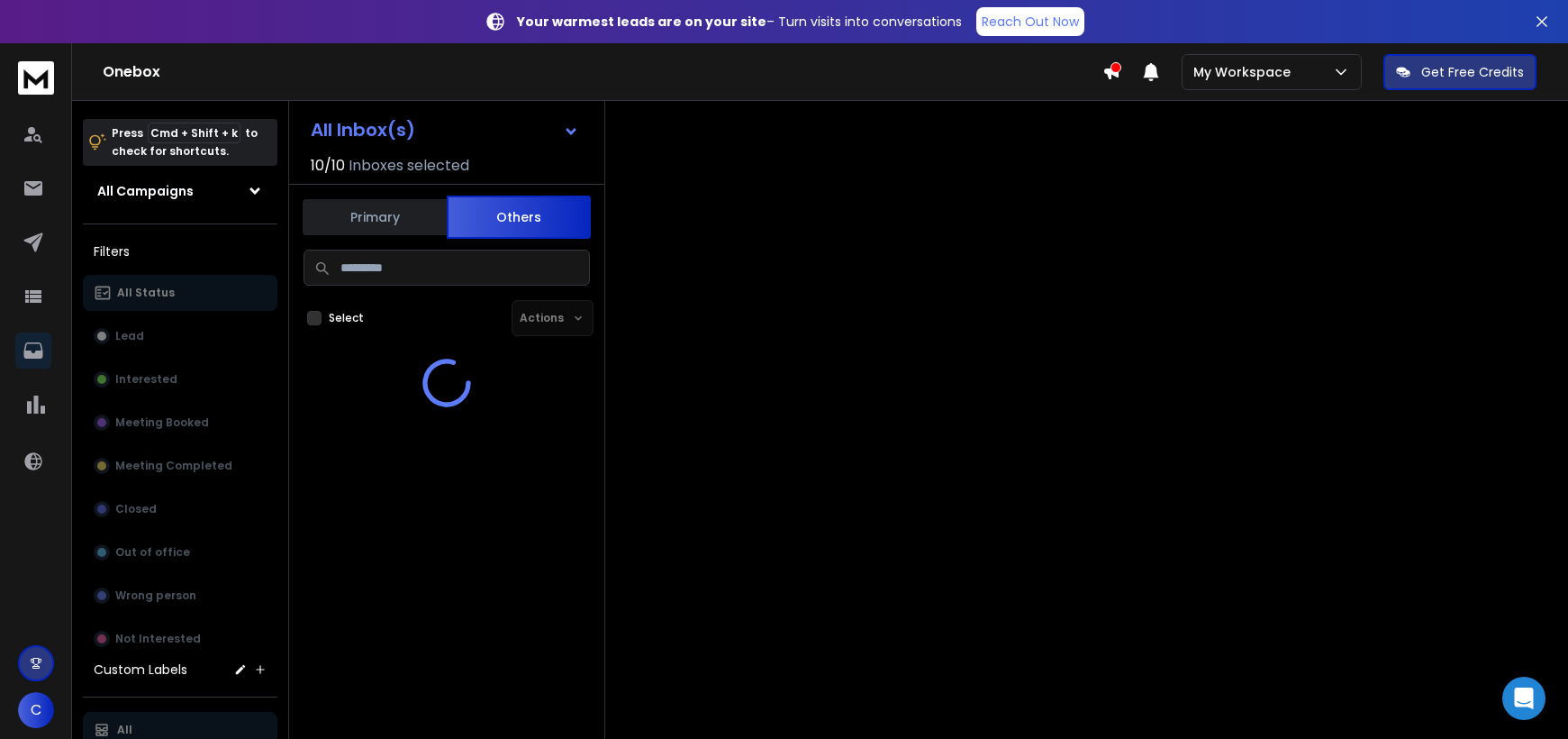
click at [510, 217] on button "Others" at bounding box center [519, 217] width 144 height 43
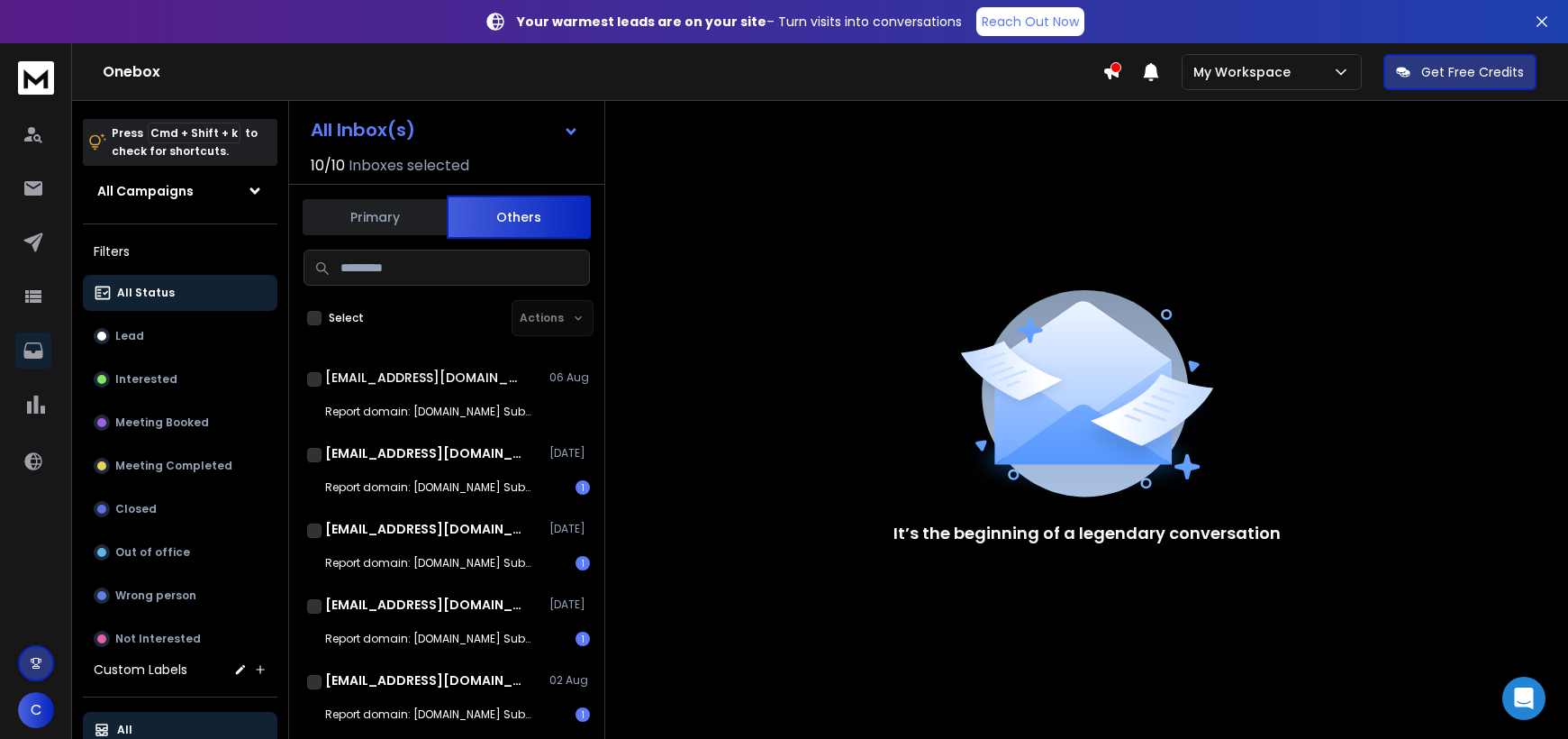
click at [364, 228] on button "Primary" at bounding box center [374, 217] width 144 height 40
